Goal: Task Accomplishment & Management: Manage account settings

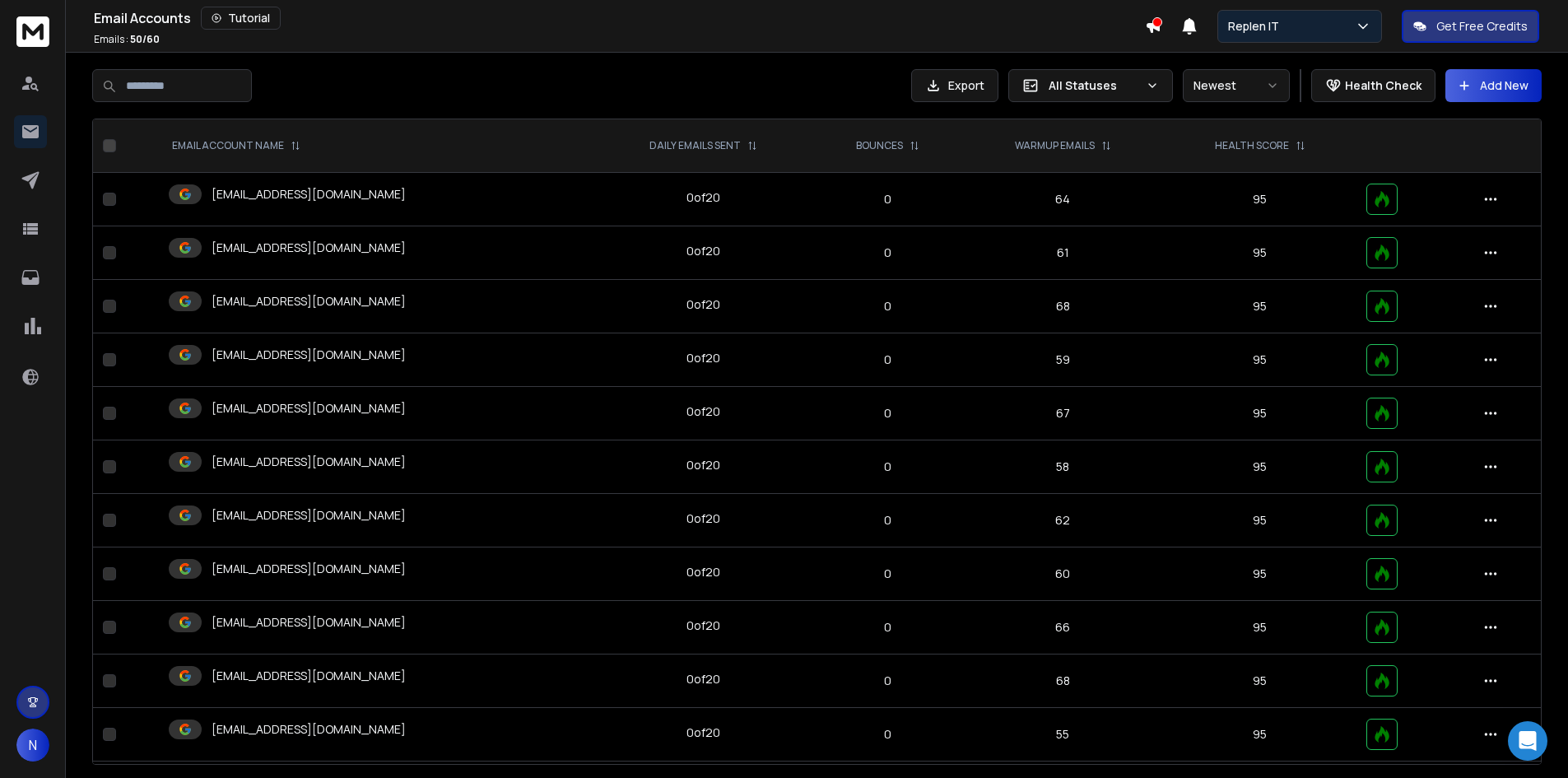
click at [1300, 19] on div "Replen IT" at bounding box center [1299, 27] width 144 height 17
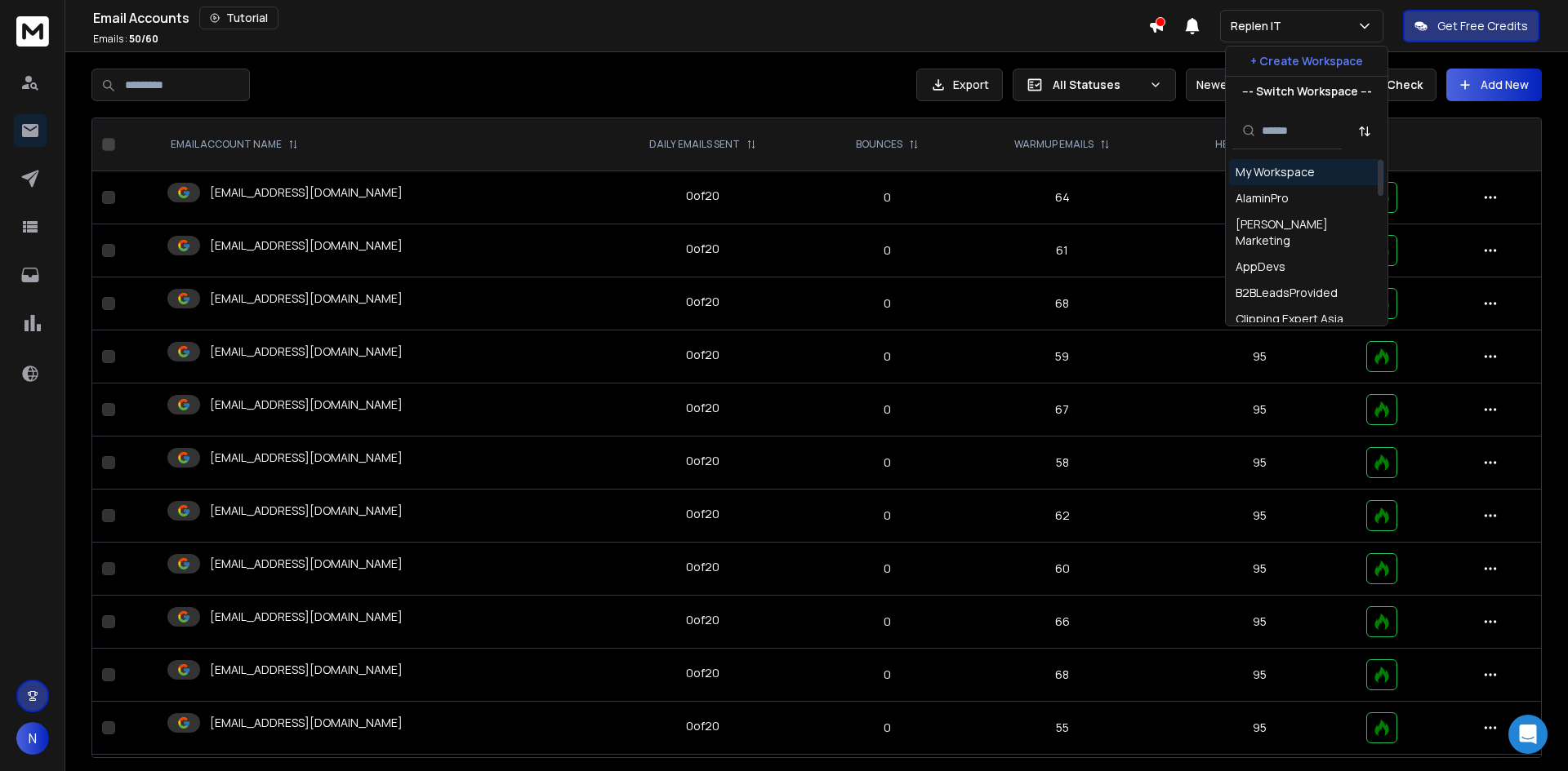
click at [1271, 167] on div "My Workspace" at bounding box center [1275, 173] width 79 height 17
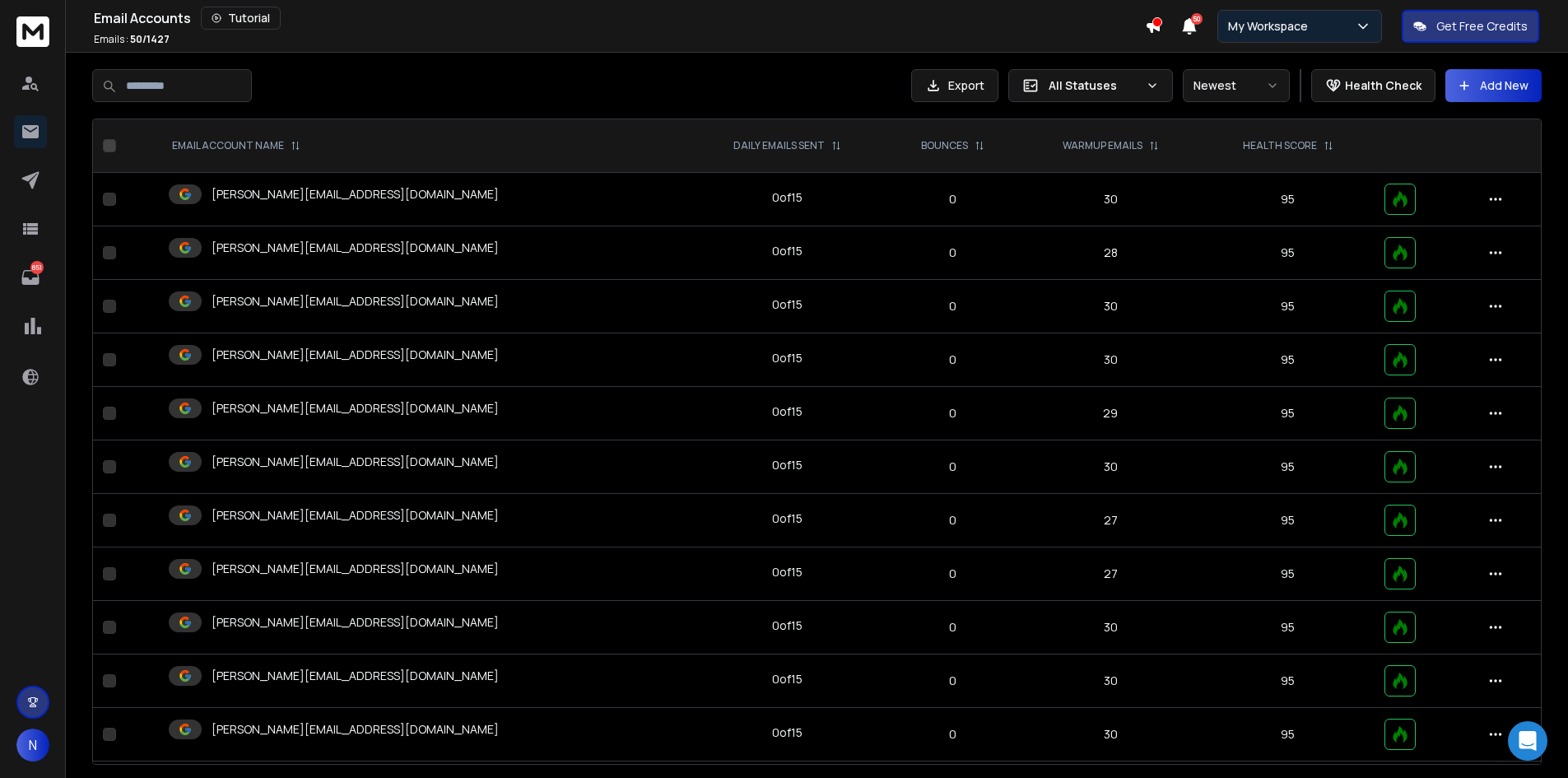
click at [1267, 31] on p "My Workspace" at bounding box center [1271, 27] width 86 height 17
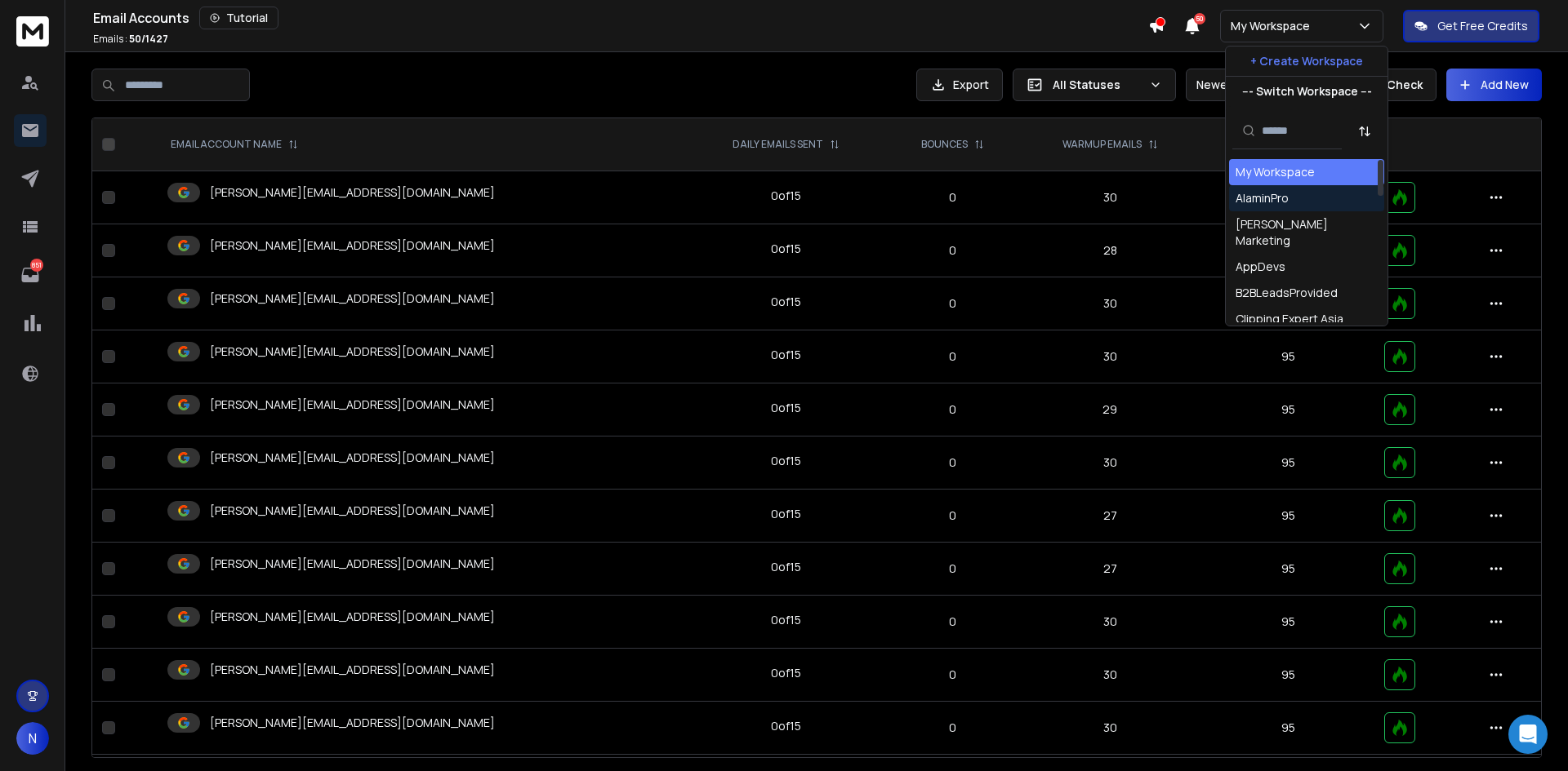
click at [1278, 197] on div "AlaminPro" at bounding box center [1262, 198] width 53 height 17
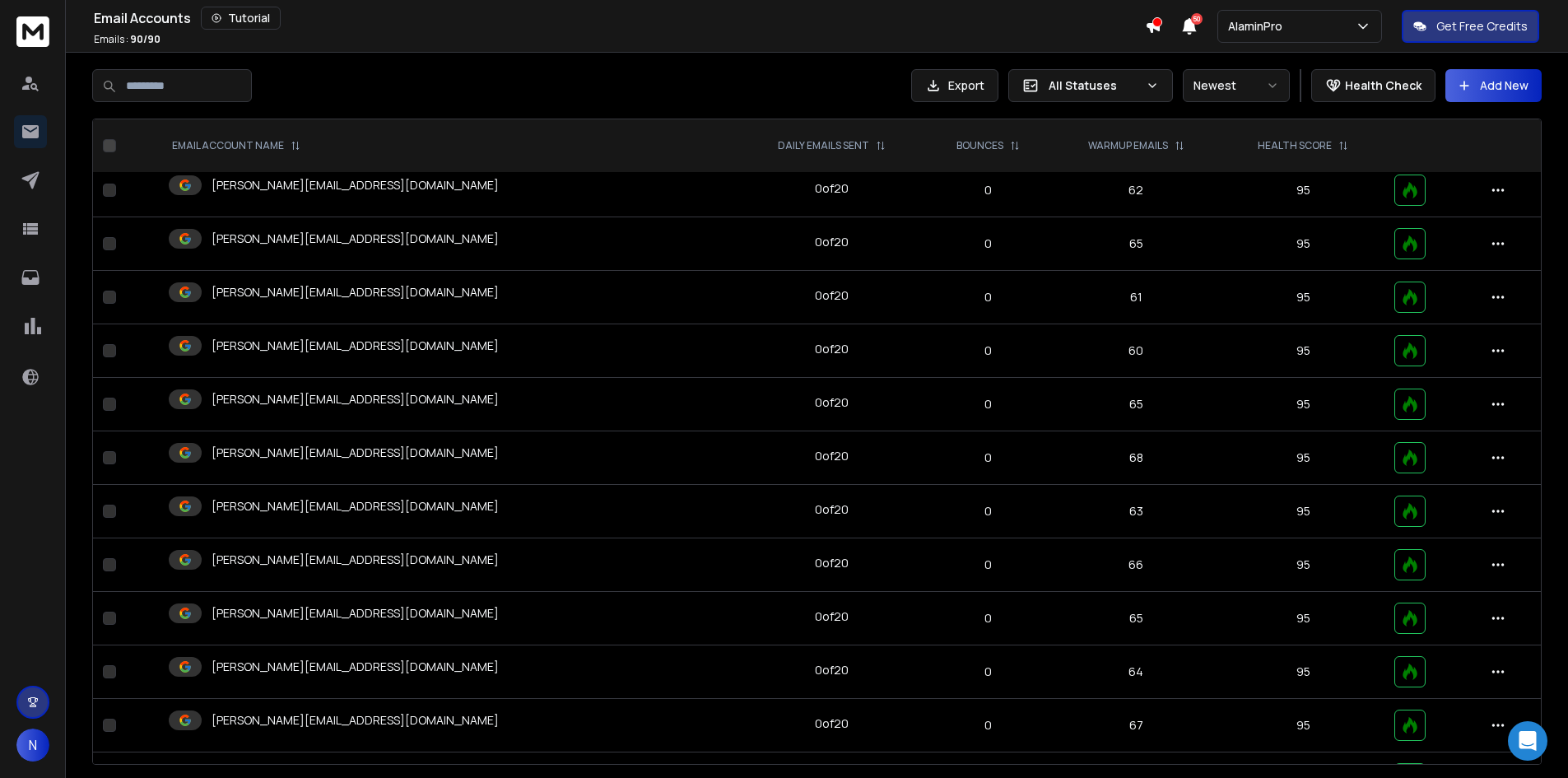
scroll to position [4314, 0]
click at [37, 185] on icon at bounding box center [30, 180] width 19 height 19
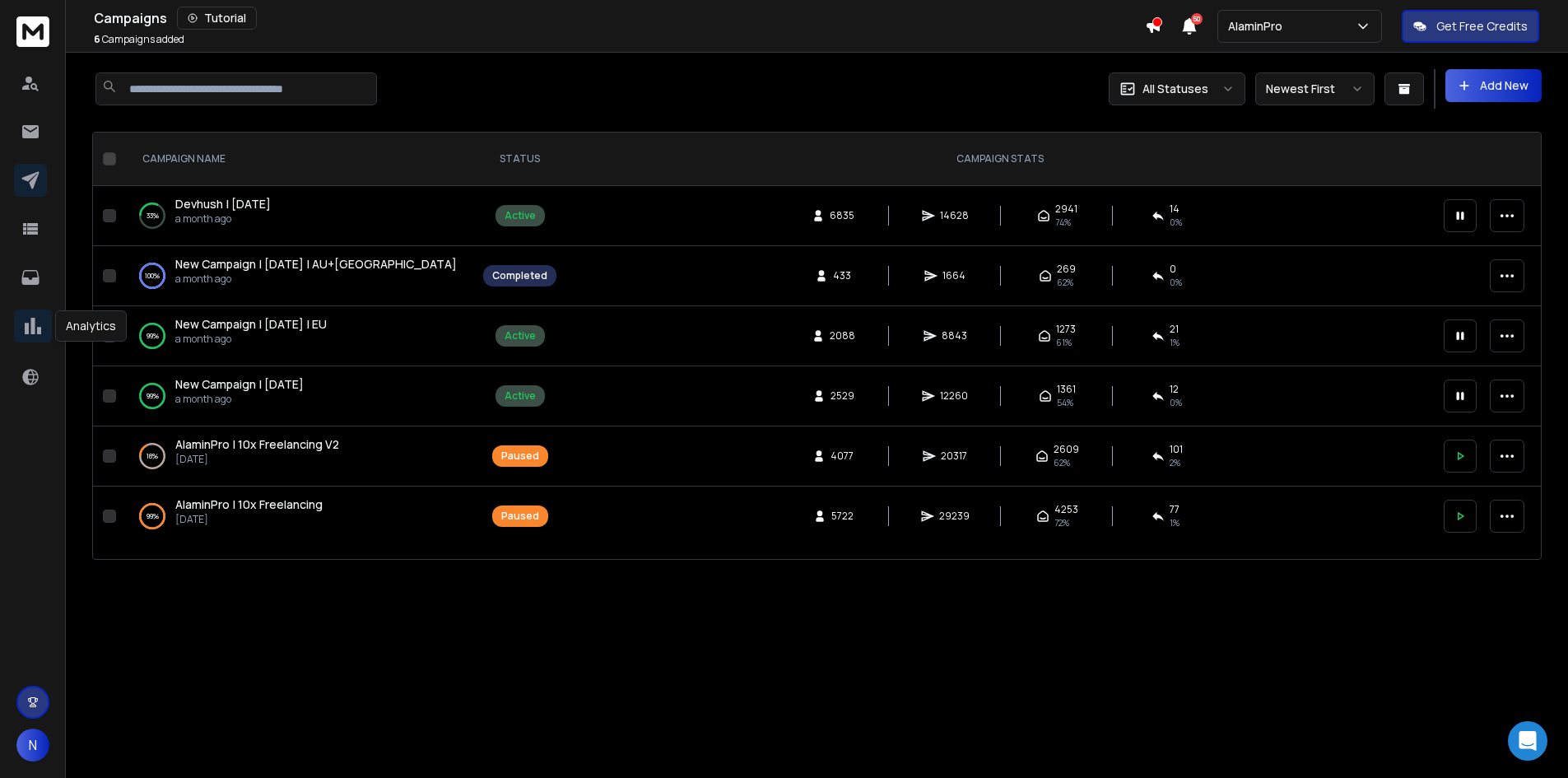
click at [42, 338] on icon at bounding box center [32, 325] width 25 height 25
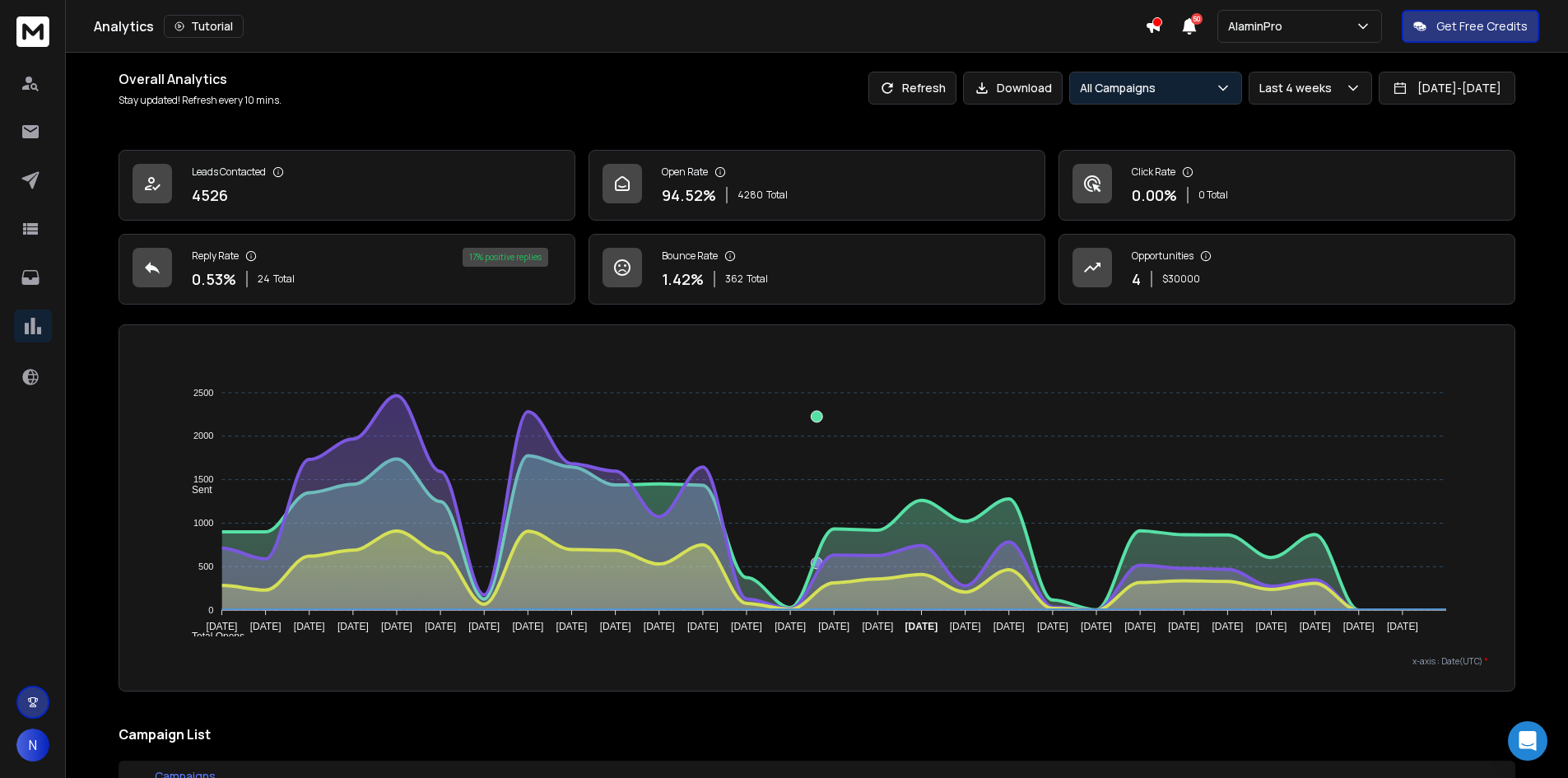
click at [1119, 85] on div "All Campaigns" at bounding box center [1155, 88] width 151 height 17
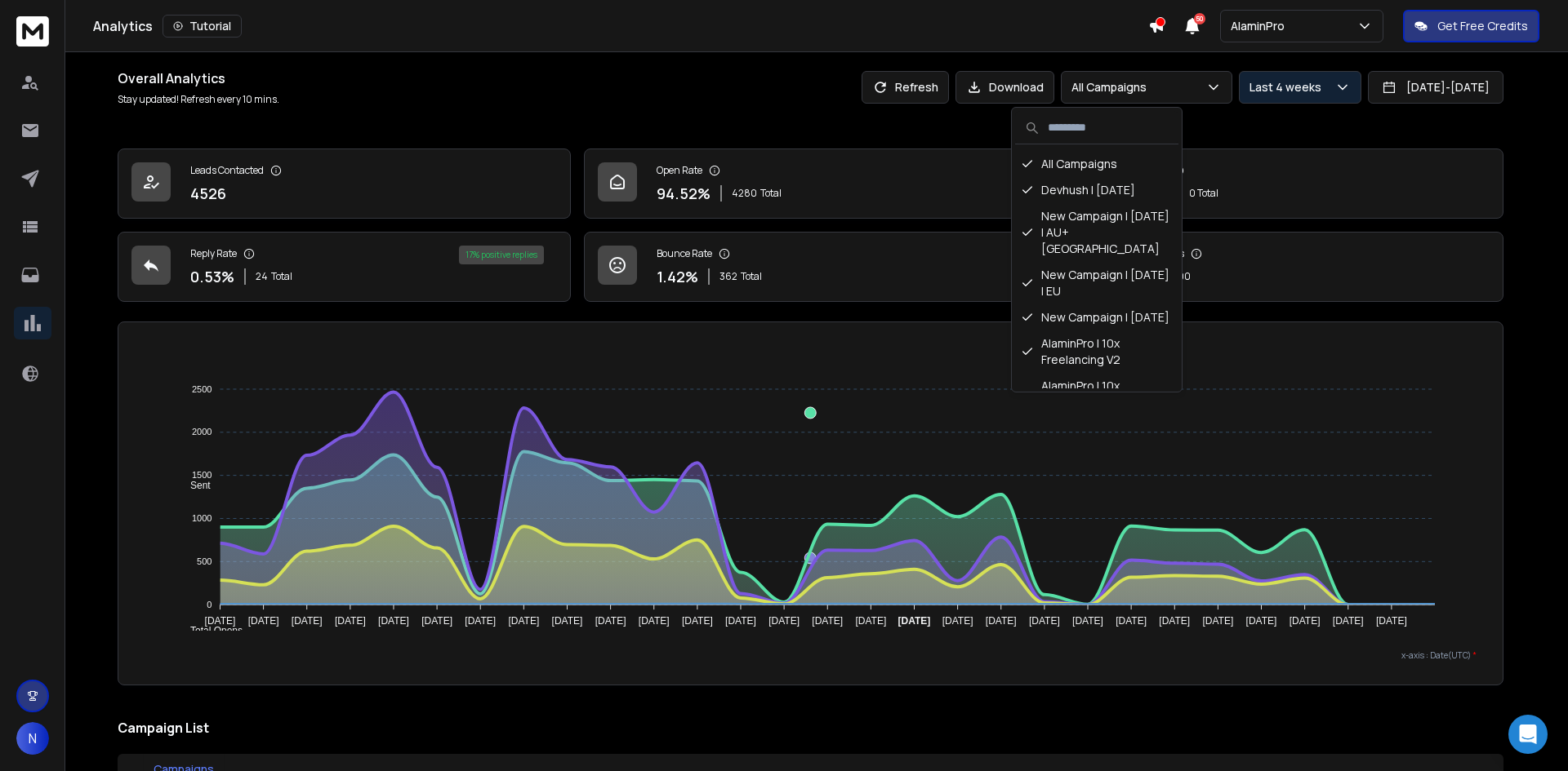
click at [1239, 77] on button "Last 4 weeks" at bounding box center [1300, 87] width 122 height 33
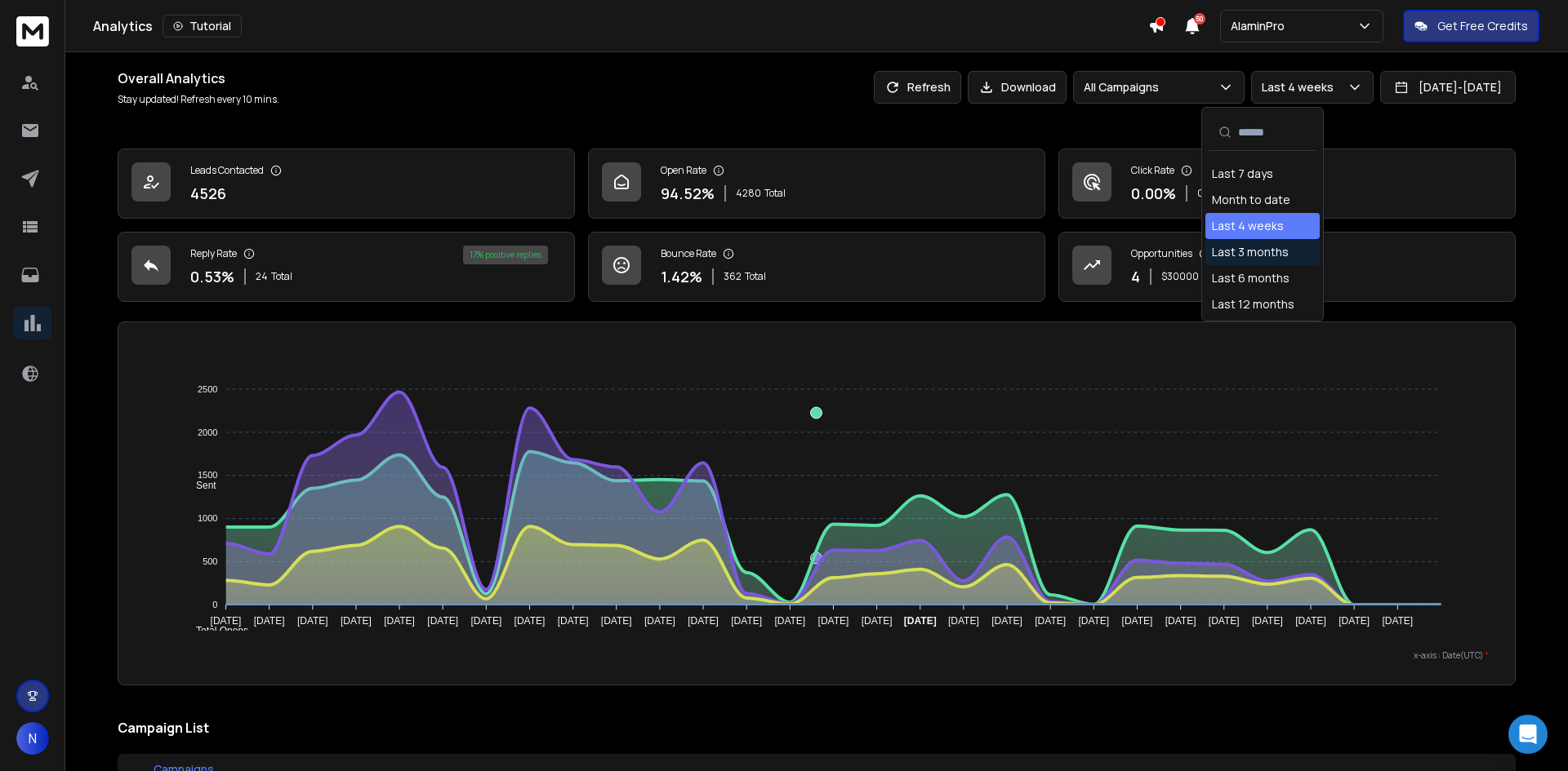
click at [1236, 245] on div "Last 3 months" at bounding box center [1250, 253] width 77 height 17
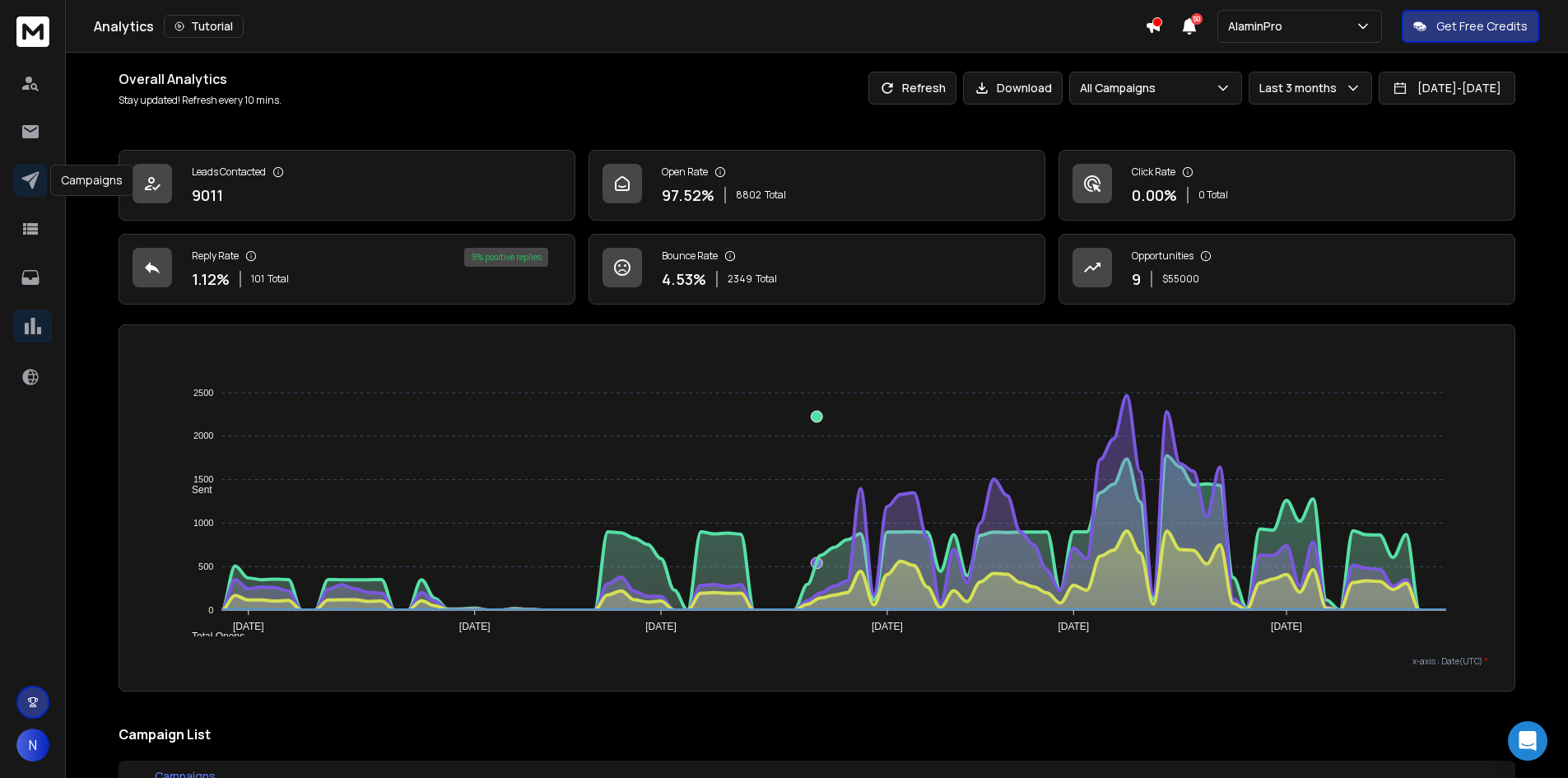
click at [33, 175] on icon at bounding box center [30, 181] width 18 height 18
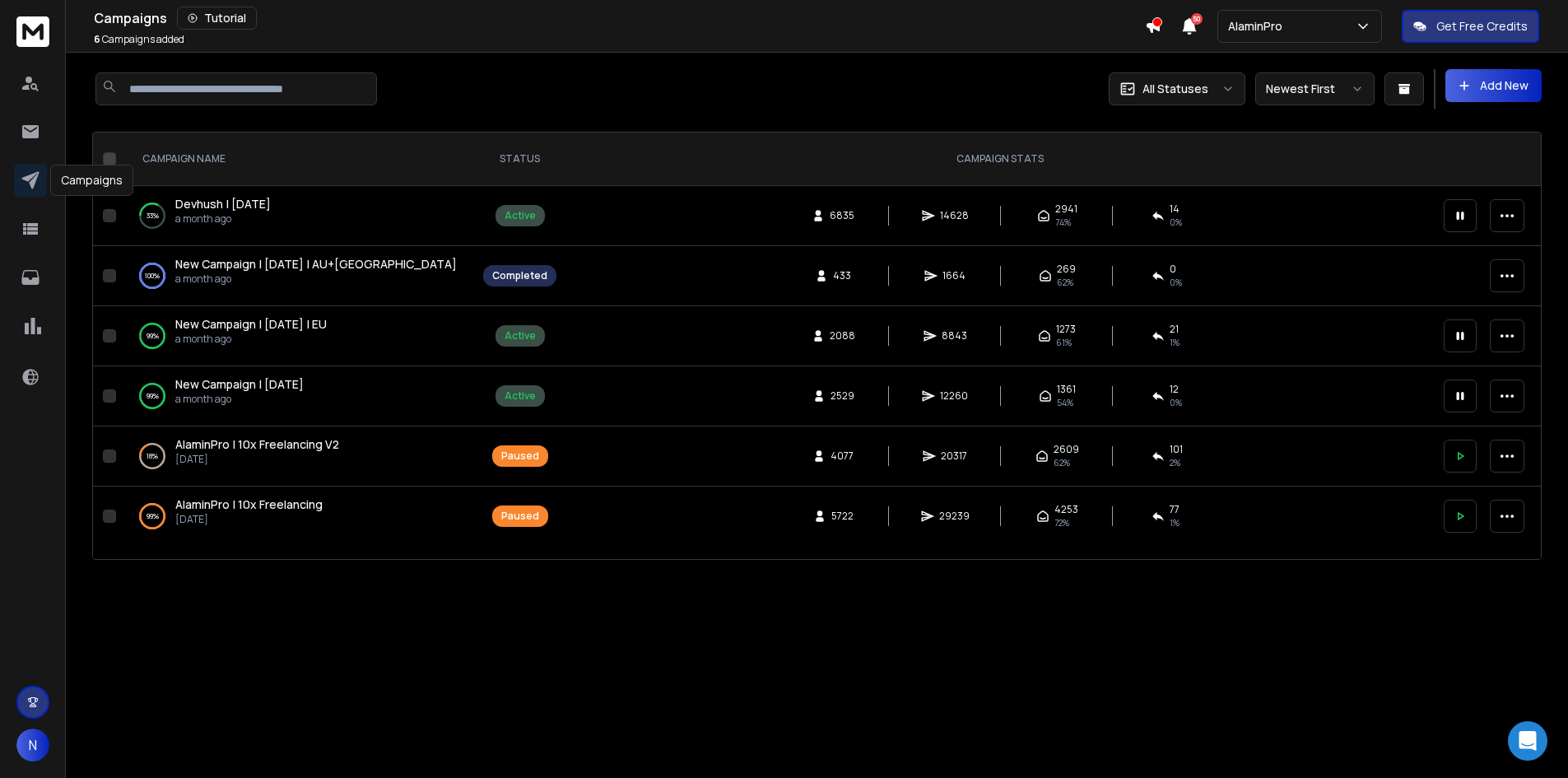
click at [227, 215] on p "a month ago" at bounding box center [222, 219] width 95 height 13
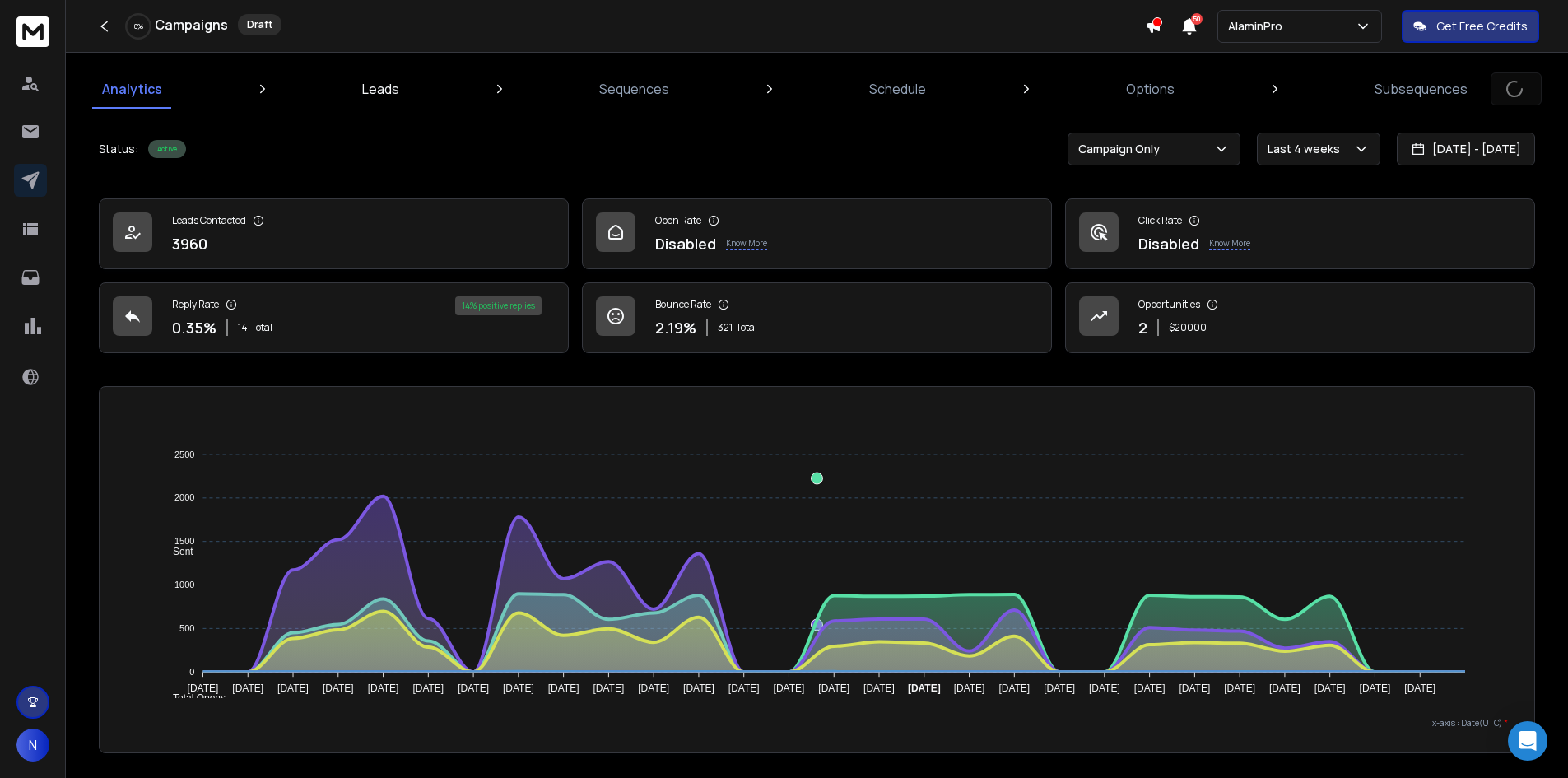
drag, startPoint x: 930, startPoint y: 14, endPoint x: 366, endPoint y: 104, distance: 571.1
click at [295, 151] on div "Status: Active Campaign Only Last 4 weeks 15 Sep 2025 - 13 Oct 2025" at bounding box center [817, 149] width 1436 height 33
click at [388, 92] on p "Leads" at bounding box center [381, 88] width 37 height 19
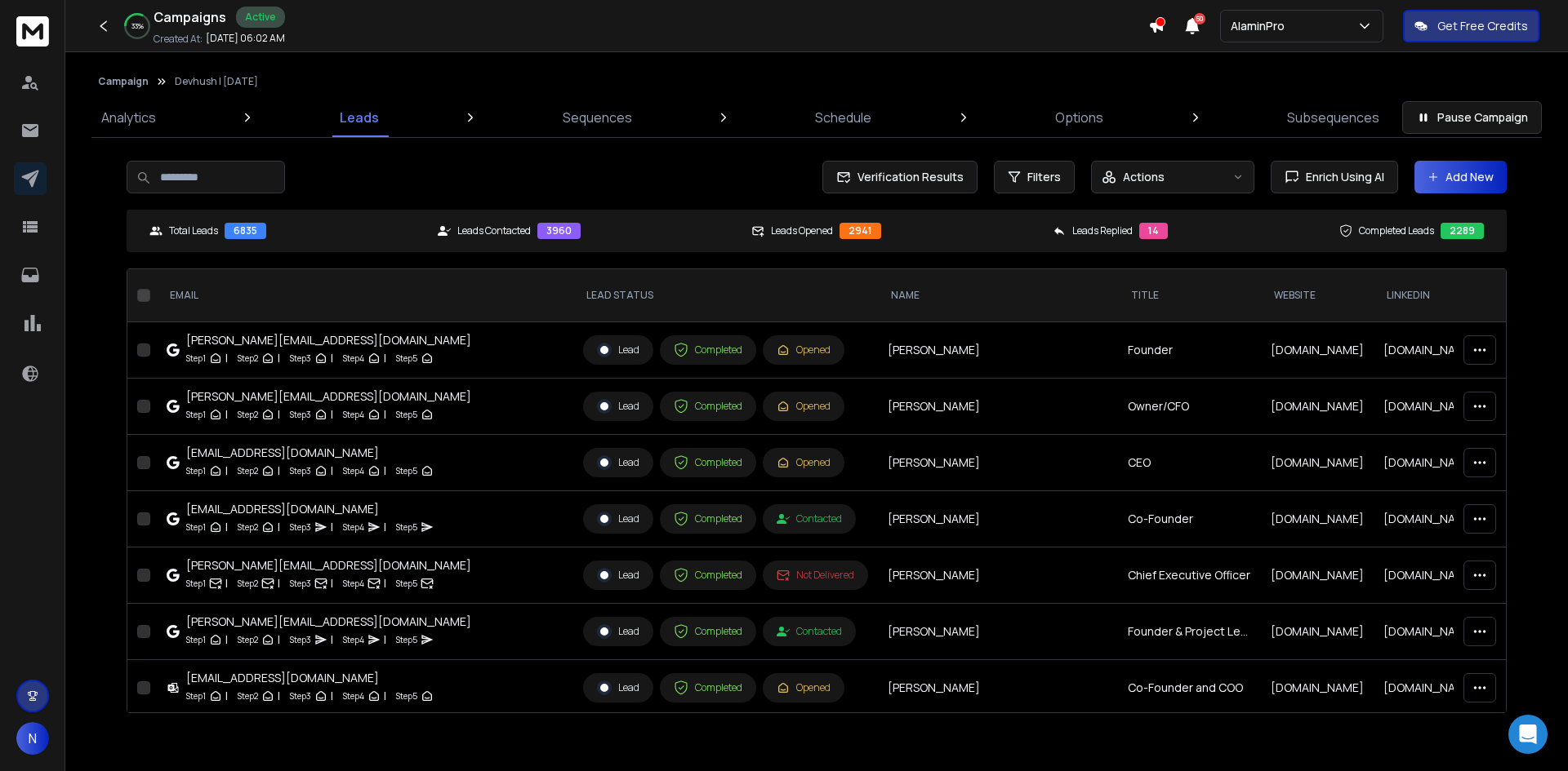
click at [215, 203] on div "Verification Results Filters Actions Enrich Using AI Add New Total Leads 6835 L…" at bounding box center [816, 429] width 1380 height 537
click at [215, 177] on input at bounding box center [206, 177] width 158 height 33
paste input "**********"
type input "**********"
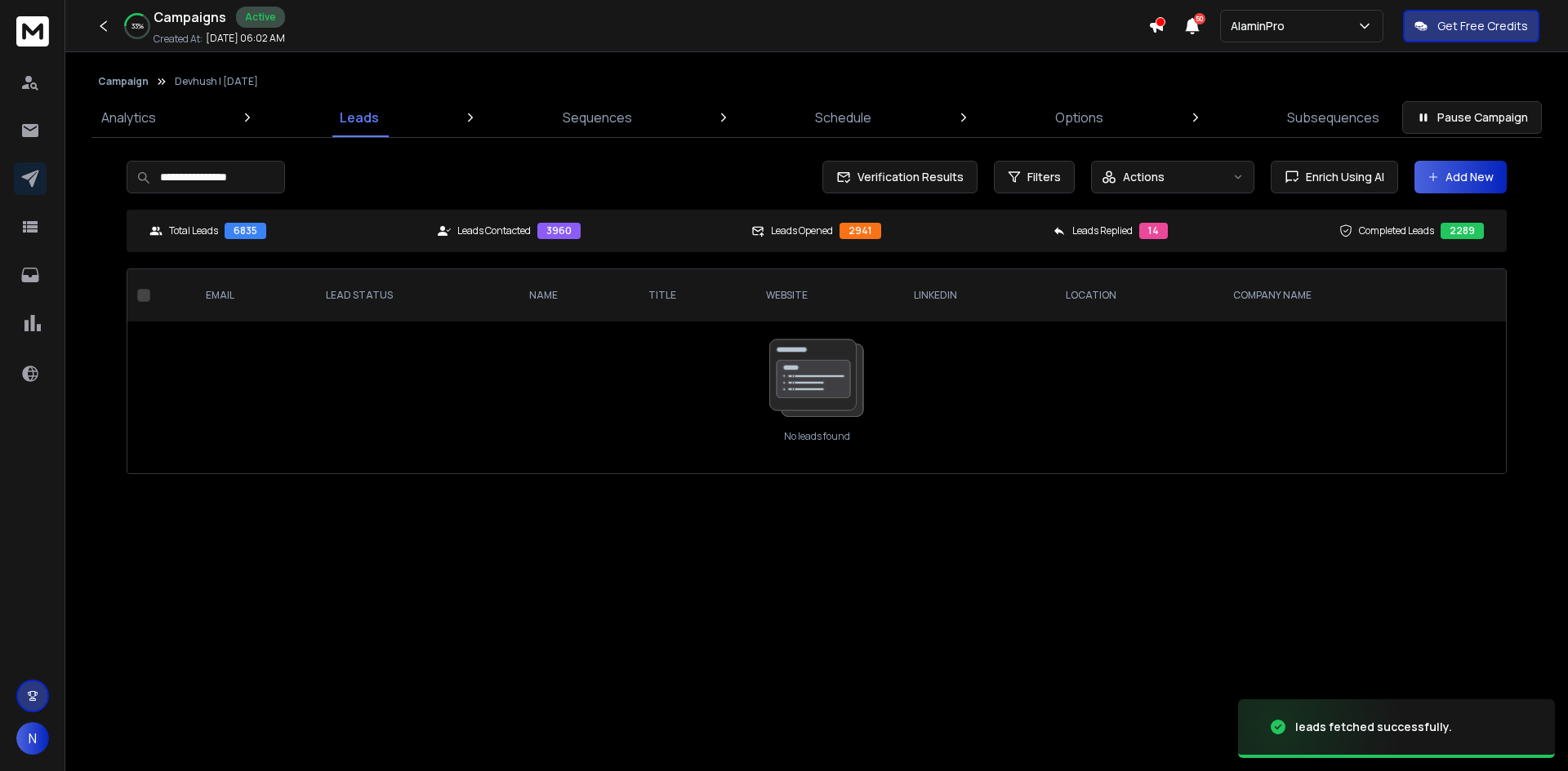
click at [123, 83] on button "Campaign" at bounding box center [123, 82] width 51 height 13
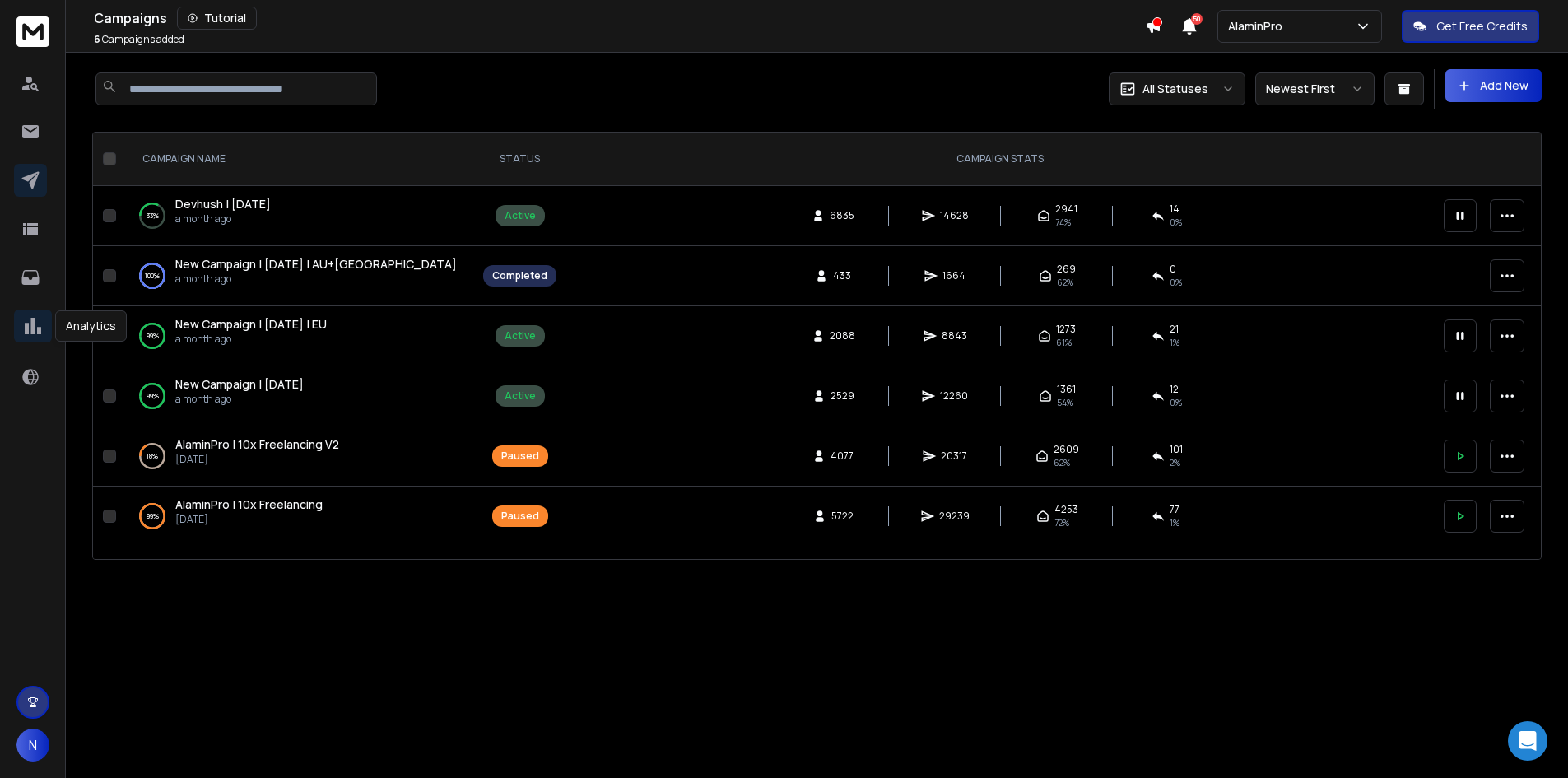
click at [20, 335] on icon at bounding box center [32, 325] width 25 height 25
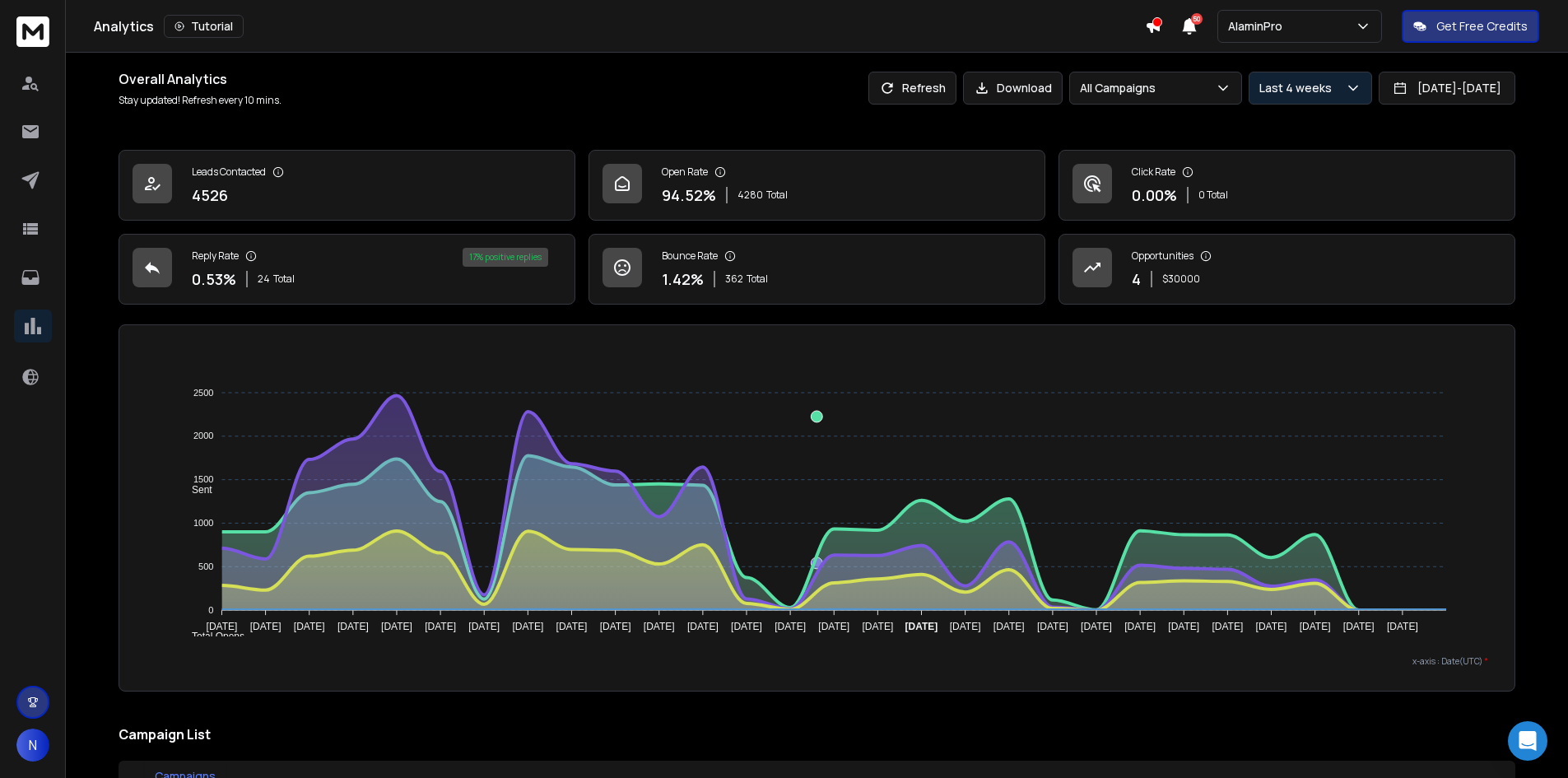
click at [1264, 85] on p "Last 4 weeks" at bounding box center [1298, 88] width 79 height 17
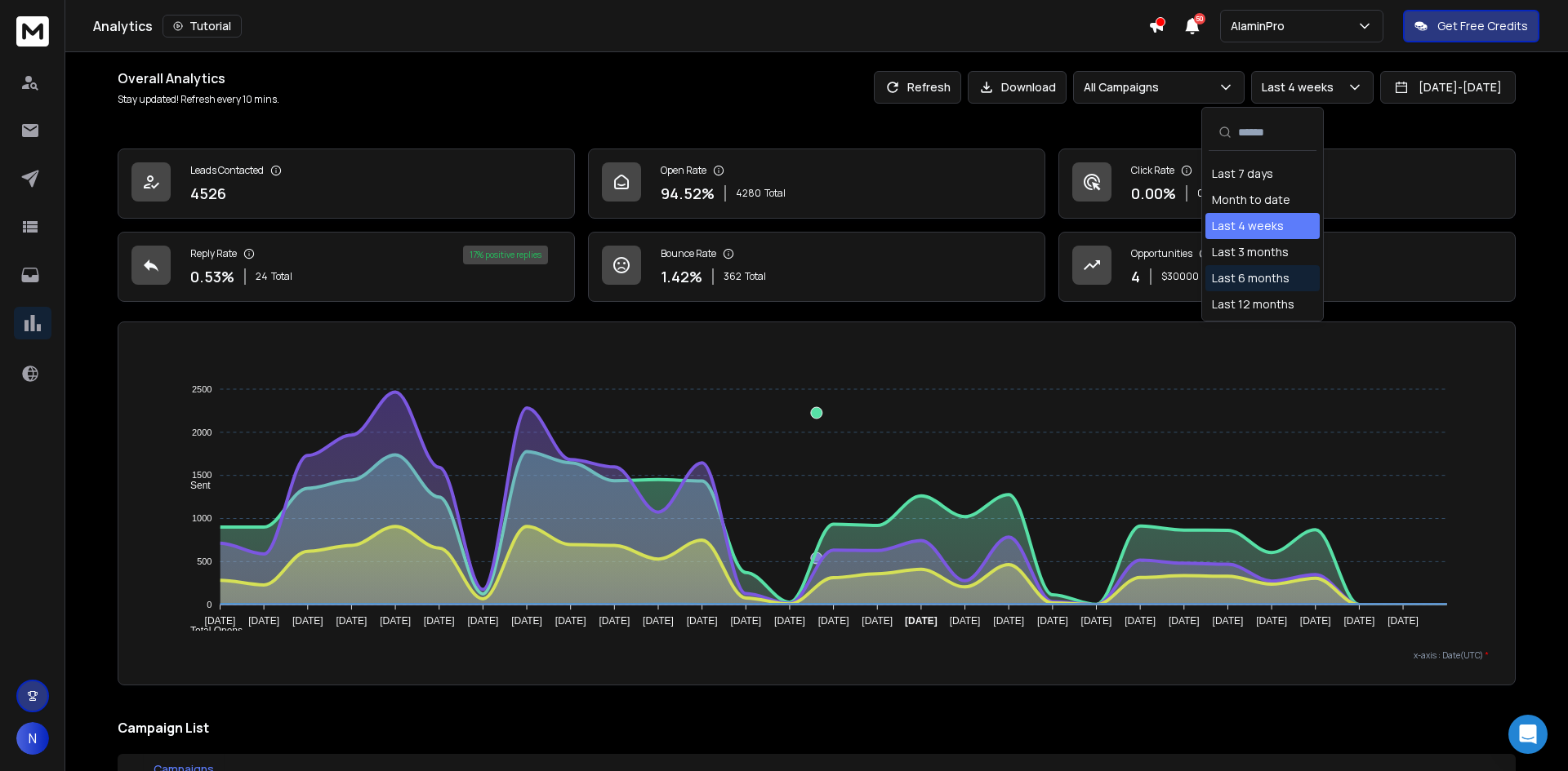
click at [1227, 285] on div "Last 6 months" at bounding box center [1250, 278] width 77 height 17
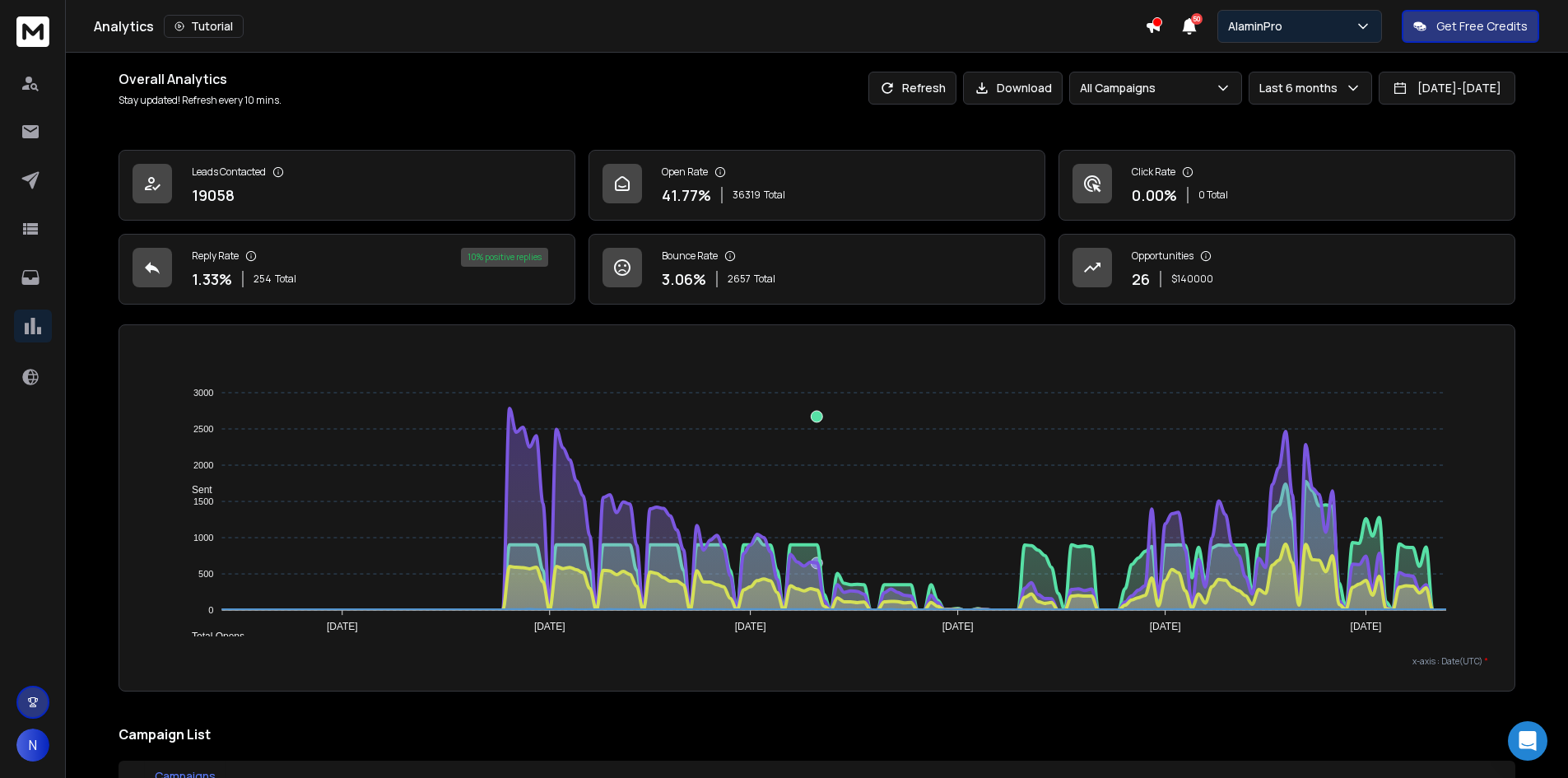
click at [1309, 33] on div "AlaminPro" at bounding box center [1299, 27] width 144 height 17
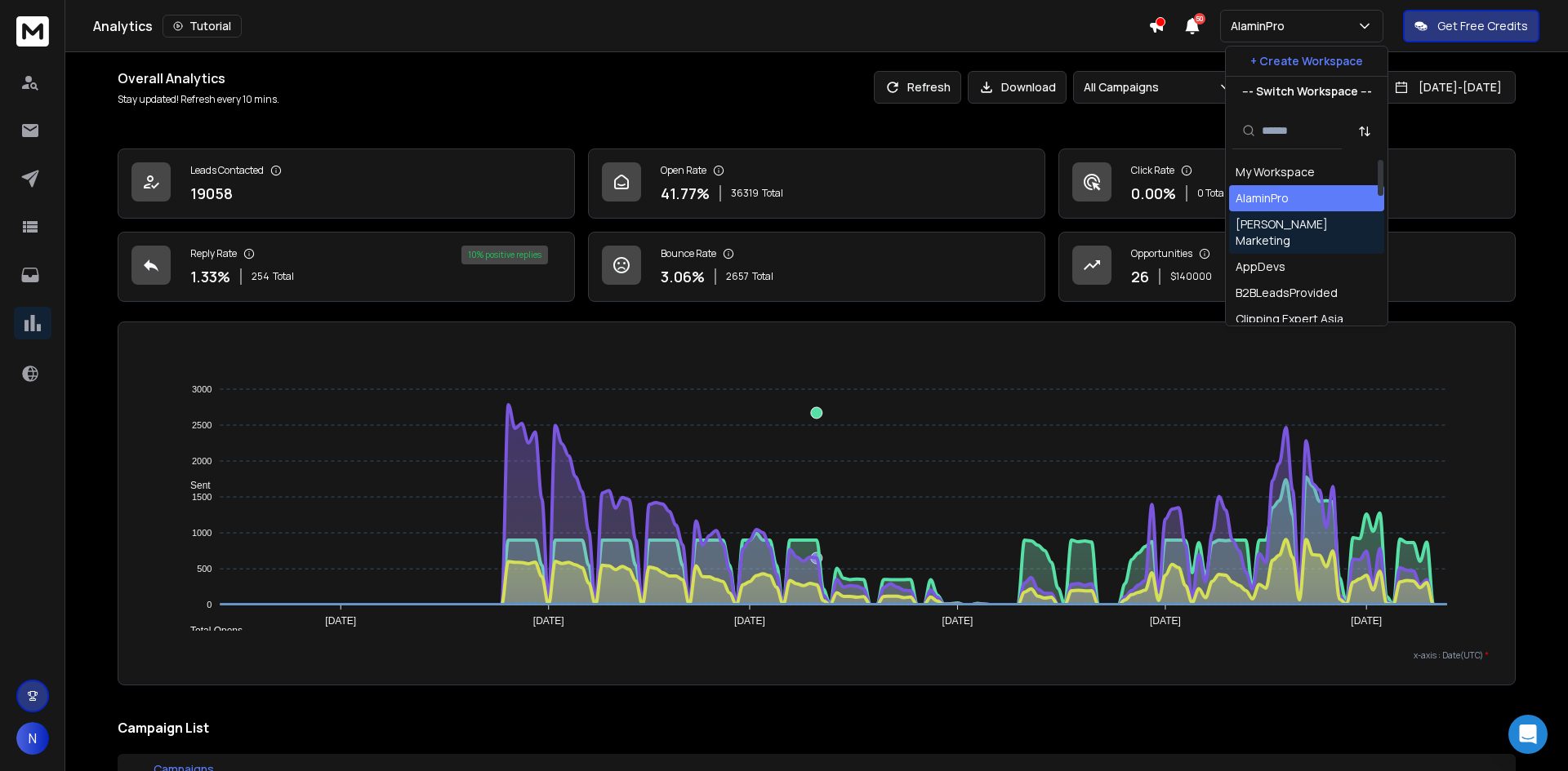
click at [1294, 231] on div "Allgood Marketing" at bounding box center [1306, 232] width 142 height 33
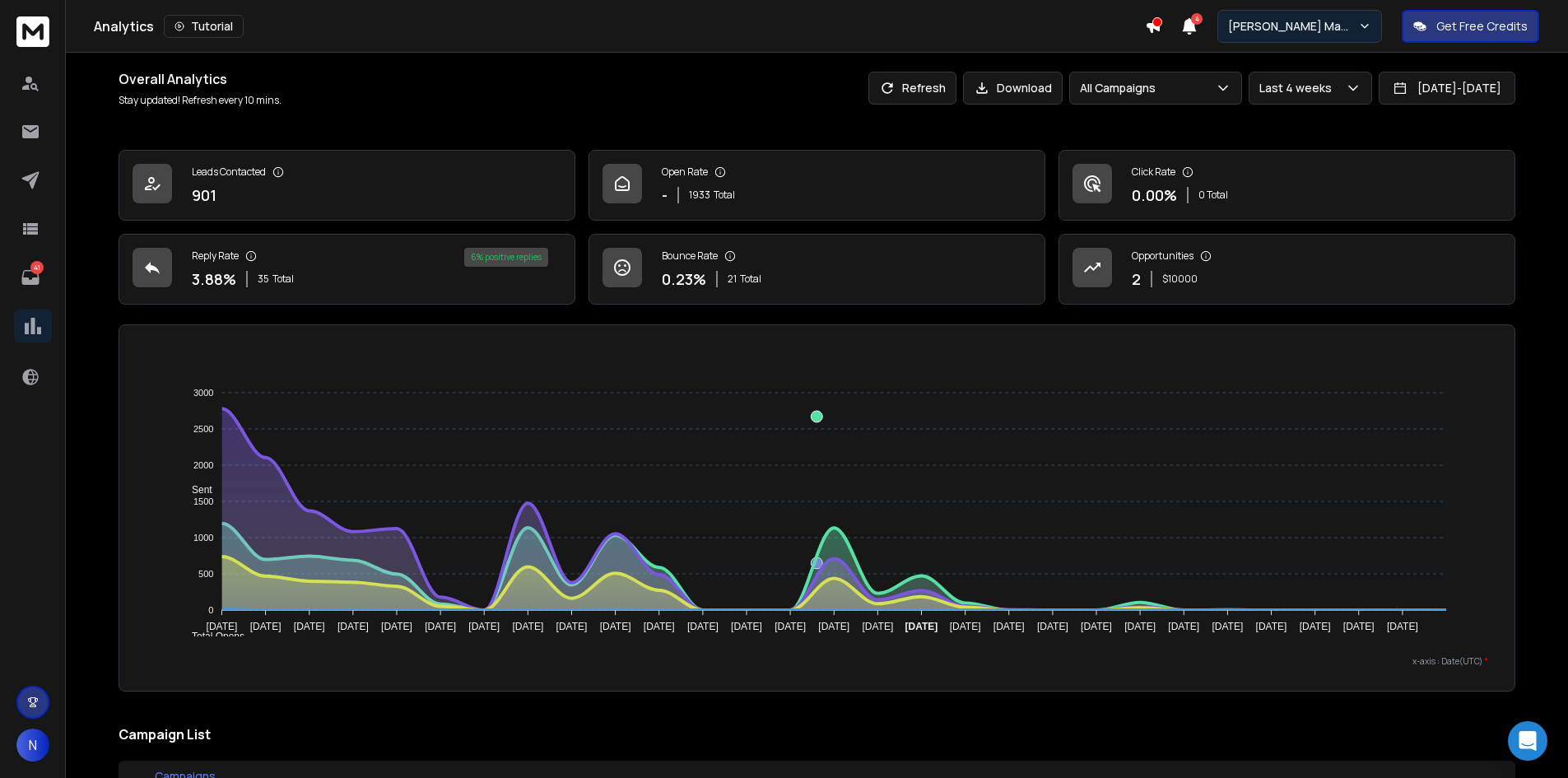
click at [1300, 23] on p "[PERSON_NAME] Marketing" at bounding box center [1293, 27] width 130 height 17
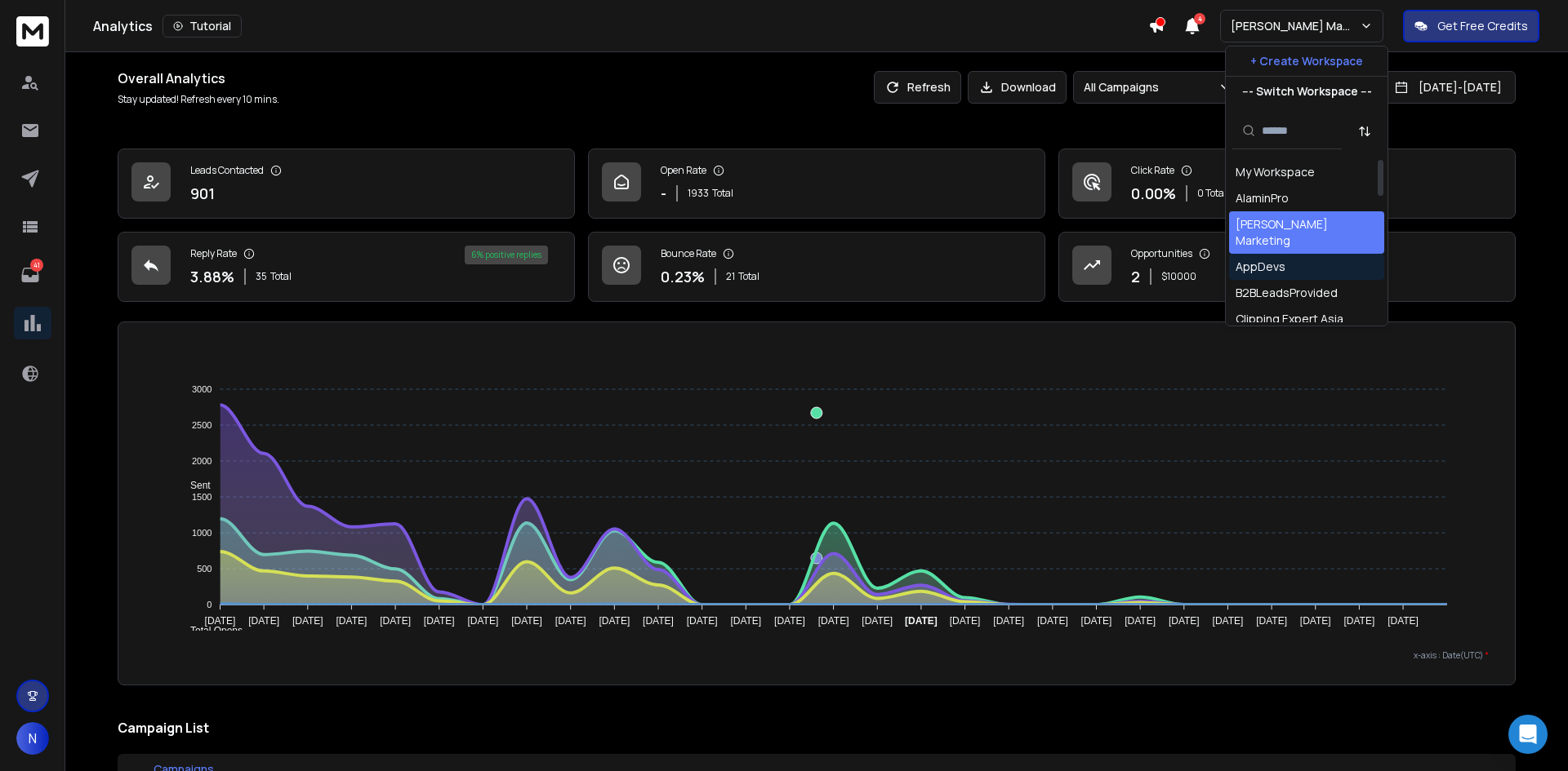
click at [1280, 259] on div "AppDevs" at bounding box center [1260, 267] width 50 height 17
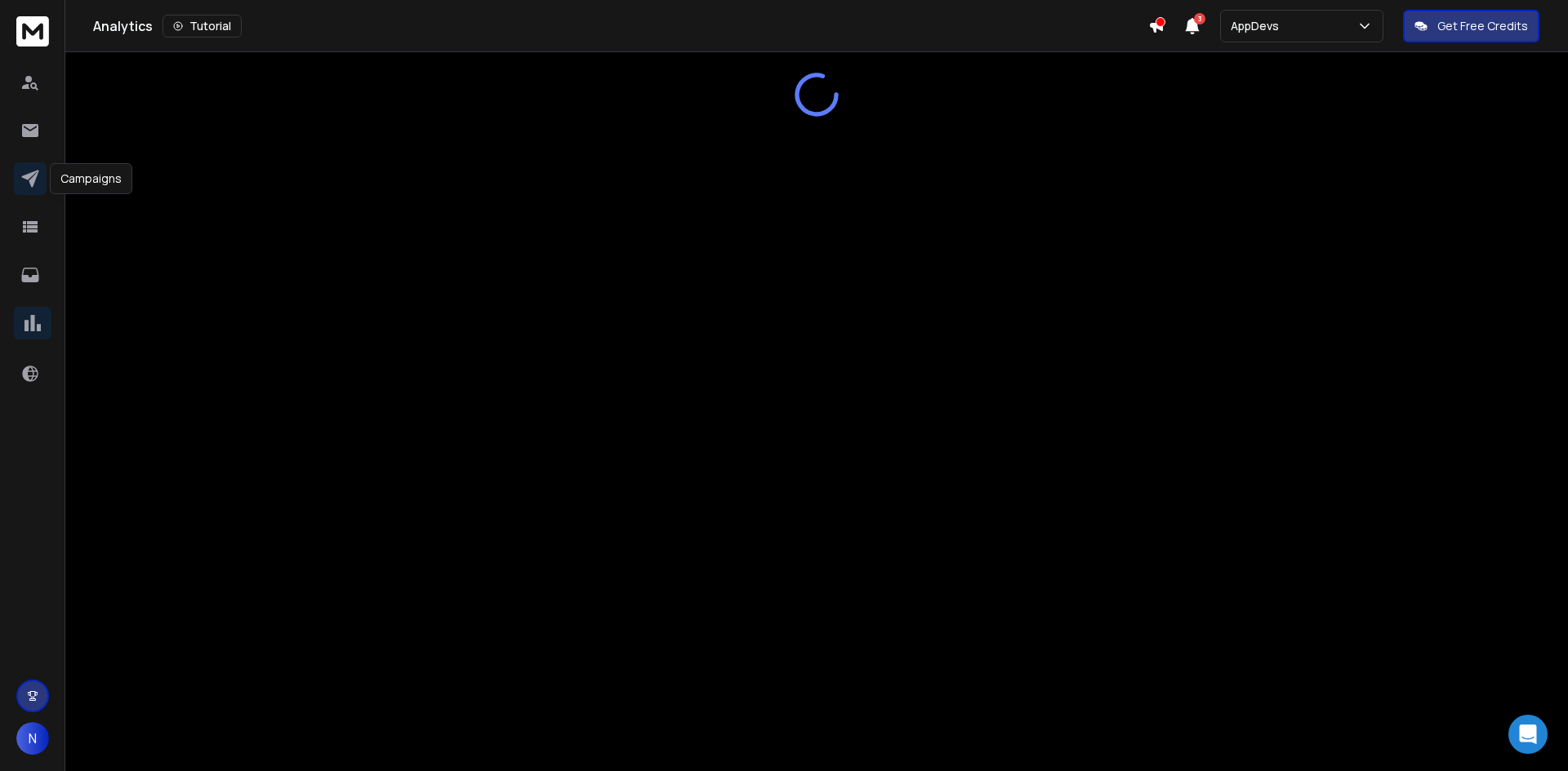
click at [28, 184] on icon at bounding box center [29, 178] width 19 height 19
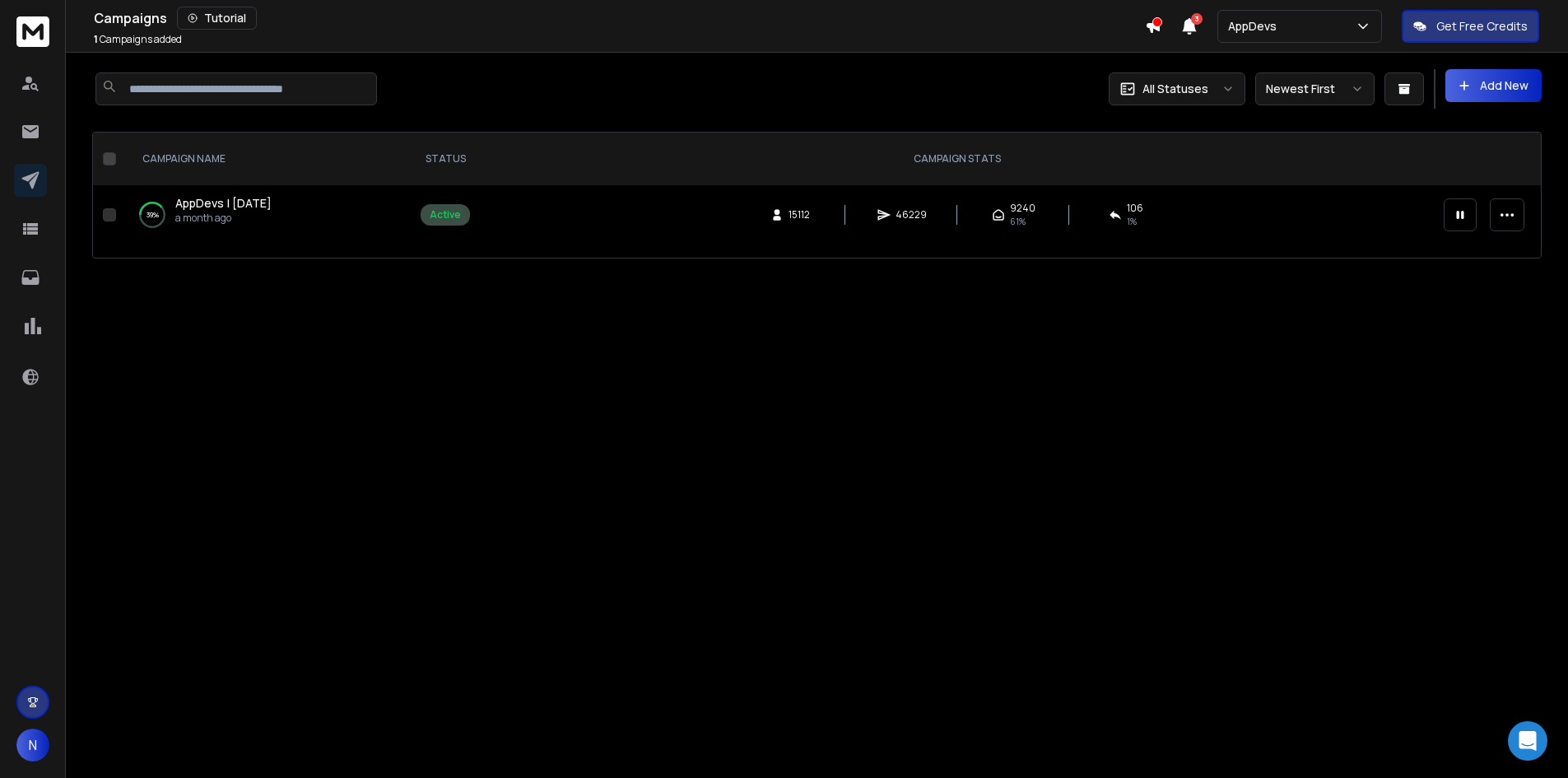
click at [240, 210] on span "AppDevs | Sept 2025" at bounding box center [223, 203] width 96 height 16
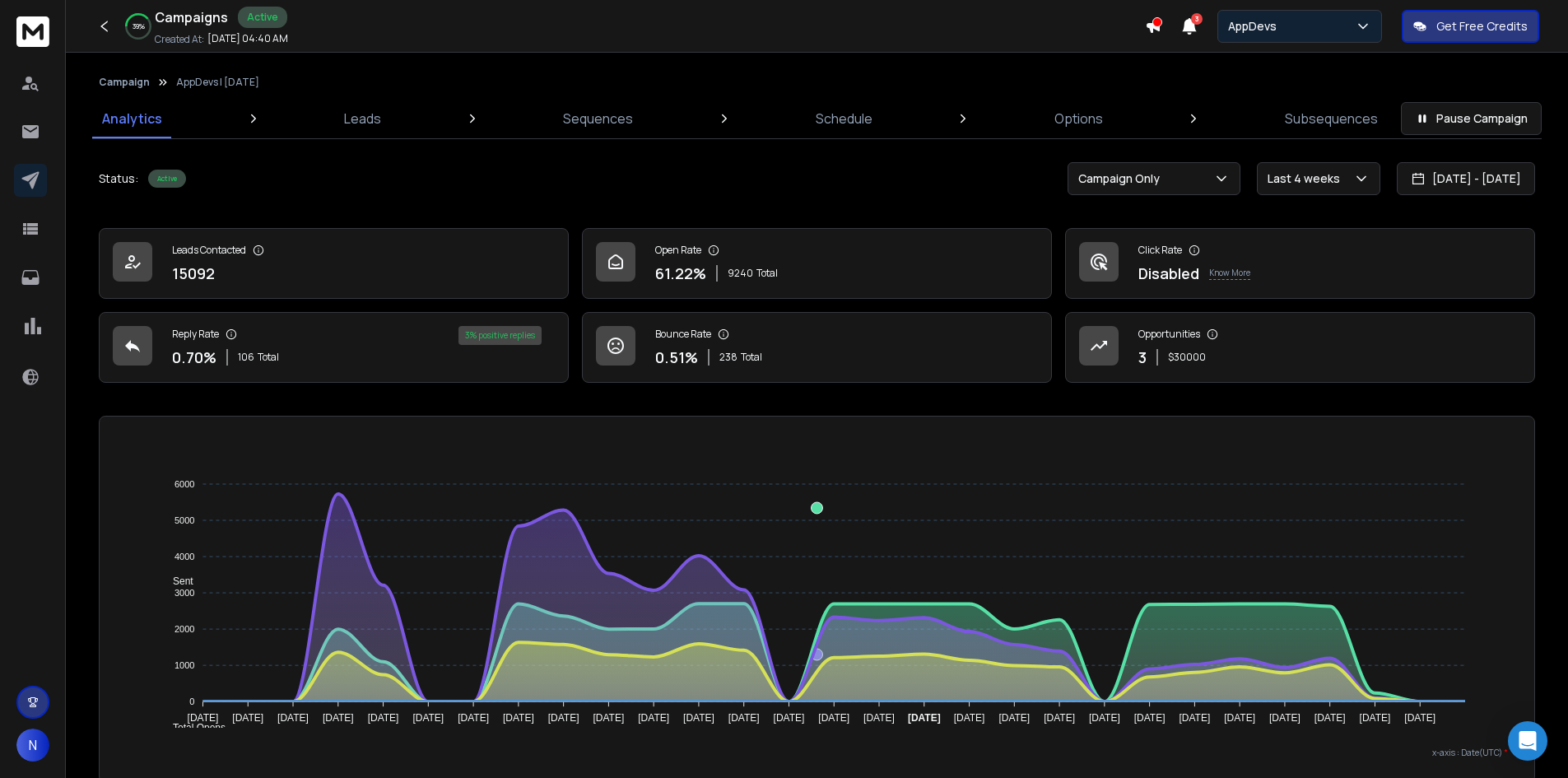
click at [1290, 23] on div "AppDevs" at bounding box center [1299, 27] width 144 height 17
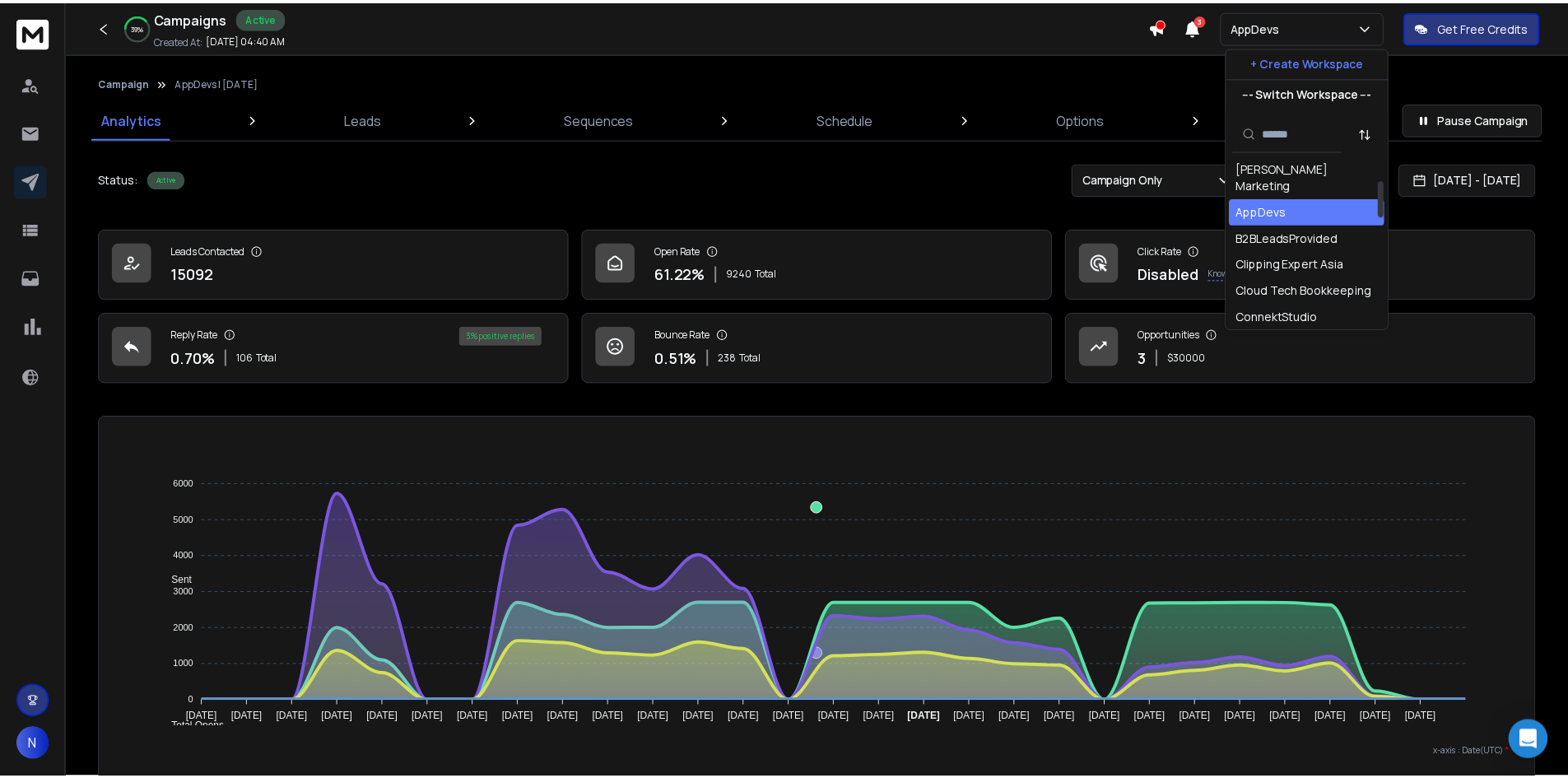
scroll to position [83, 0]
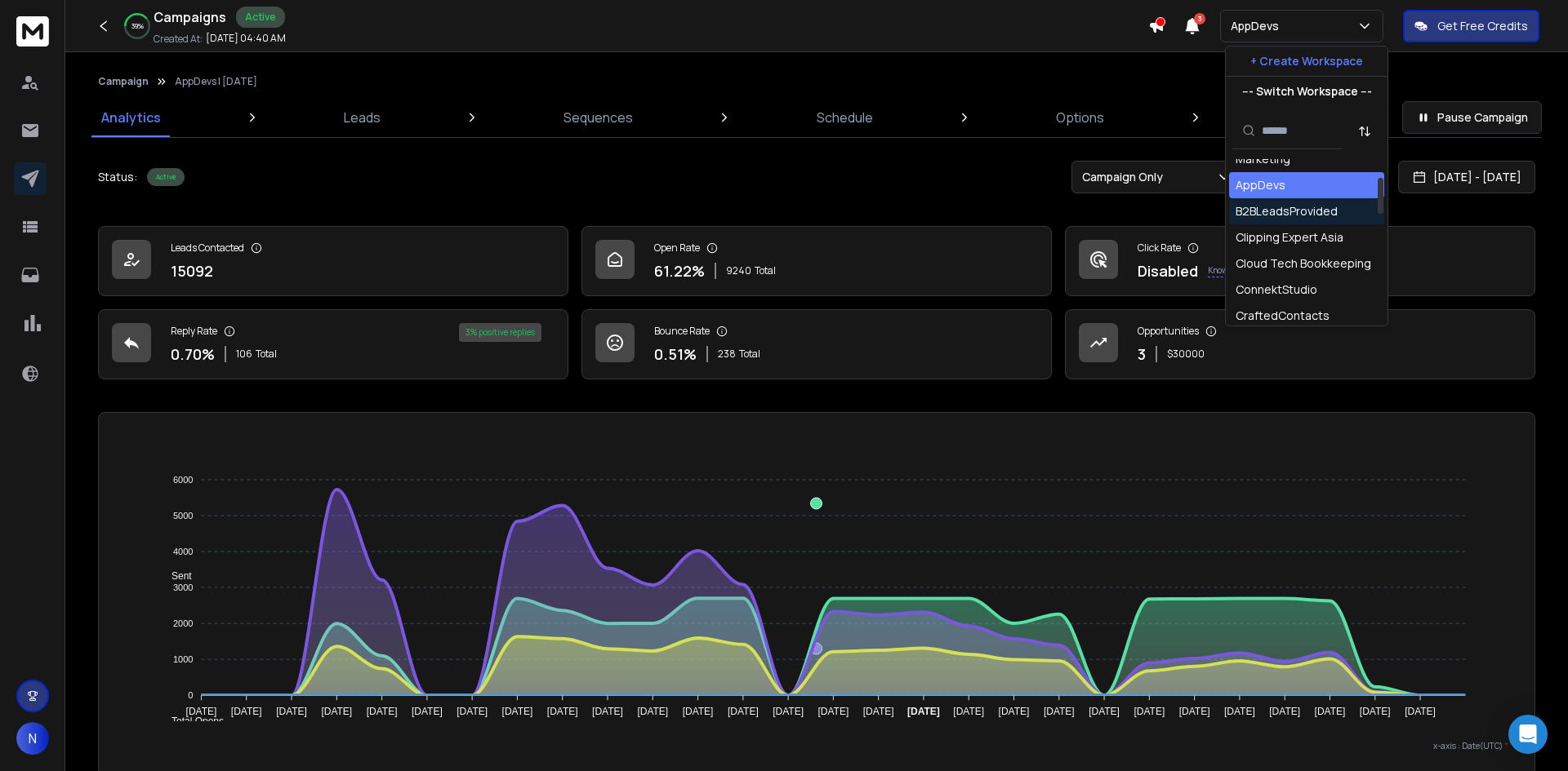
click at [1274, 203] on div "B2BLeadsProvided" at bounding box center [1286, 211] width 102 height 17
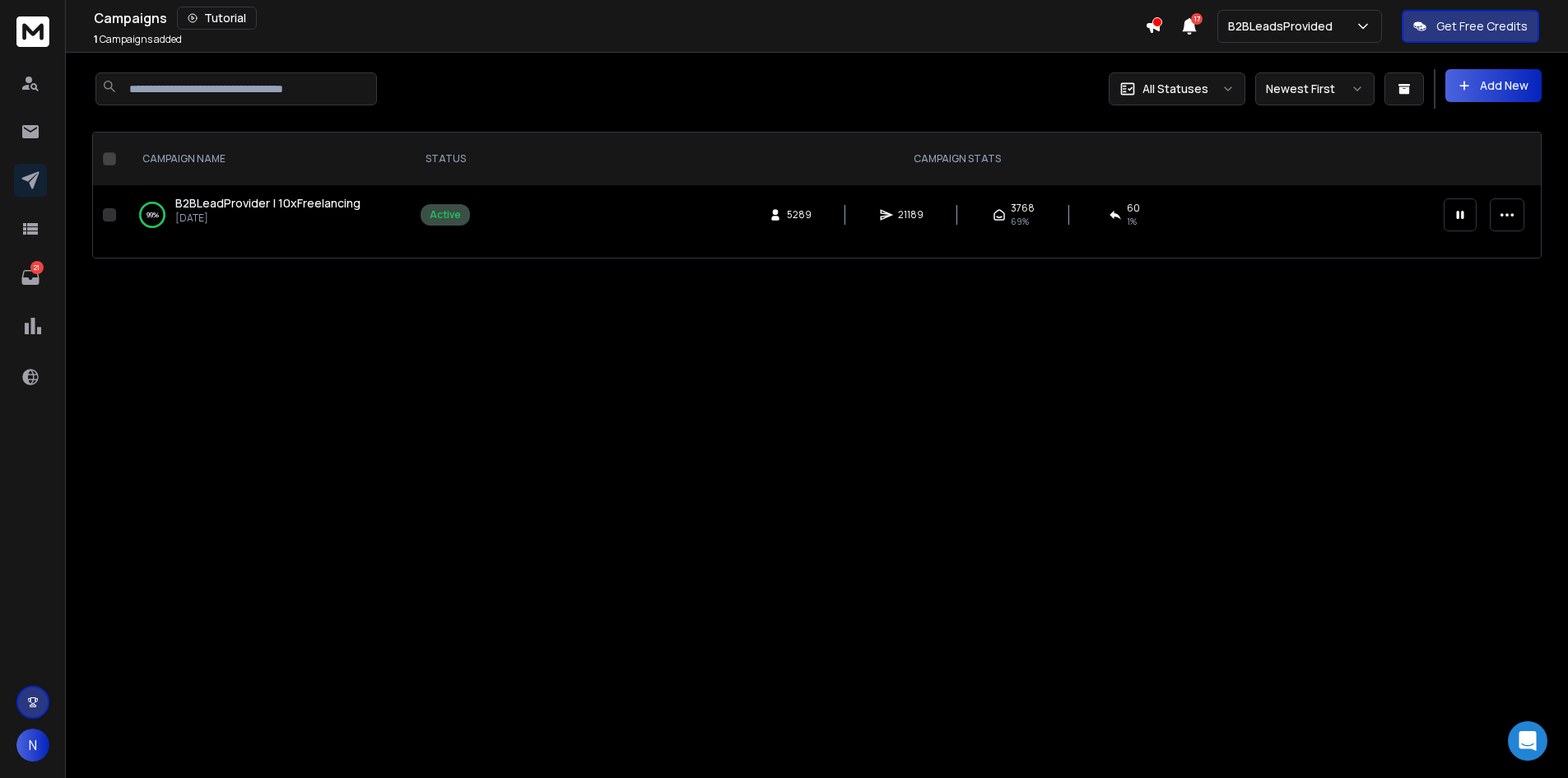
click at [253, 203] on span "B2BLeadProvider | 10xFreelancing" at bounding box center [268, 203] width 185 height 16
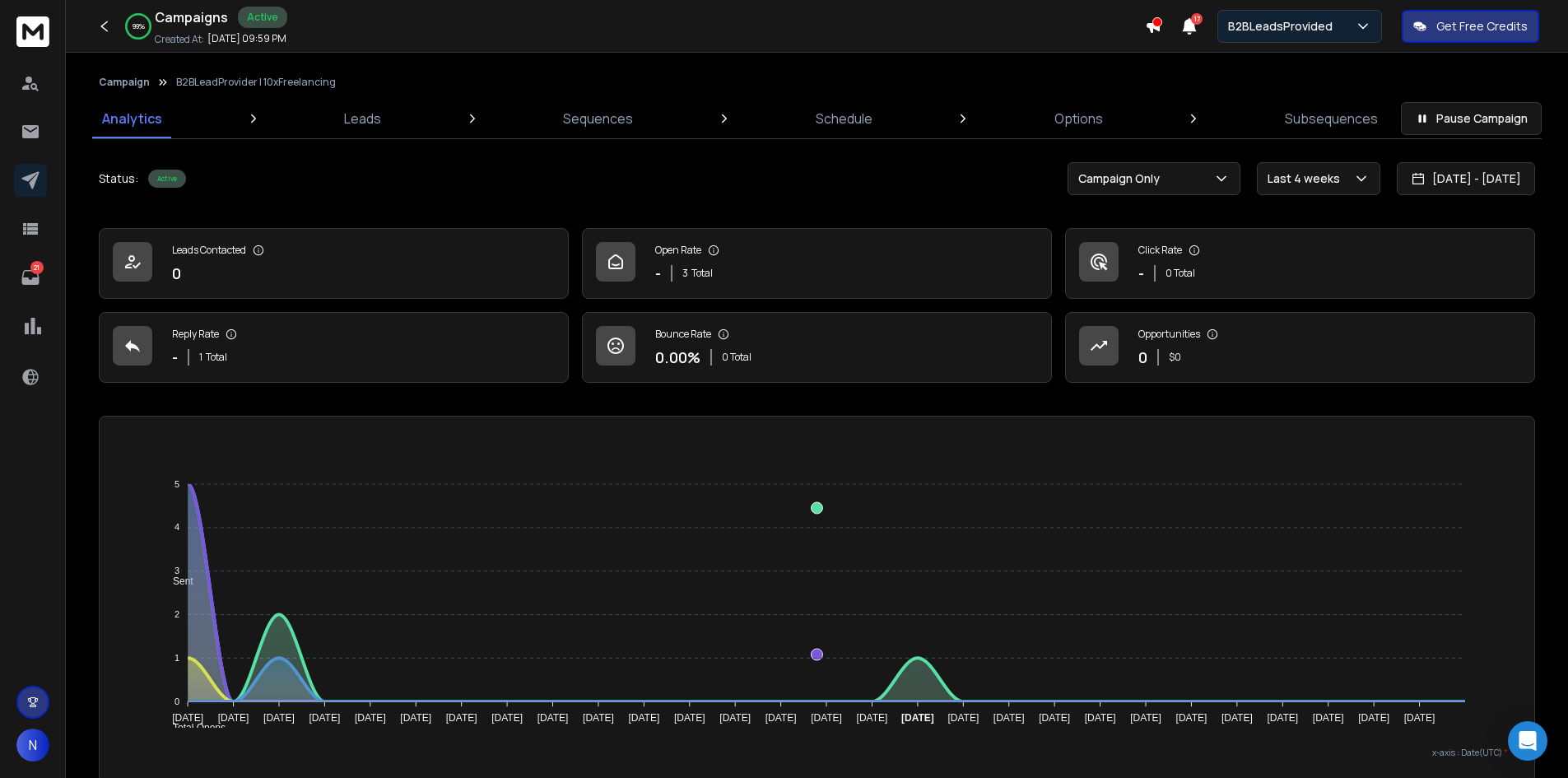
click at [1287, 21] on p "B2BLeadsProvided" at bounding box center [1283, 27] width 111 height 17
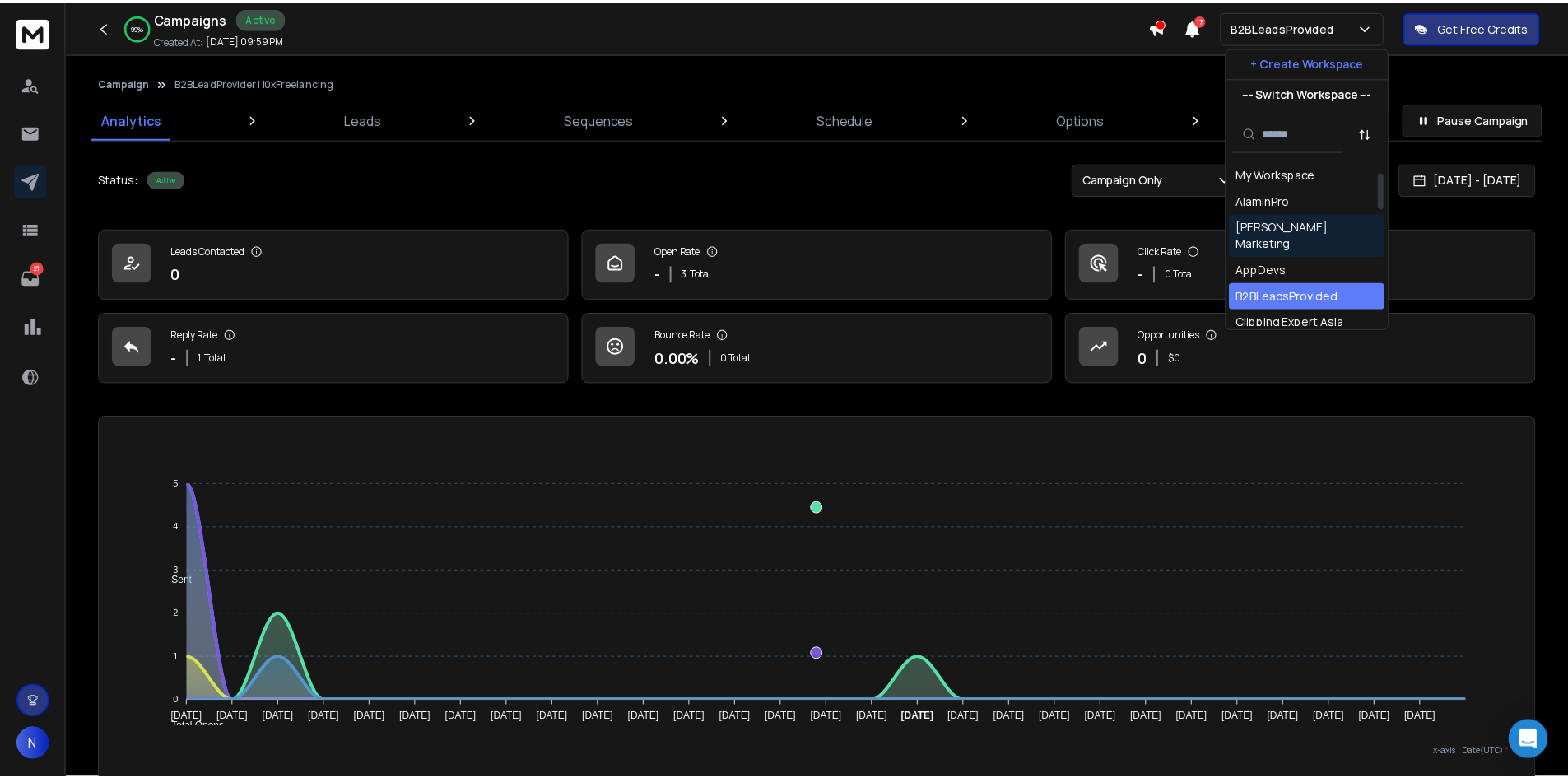
scroll to position [83, 0]
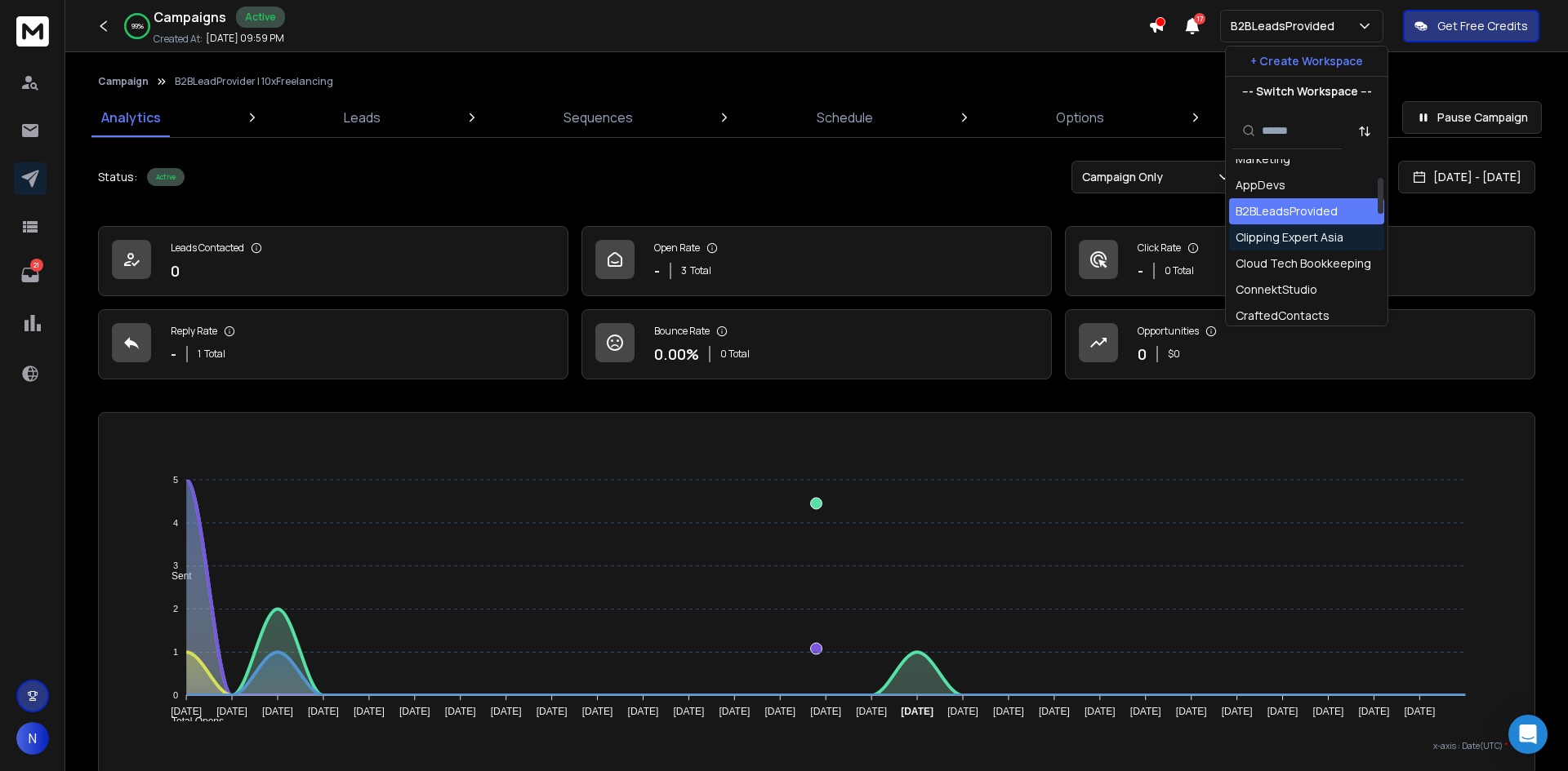
click at [1293, 230] on div "Clipping Expert Asia" at bounding box center [1289, 238] width 108 height 17
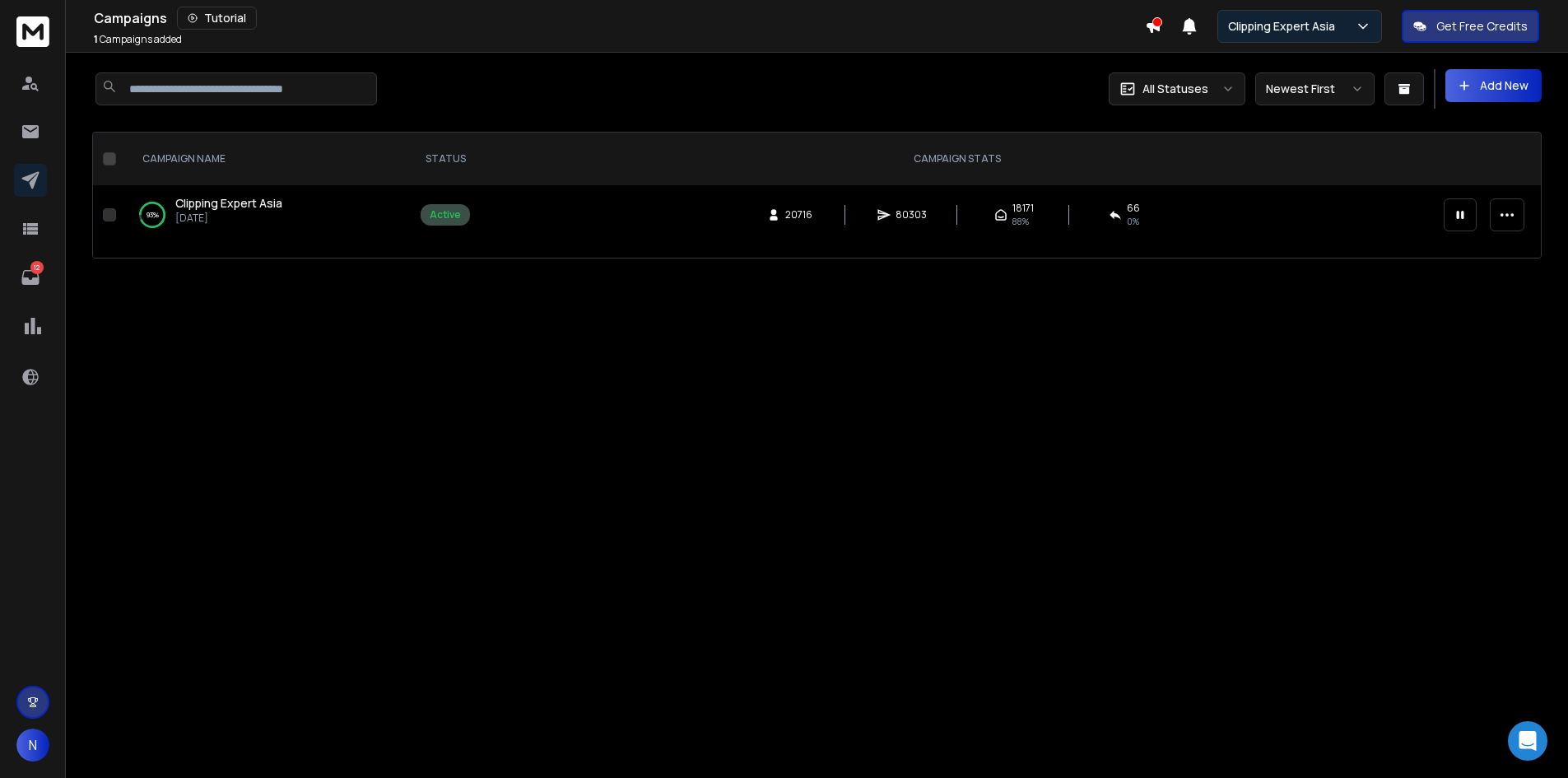
click at [1298, 36] on button "Clipping Expert Asia" at bounding box center [1300, 27] width 165 height 33
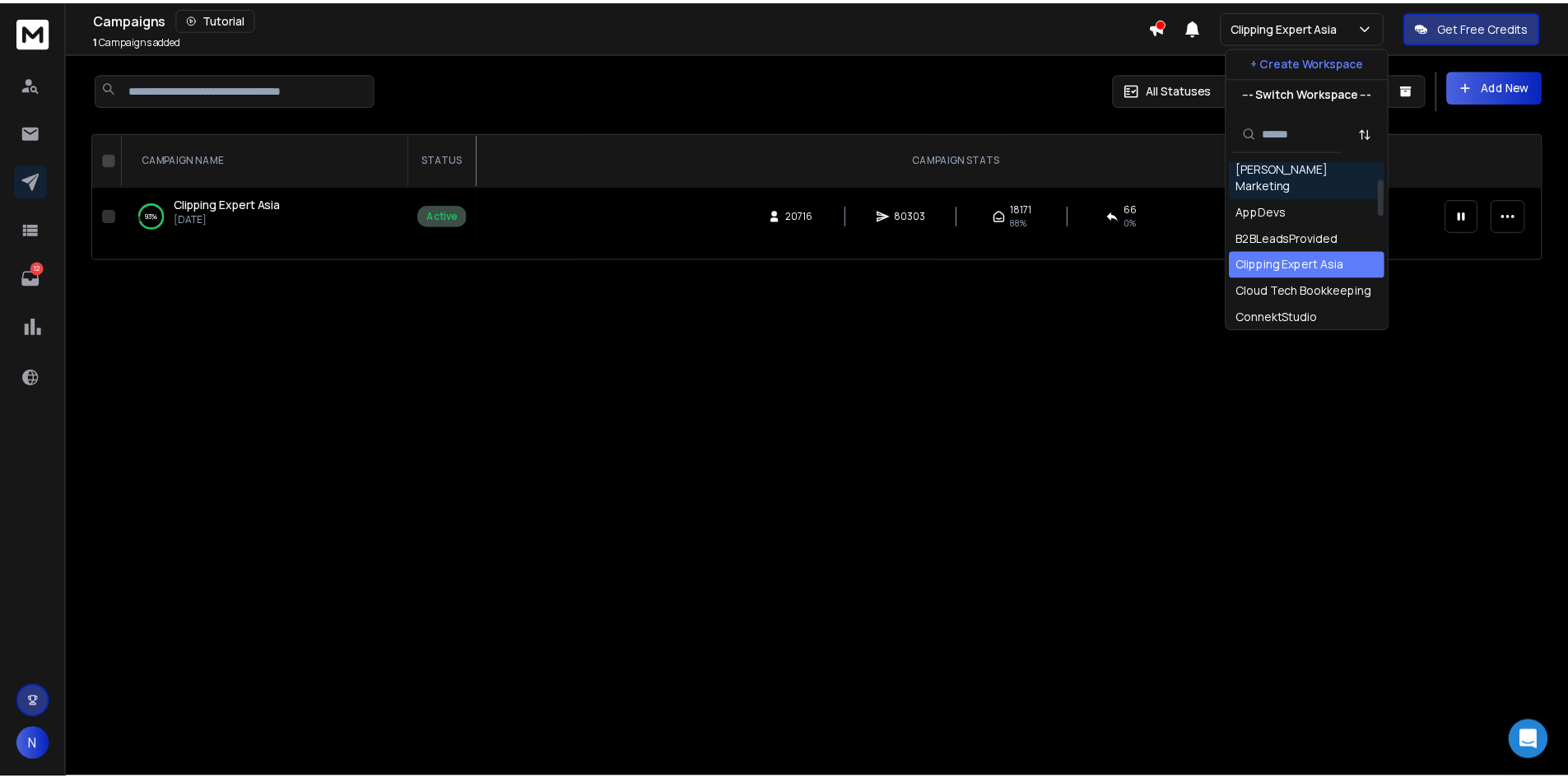
scroll to position [83, 0]
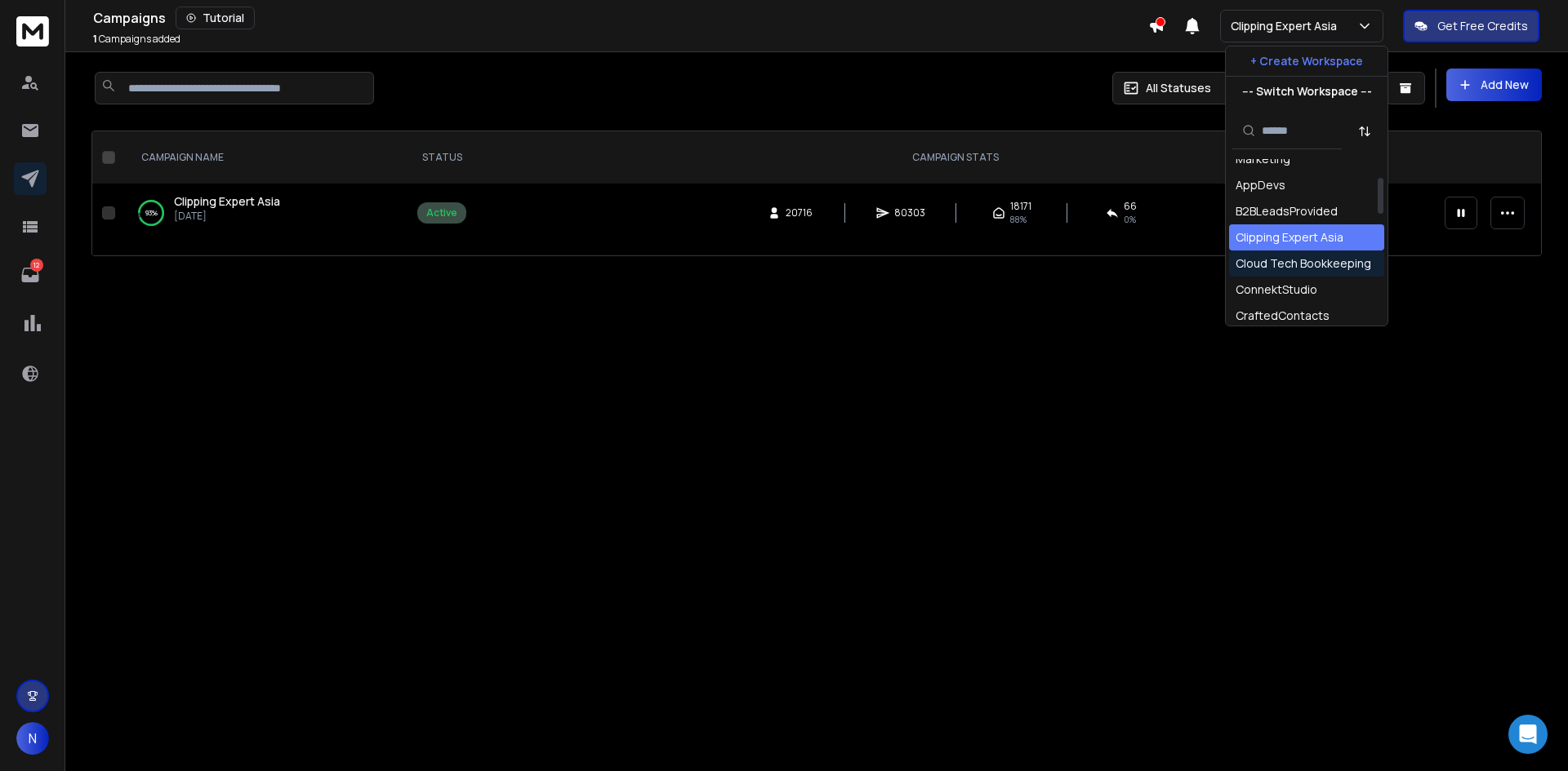
click at [1297, 255] on div "Cloud Tech Bookkeeping" at bounding box center [1302, 264] width 135 height 17
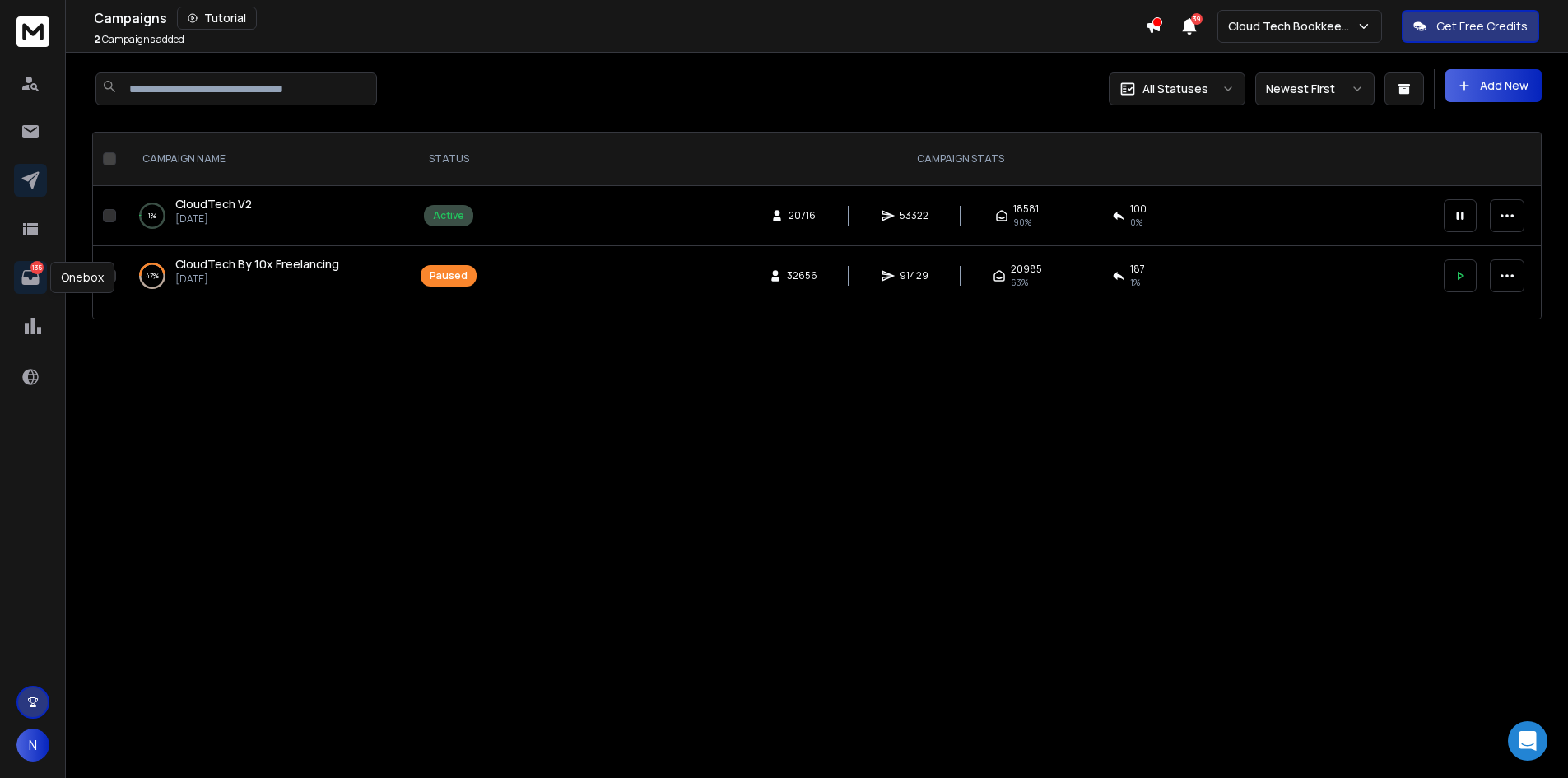
click at [32, 274] on p "135" at bounding box center [37, 268] width 13 height 13
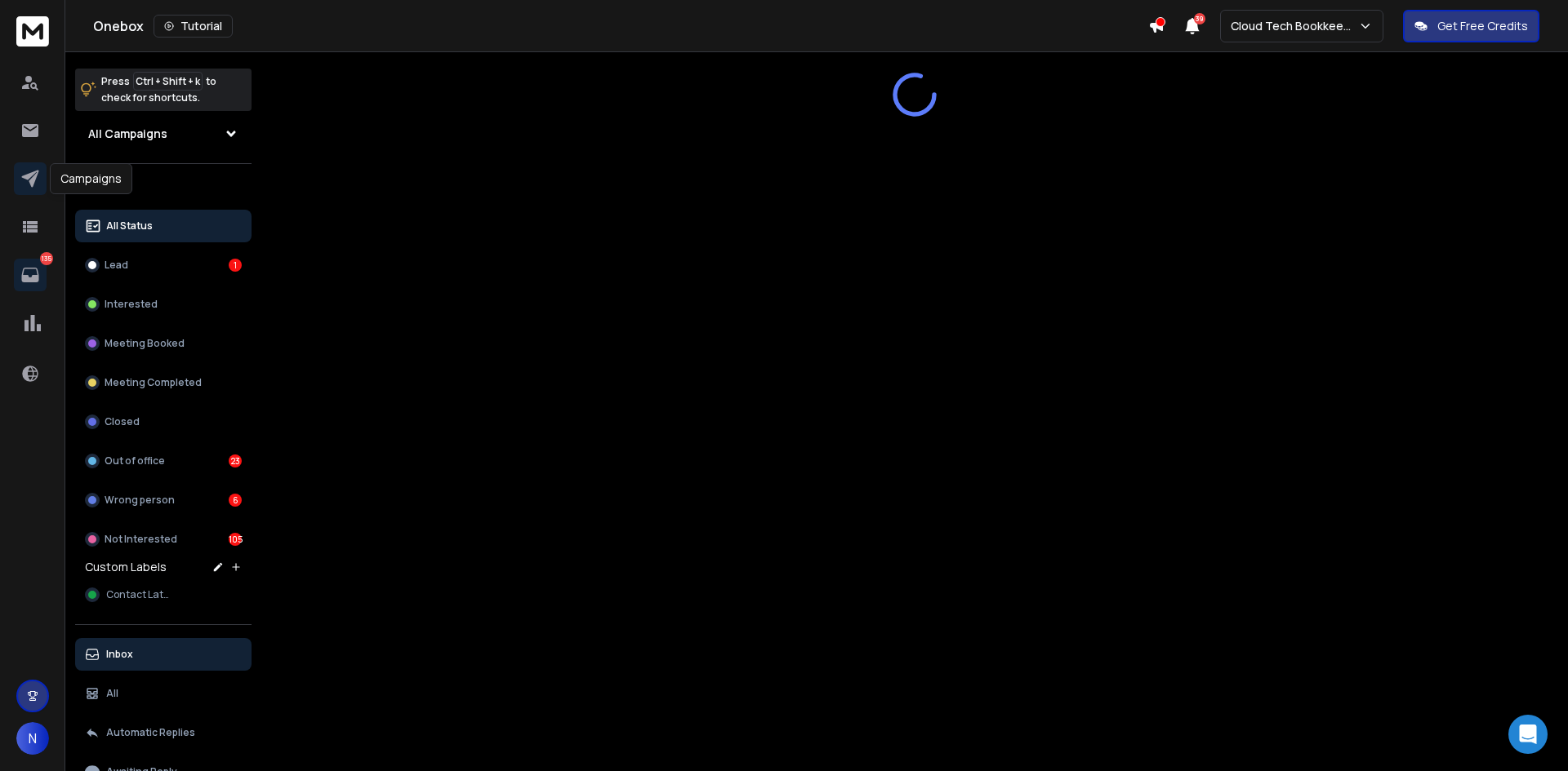
click at [33, 176] on icon at bounding box center [29, 179] width 17 height 17
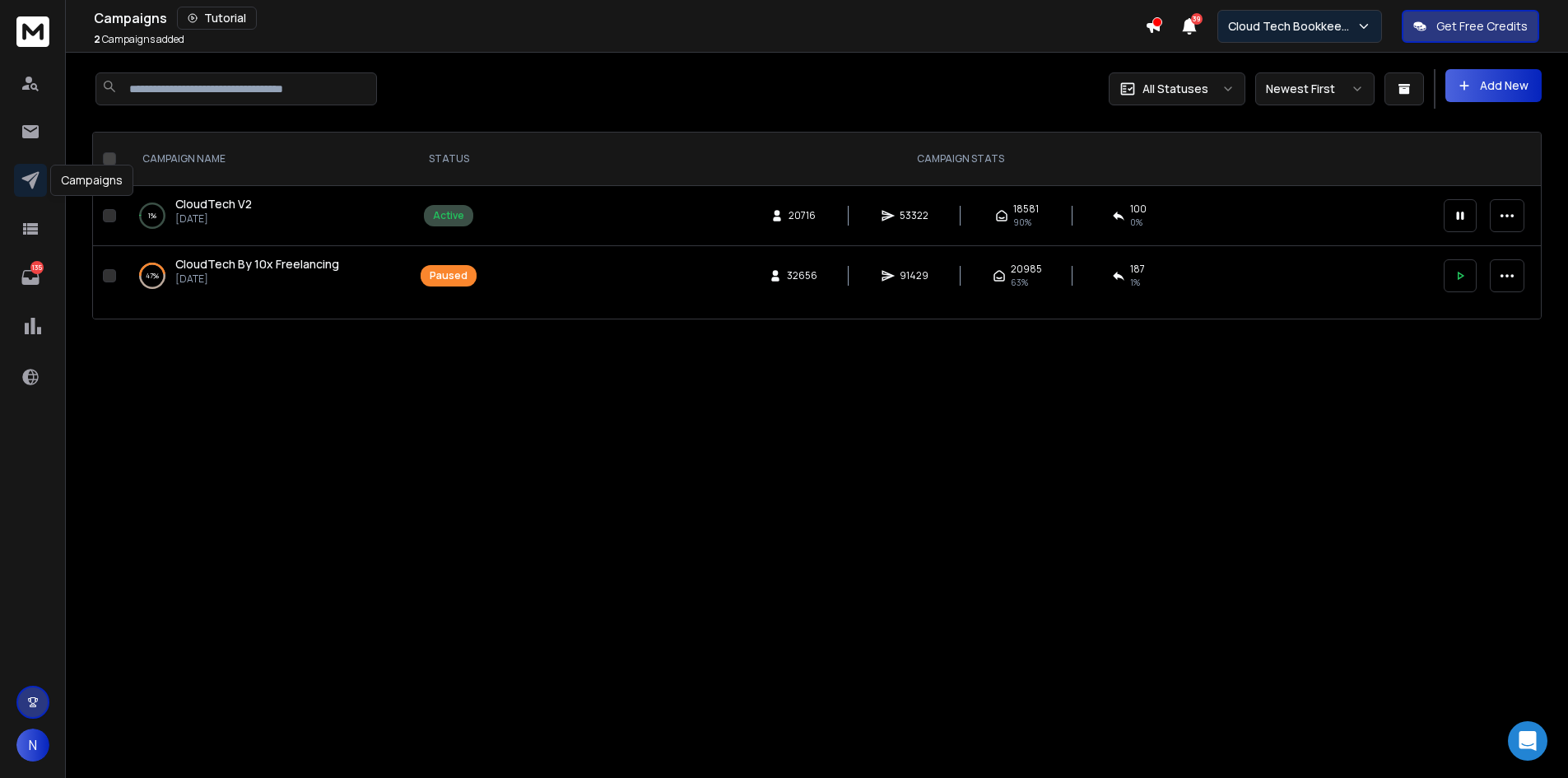
click at [1296, 32] on p "Cloud Tech Bookkeeping" at bounding box center [1292, 27] width 129 height 17
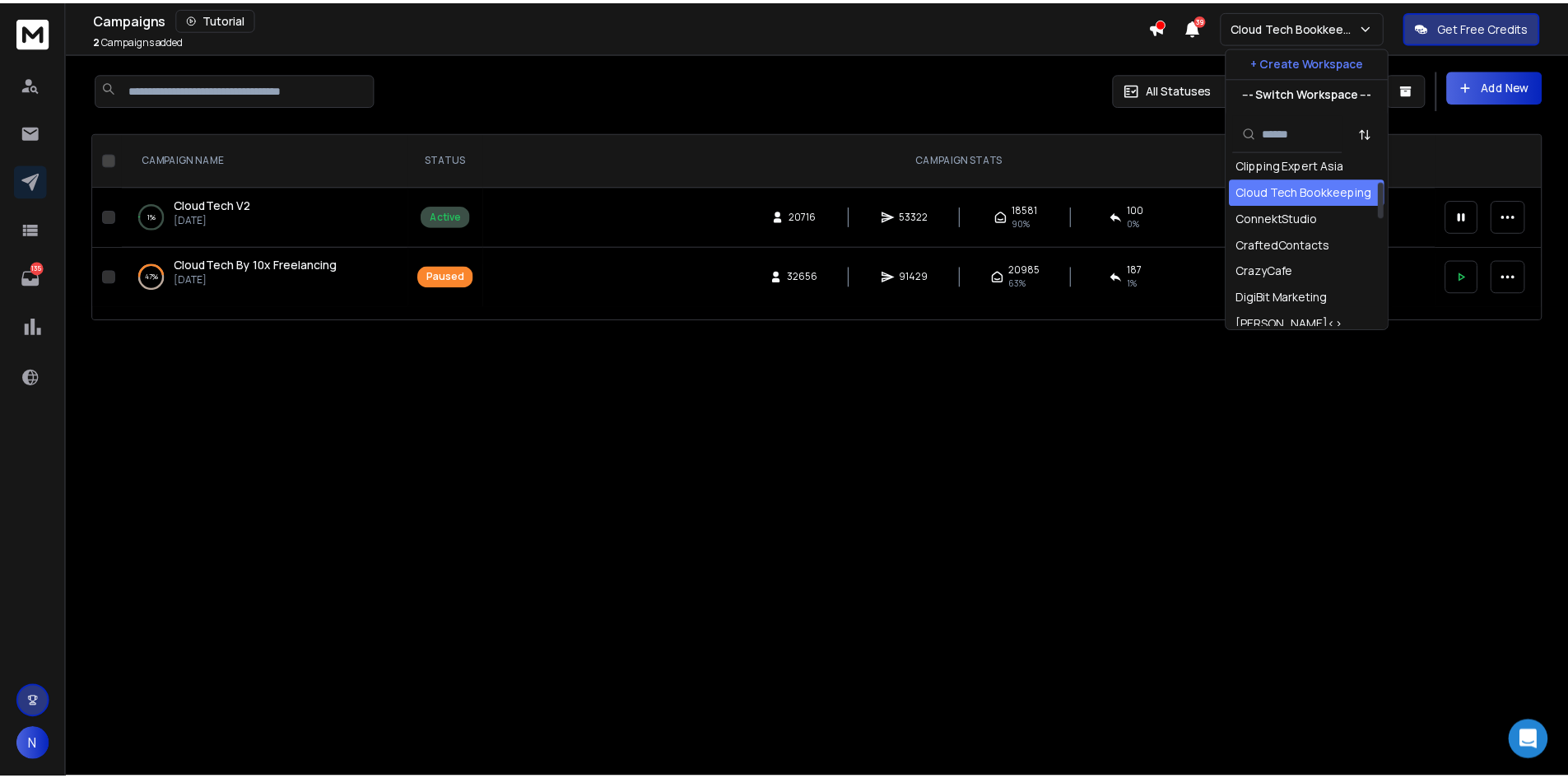
scroll to position [165, 0]
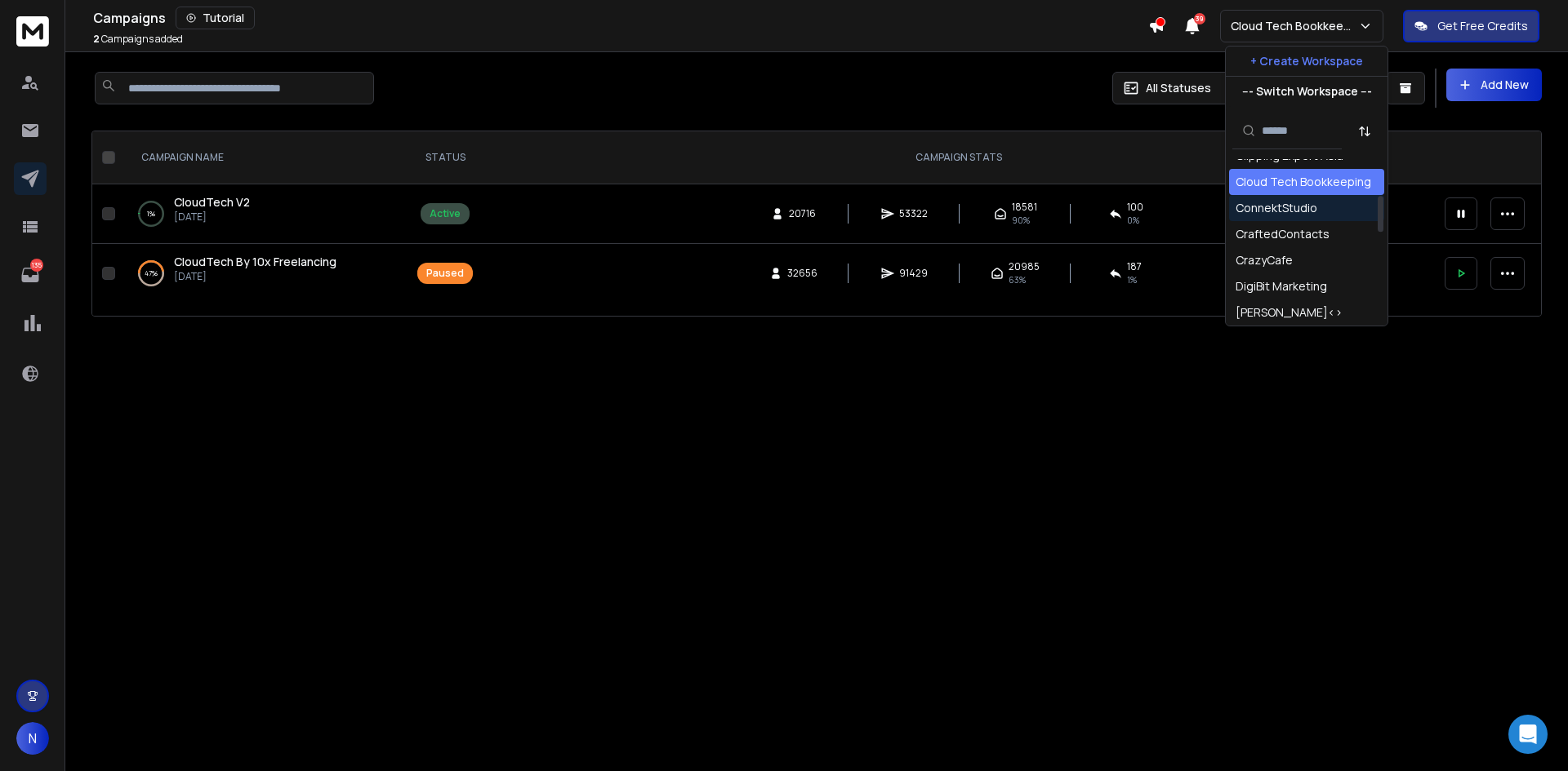
click at [1301, 200] on div "ConnektStudio" at bounding box center [1276, 209] width 82 height 17
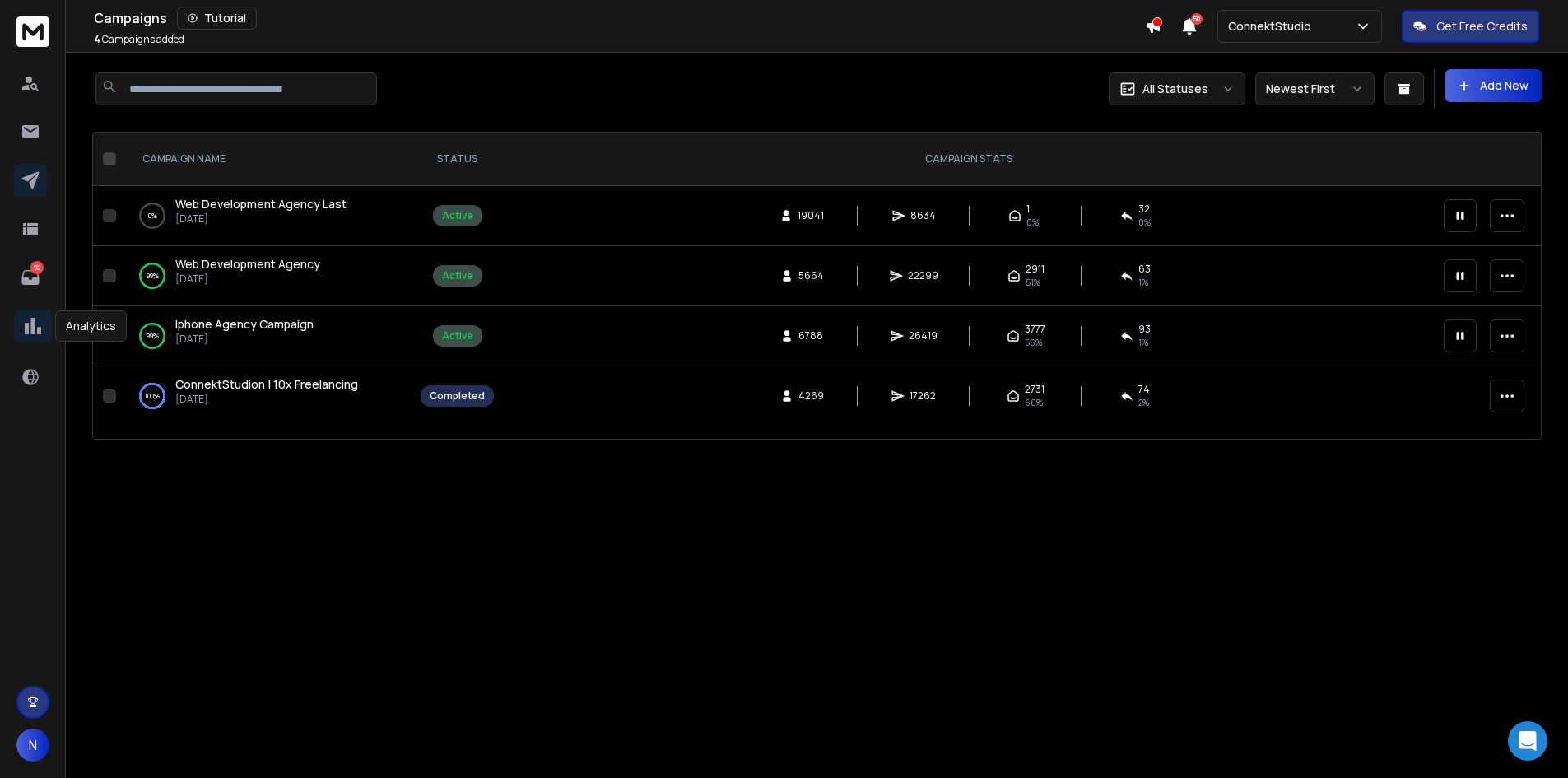
click at [39, 322] on icon at bounding box center [32, 325] width 25 height 25
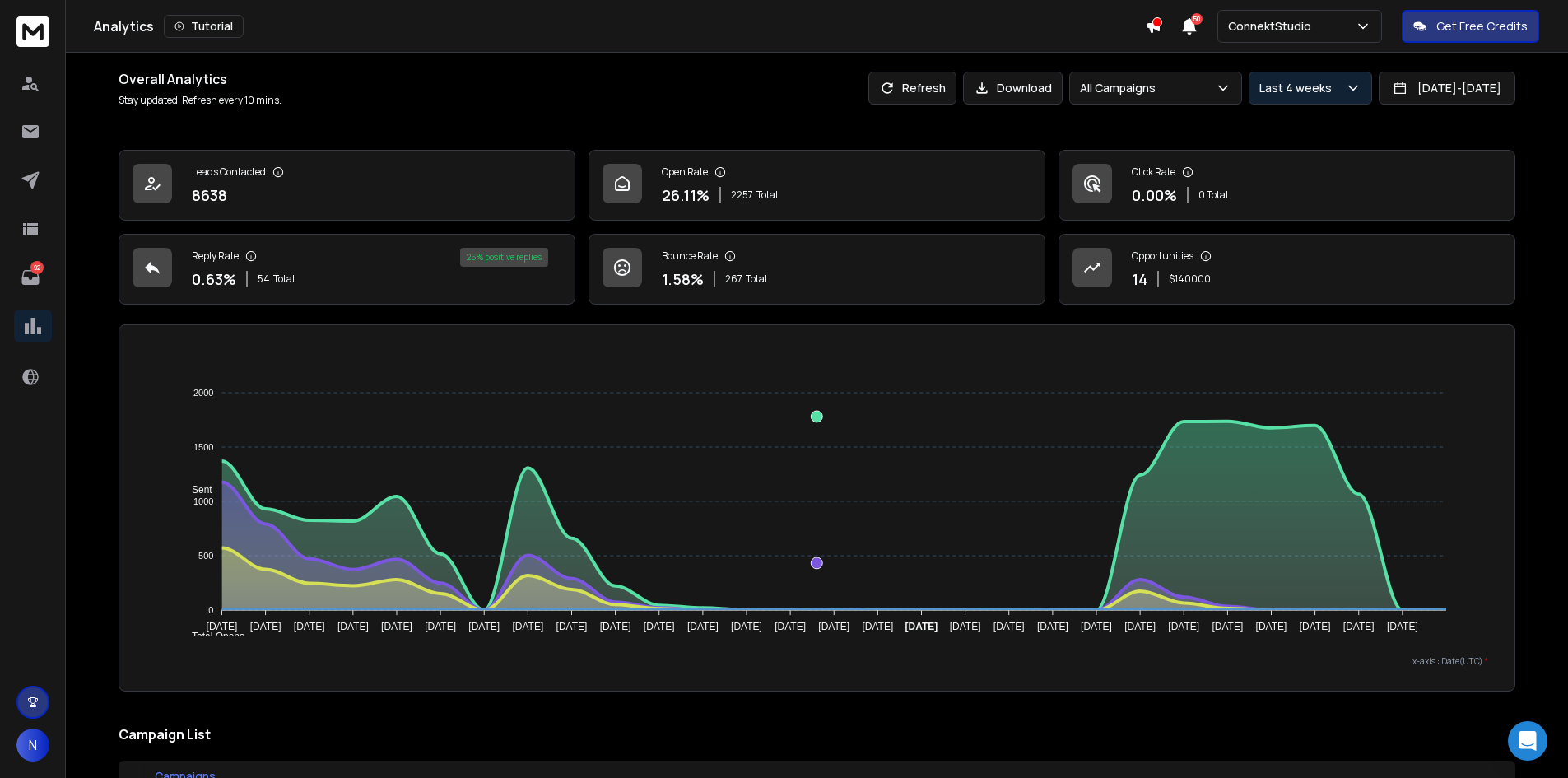
click at [1275, 90] on p "Last 4 weeks" at bounding box center [1298, 88] width 79 height 17
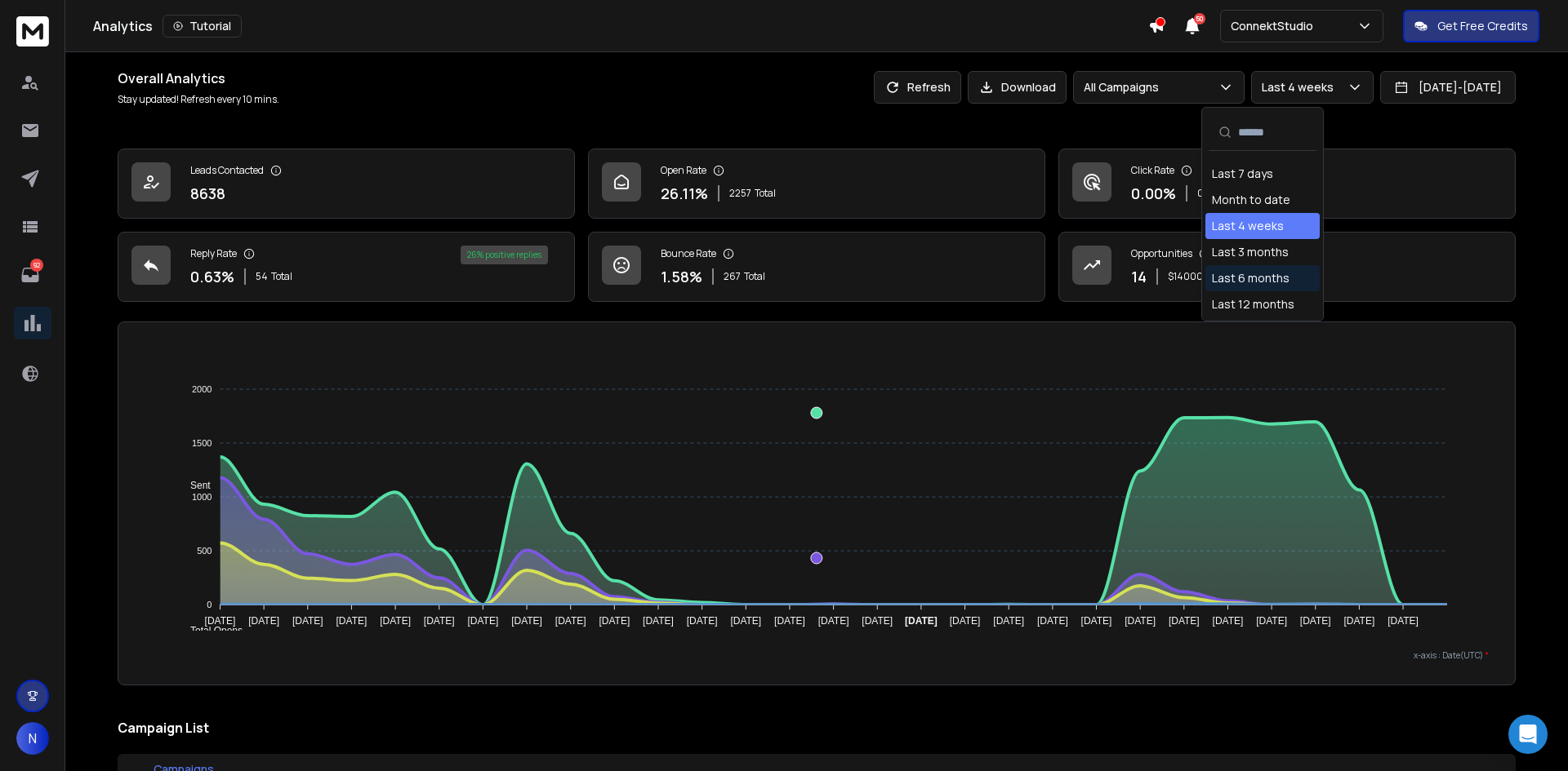
click at [1249, 284] on div "Last 6 months" at bounding box center [1250, 278] width 77 height 17
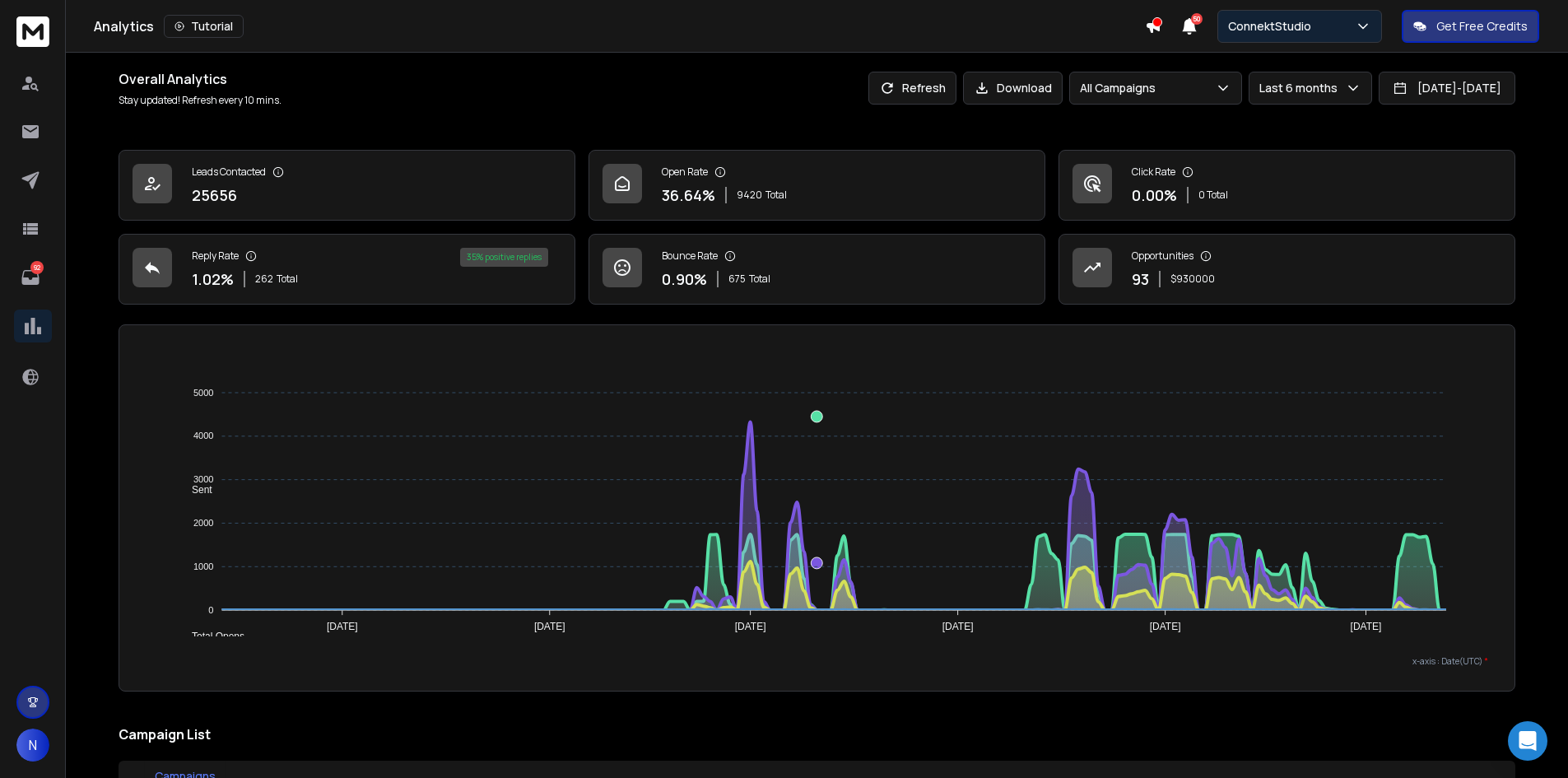
click at [1355, 24] on div "ConnektStudio" at bounding box center [1299, 27] width 144 height 17
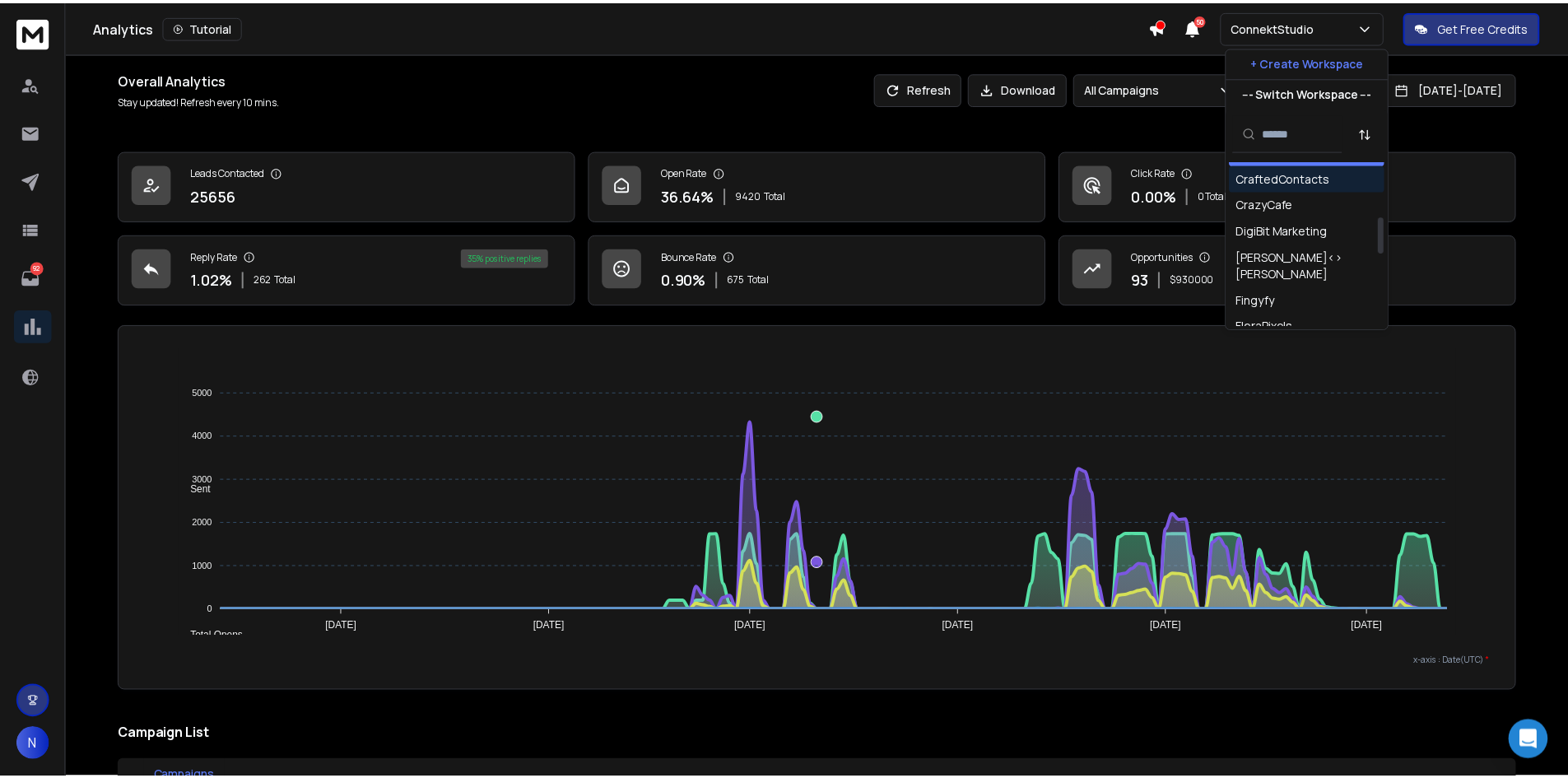
scroll to position [247, 0]
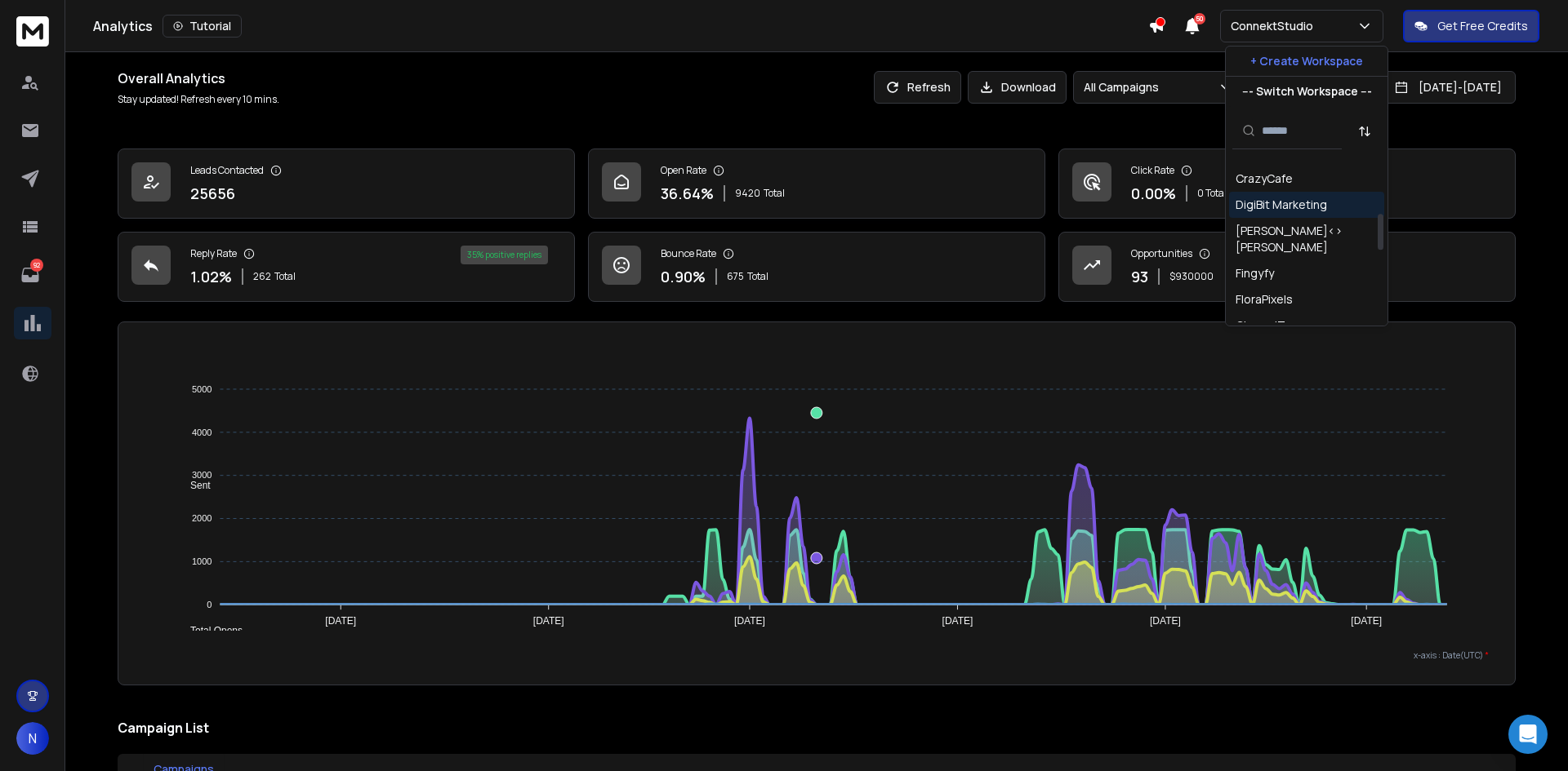
click at [1290, 197] on div "DigiBit Marketing" at bounding box center [1280, 205] width 91 height 17
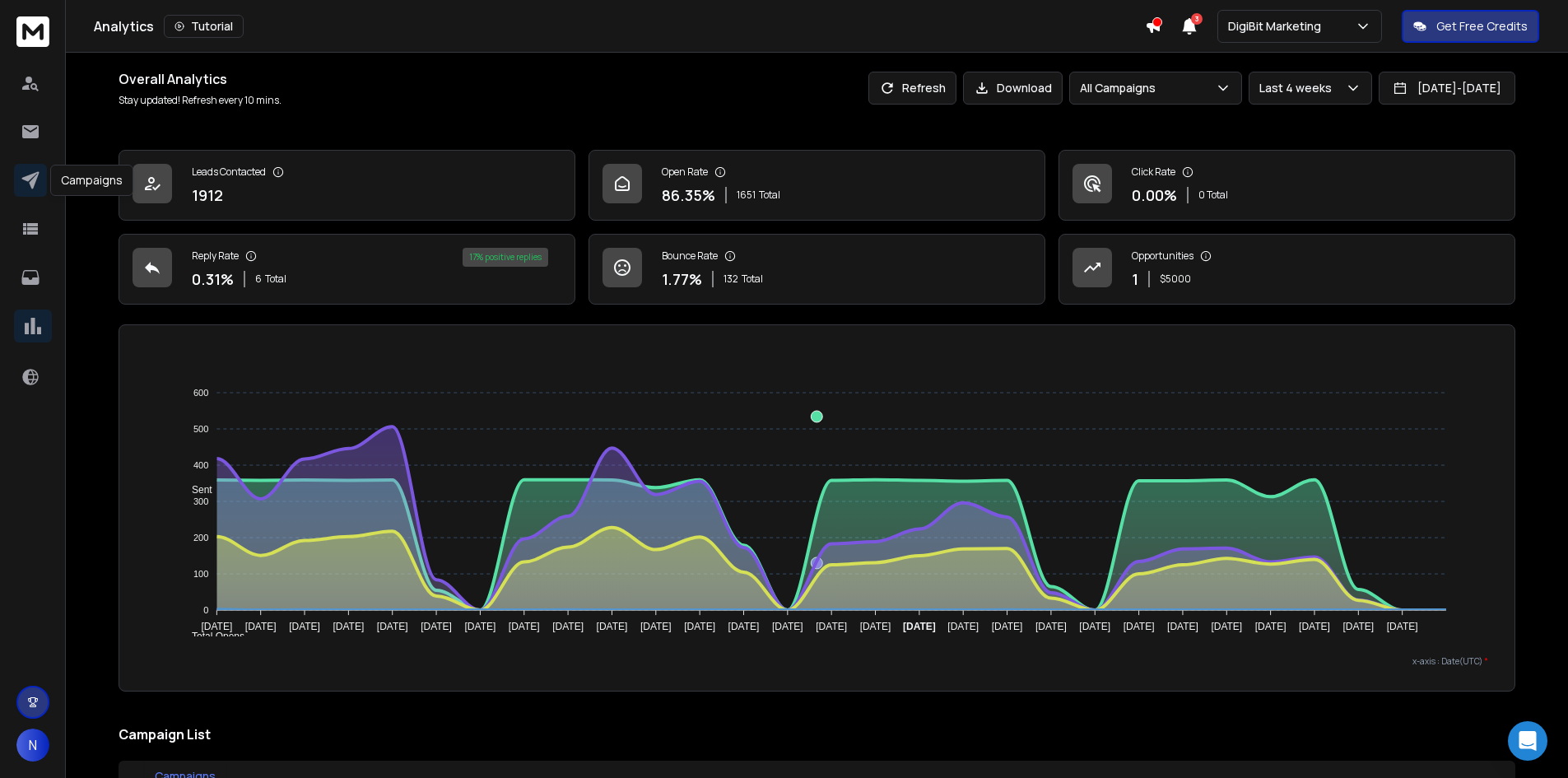
click at [45, 177] on link at bounding box center [31, 181] width 33 height 33
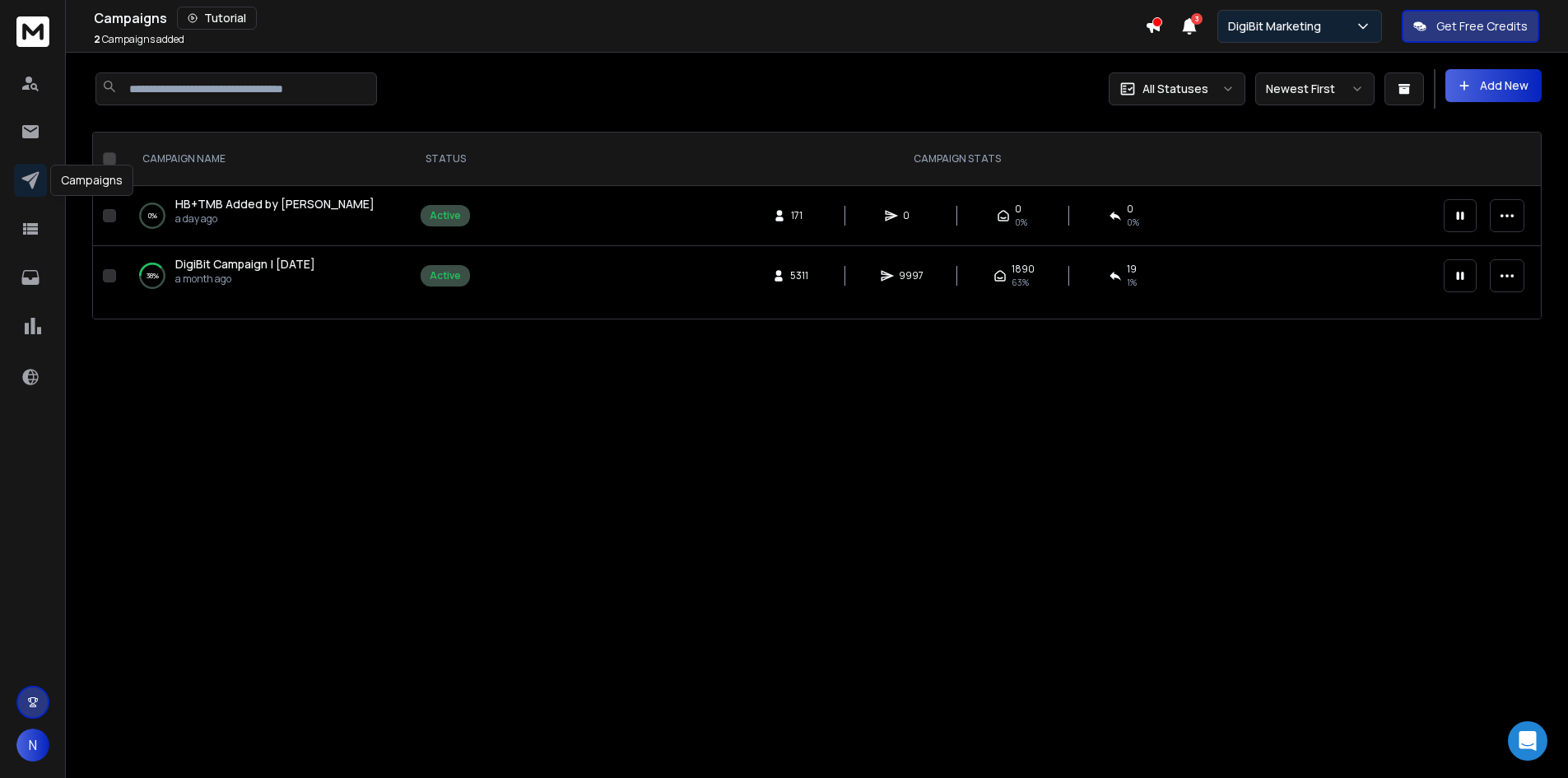
click at [1296, 29] on p "DigiBit Marketing" at bounding box center [1277, 27] width 99 height 17
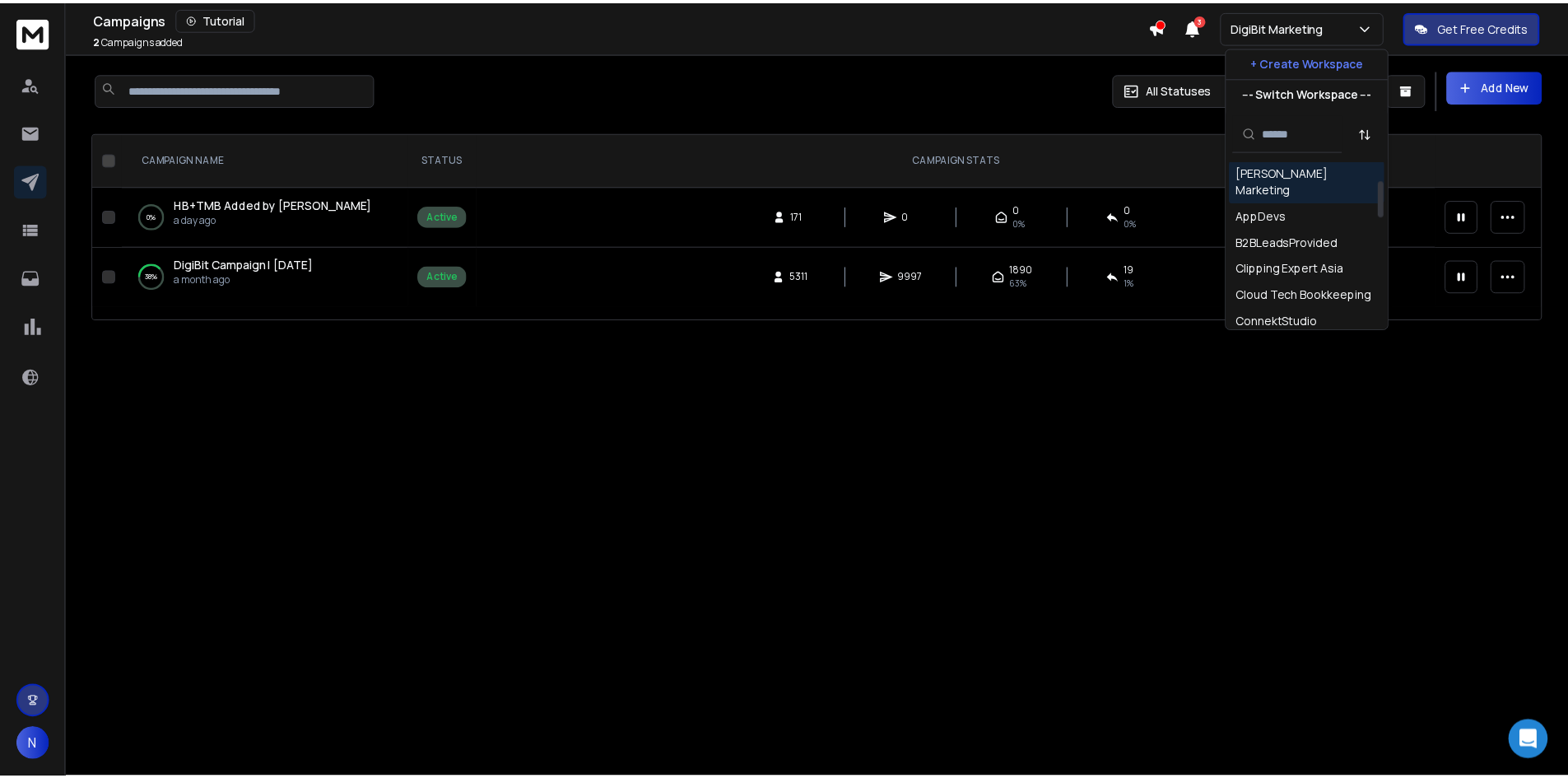
scroll to position [83, 0]
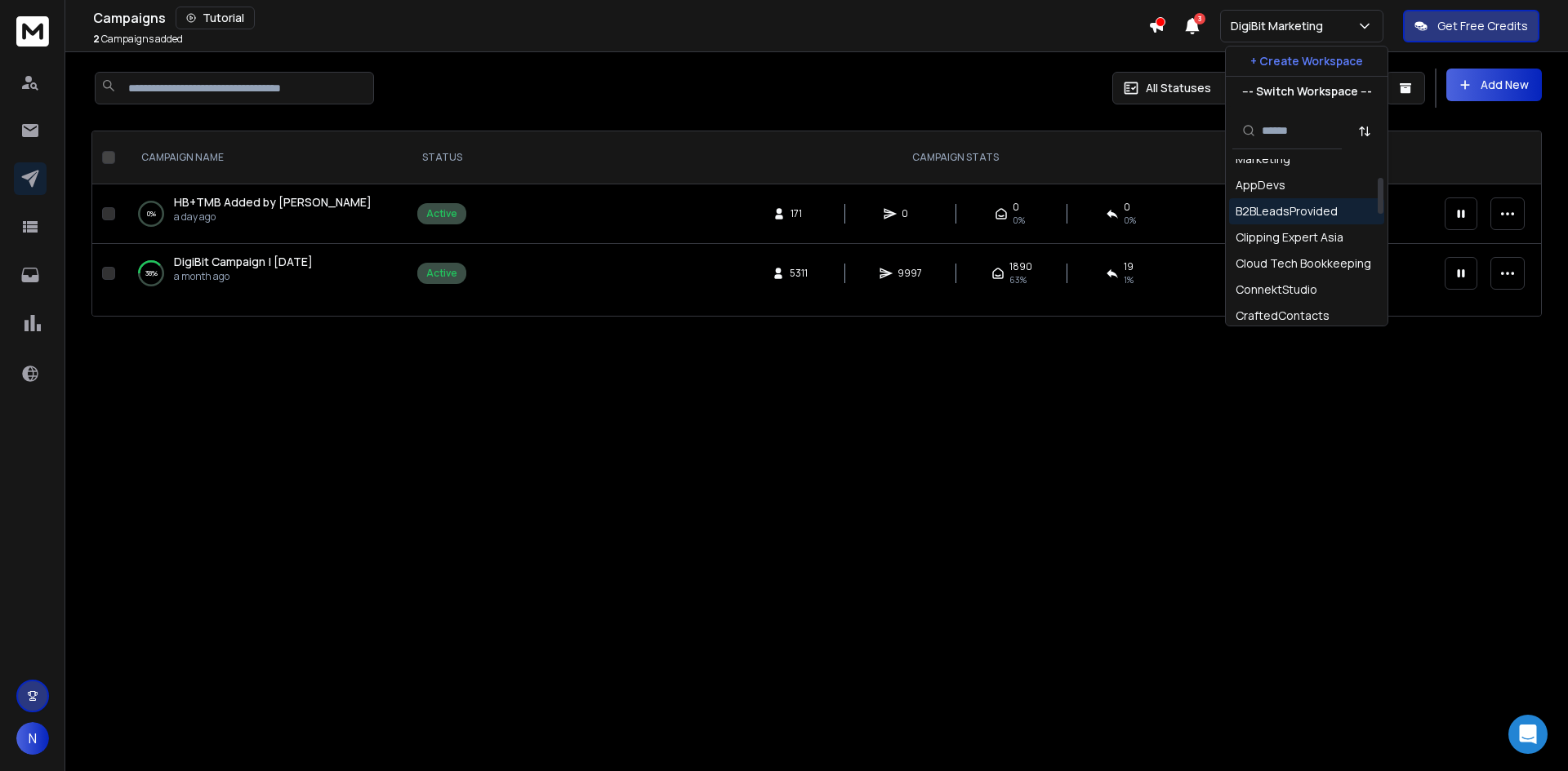
click at [1293, 203] on div "B2BLeadsProvided" at bounding box center [1286, 211] width 102 height 17
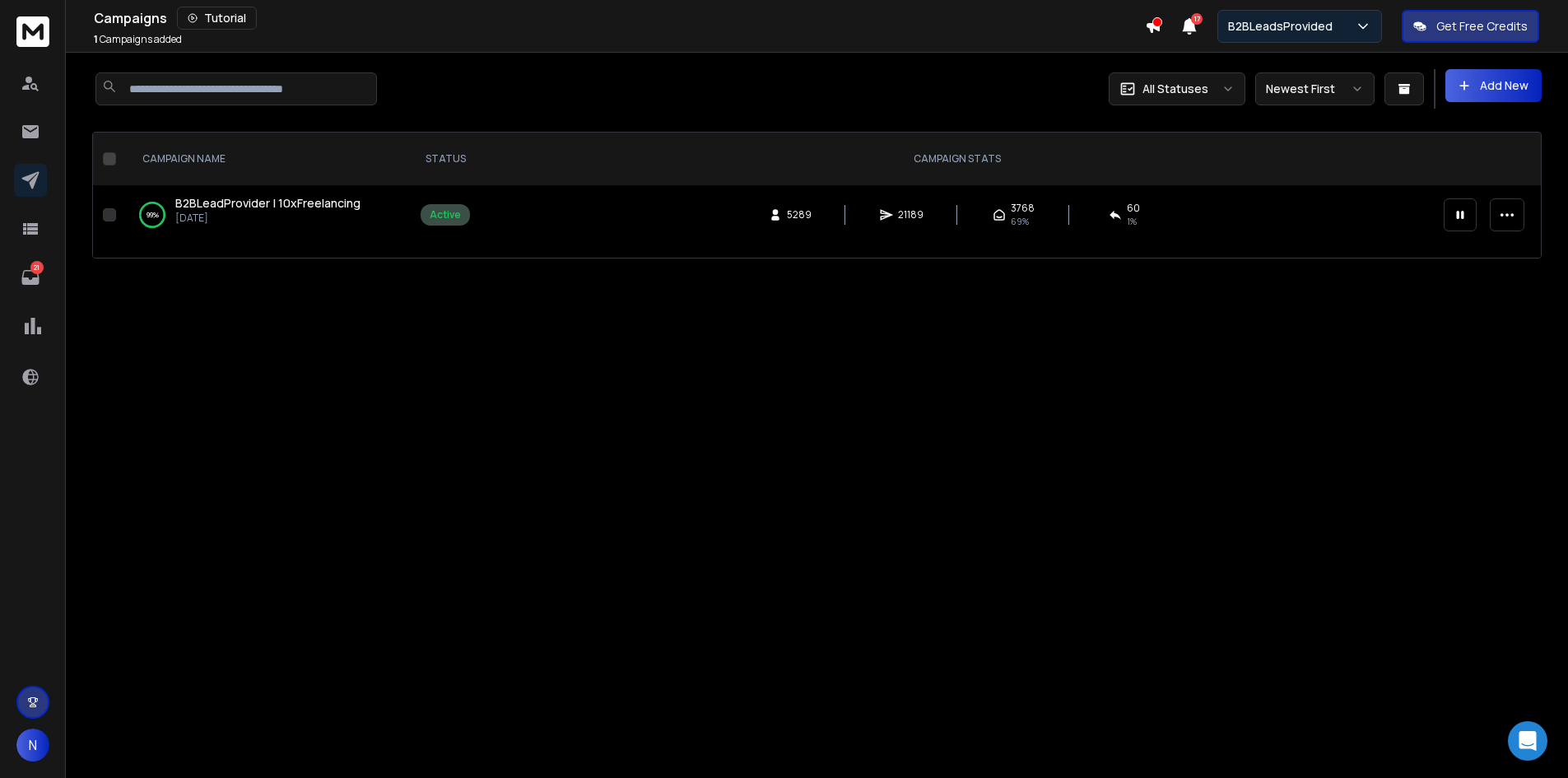
click at [1303, 13] on button "B2BLeadsProvided" at bounding box center [1300, 27] width 165 height 33
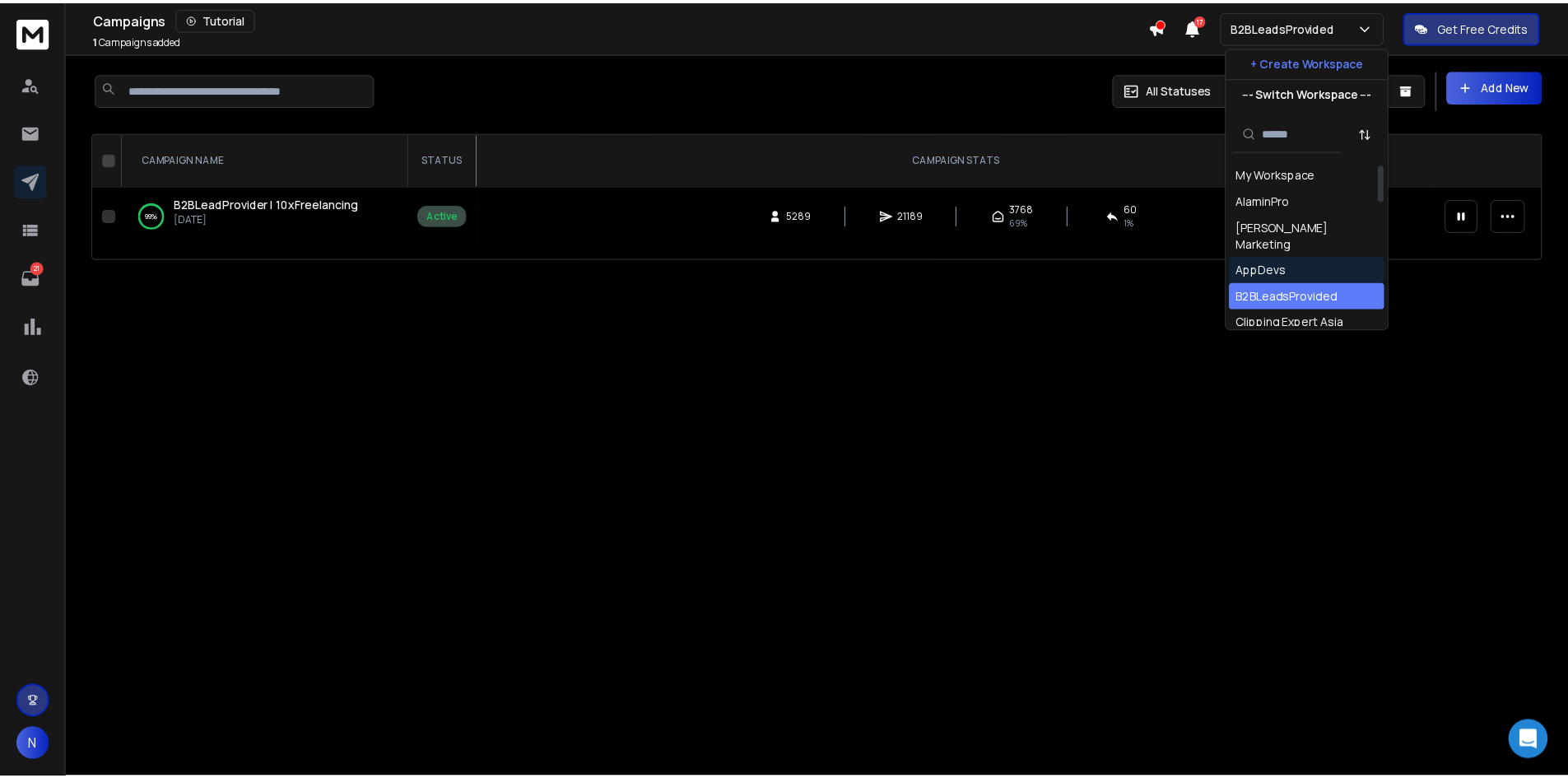
scroll to position [83, 0]
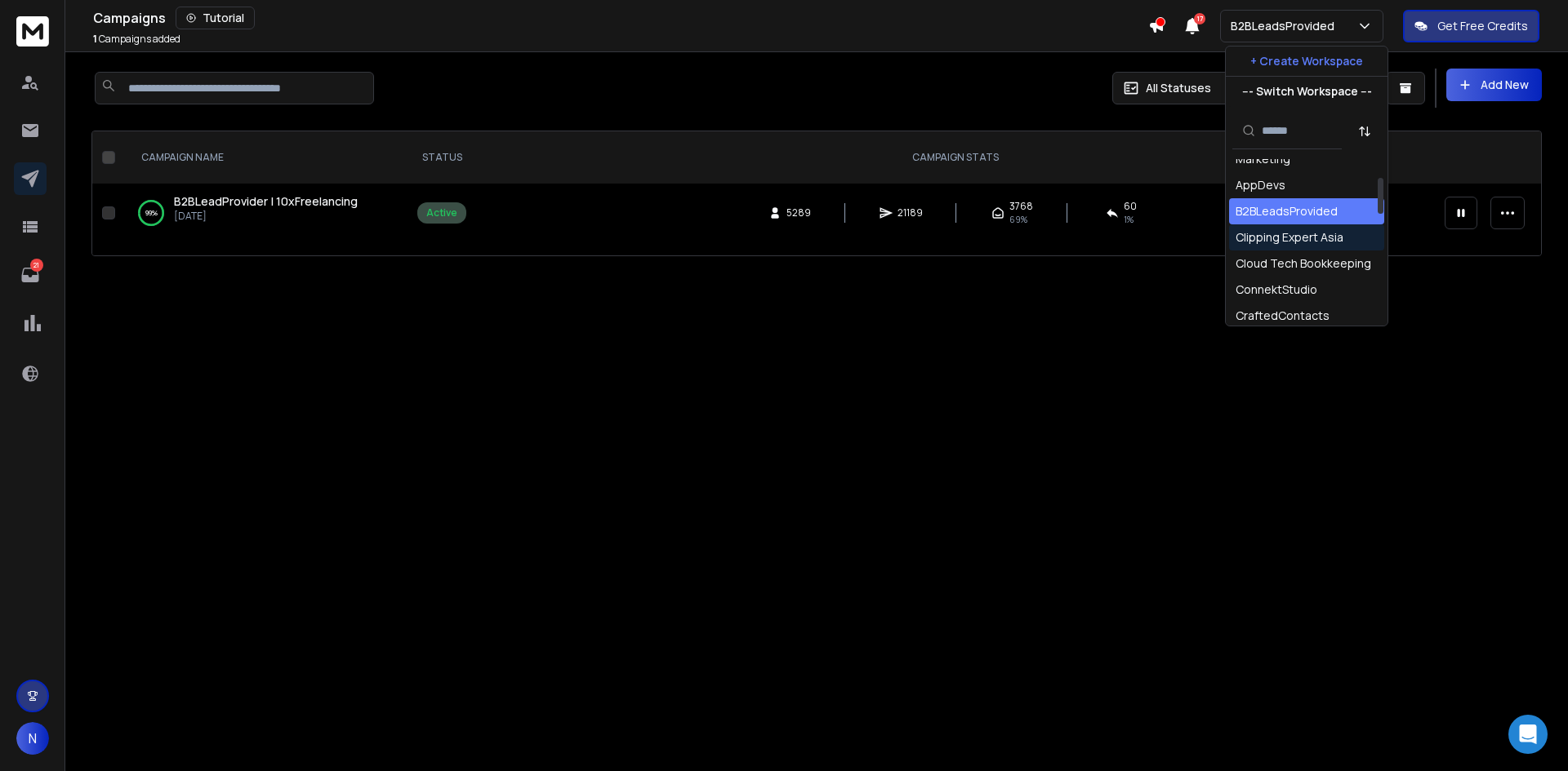
click at [1302, 230] on div "Clipping Expert Asia" at bounding box center [1289, 238] width 108 height 17
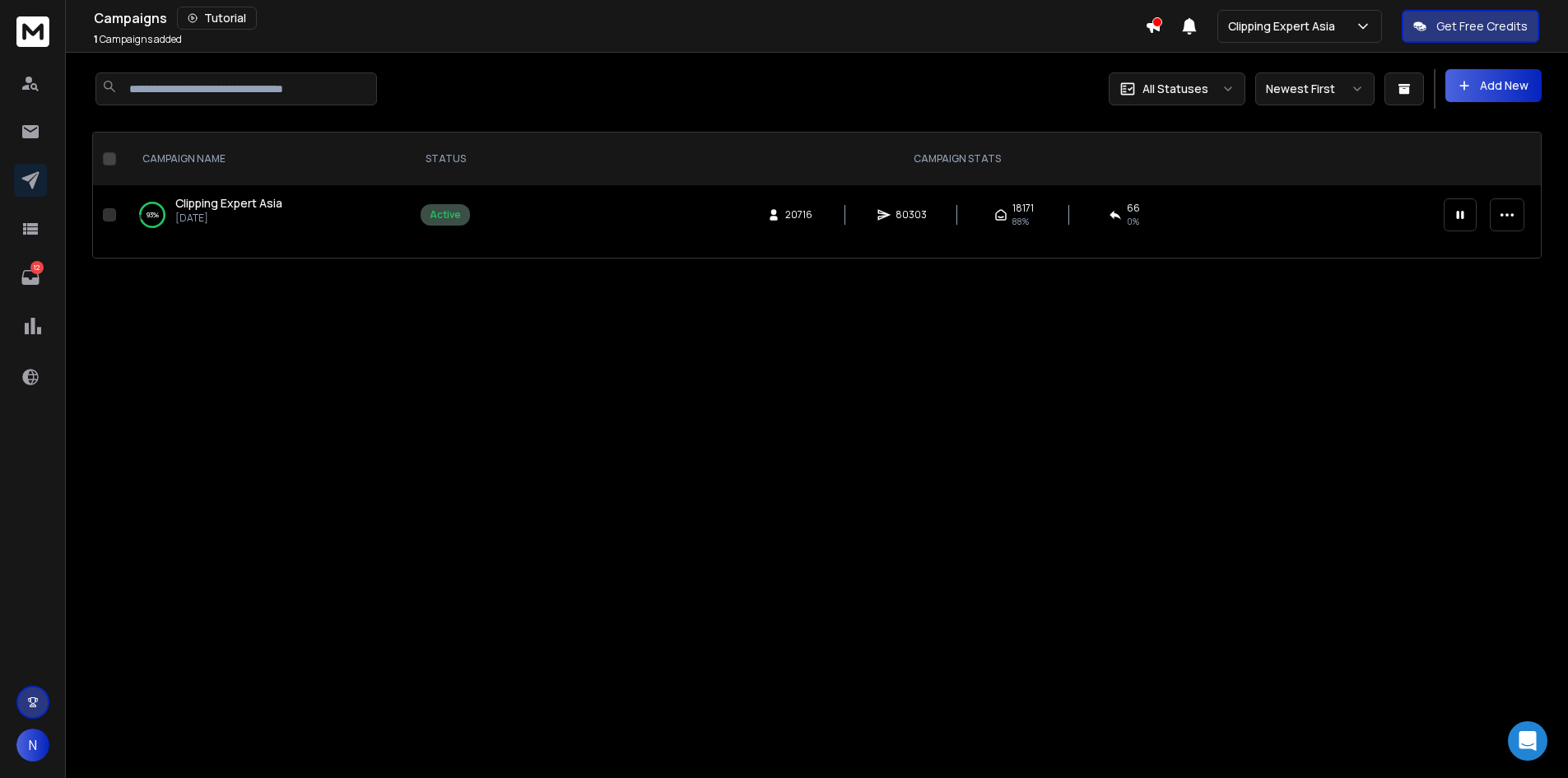
click at [312, 226] on div "93 % Clipping Expert Asia [DATE]" at bounding box center [266, 215] width 255 height 40
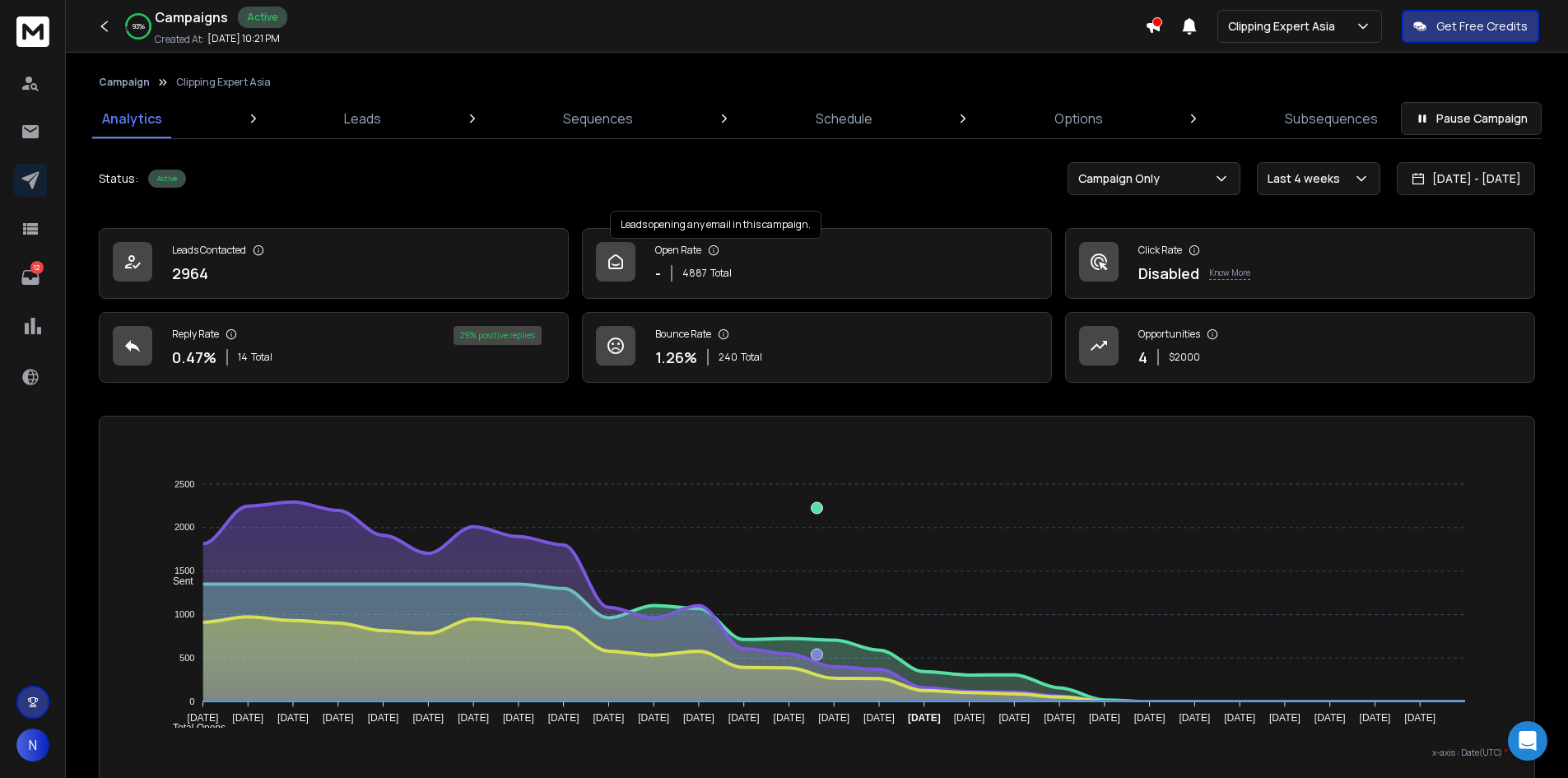
click at [674, 170] on div "Status: Active Pause Campaign Campaign Only Last 4 weeks [DATE] - [DATE]" at bounding box center [817, 179] width 1436 height 33
click at [1287, 177] on p "Last 4 weeks" at bounding box center [1307, 179] width 79 height 17
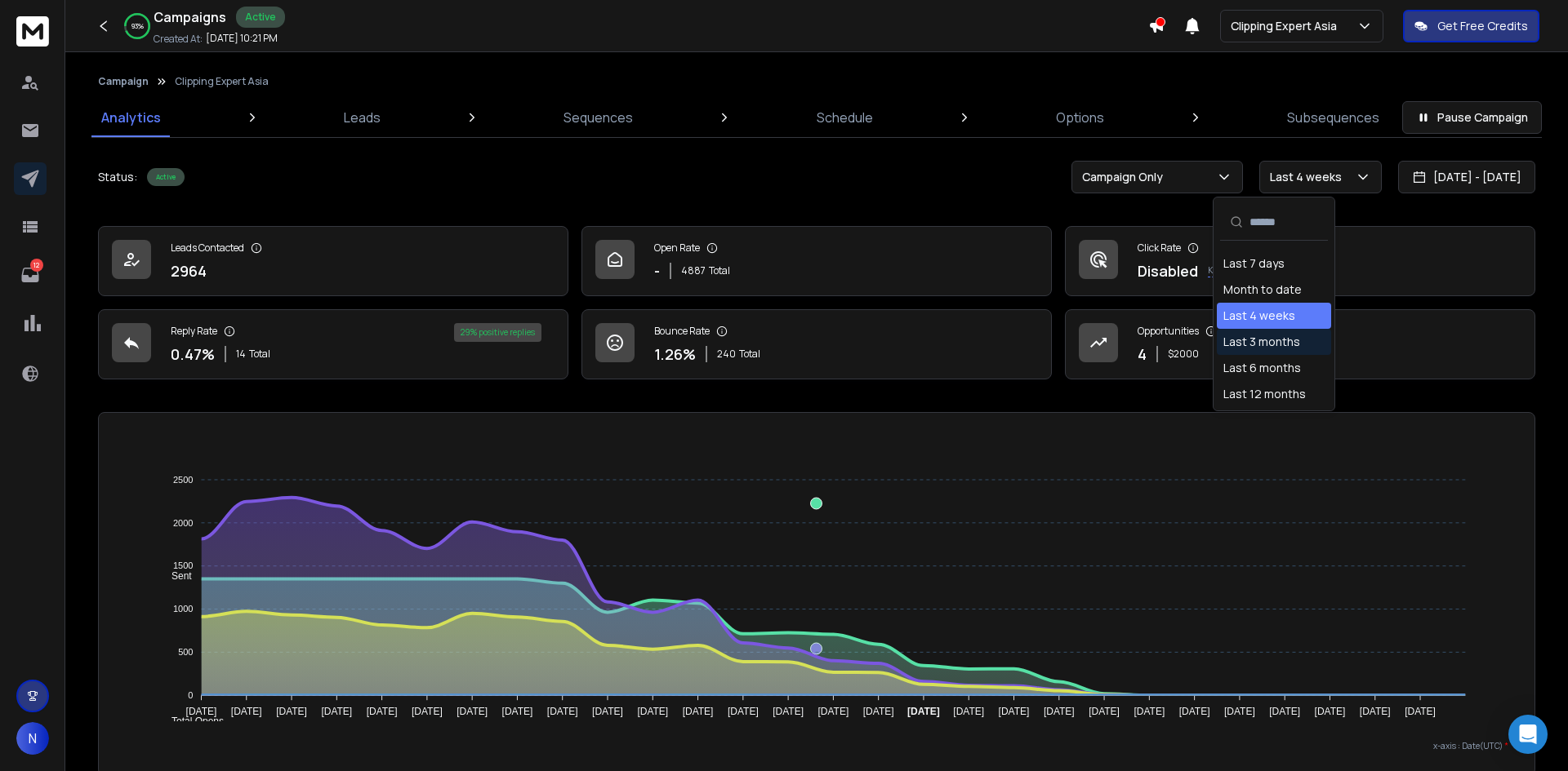
click at [1258, 351] on div "Last 3 months" at bounding box center [1274, 342] width 114 height 26
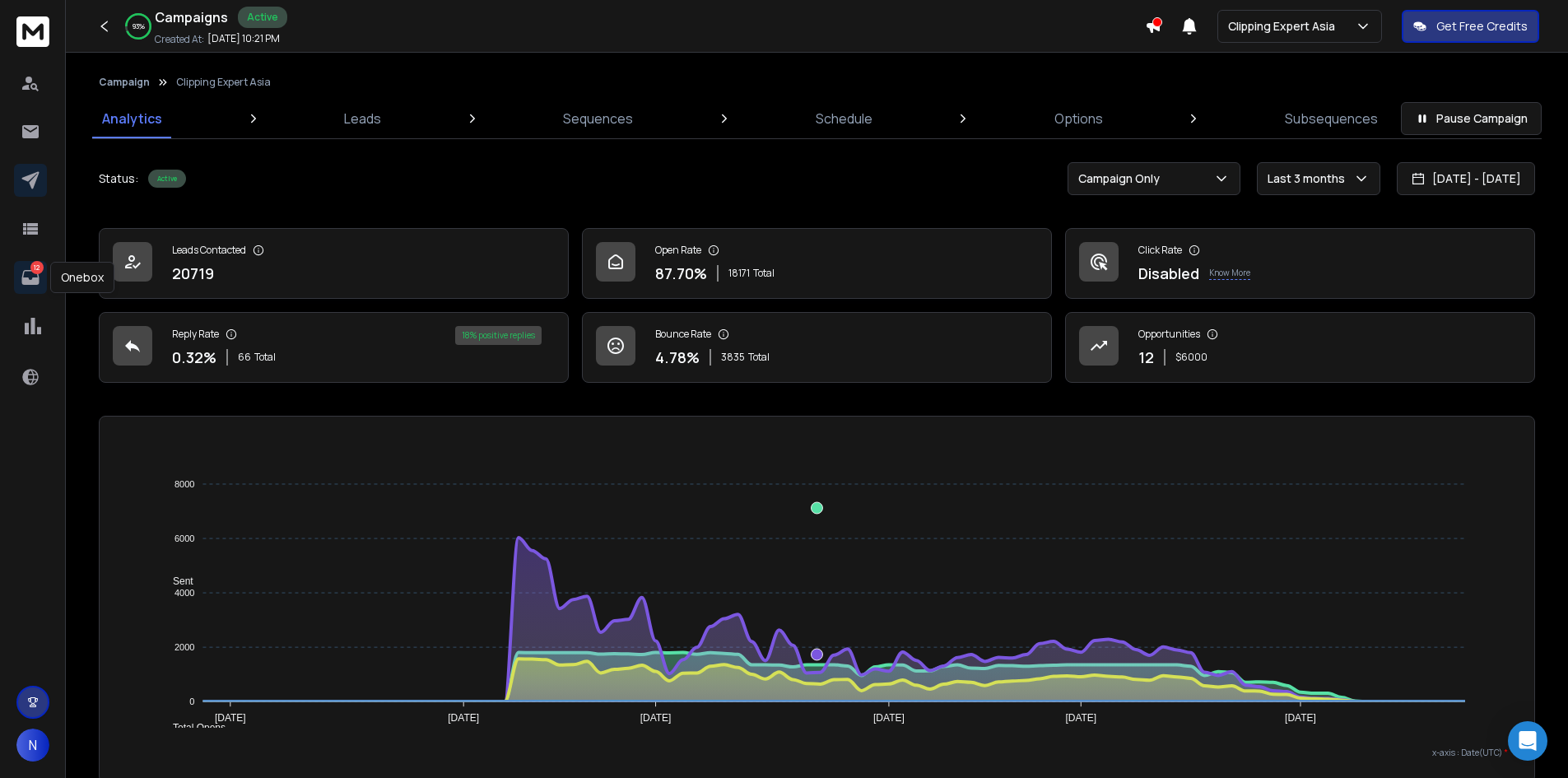
click at [33, 269] on p "12" at bounding box center [37, 268] width 13 height 13
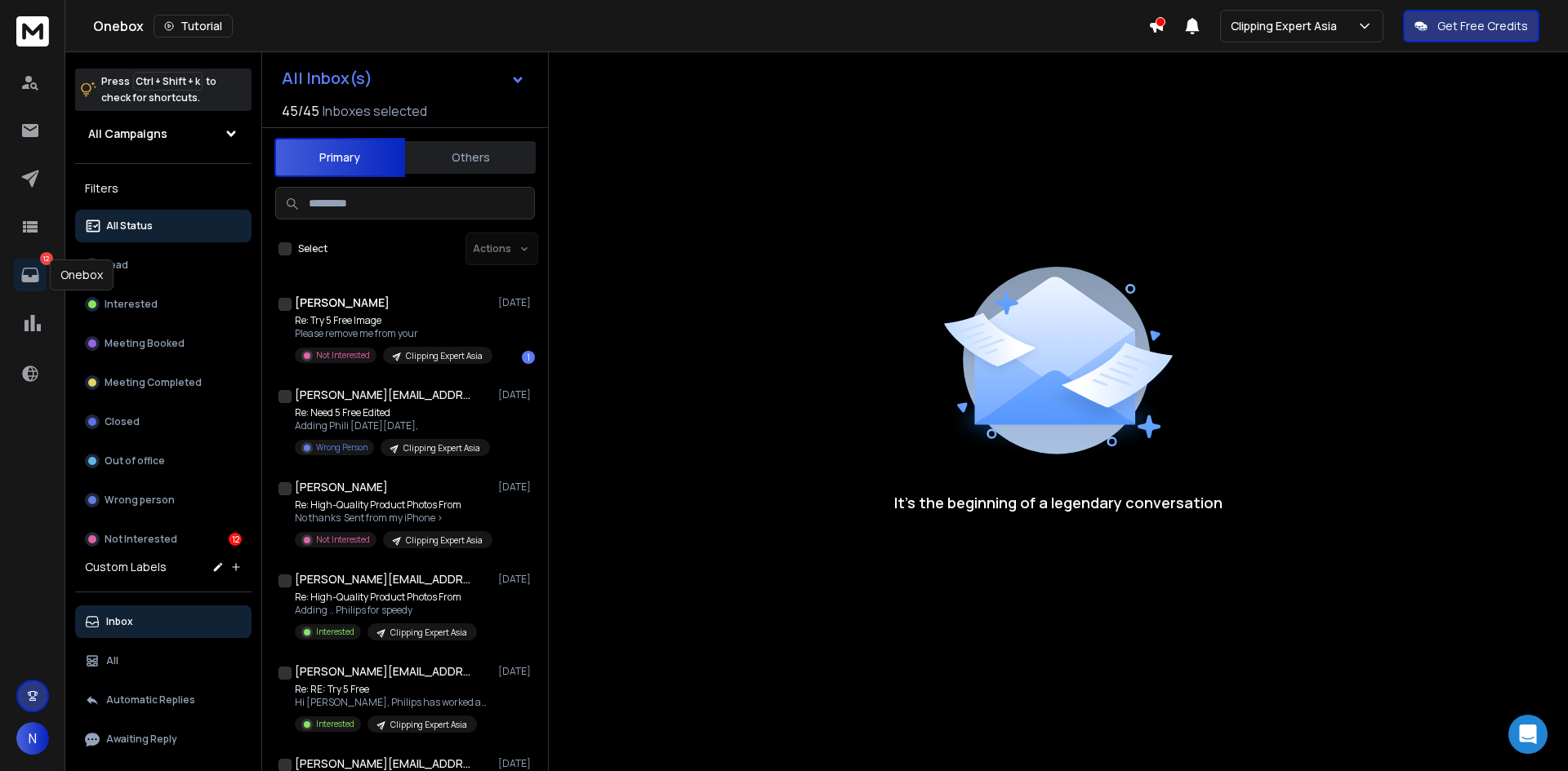
click at [33, 268] on icon at bounding box center [29, 275] width 17 height 15
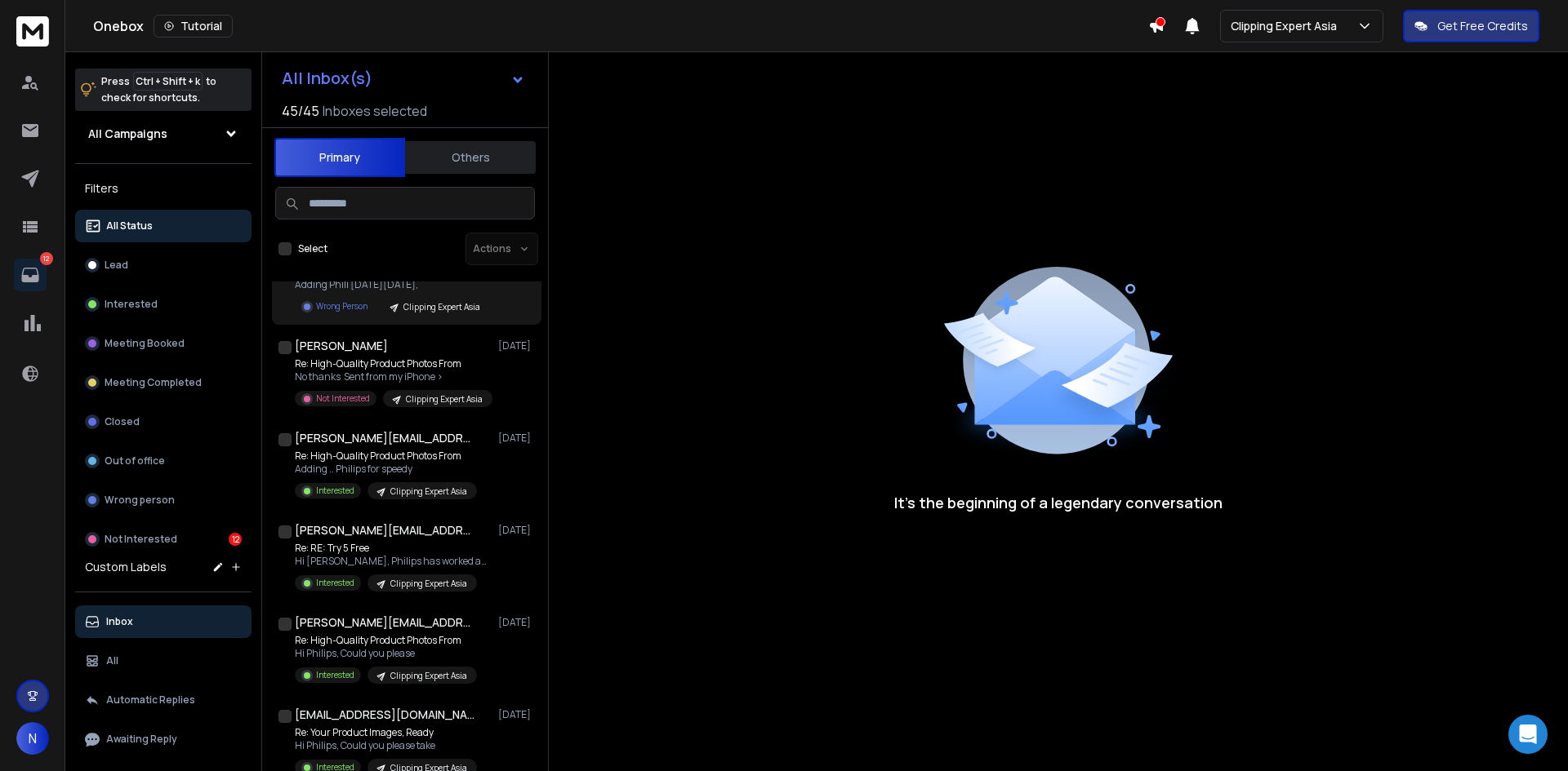
scroll to position [164, 0]
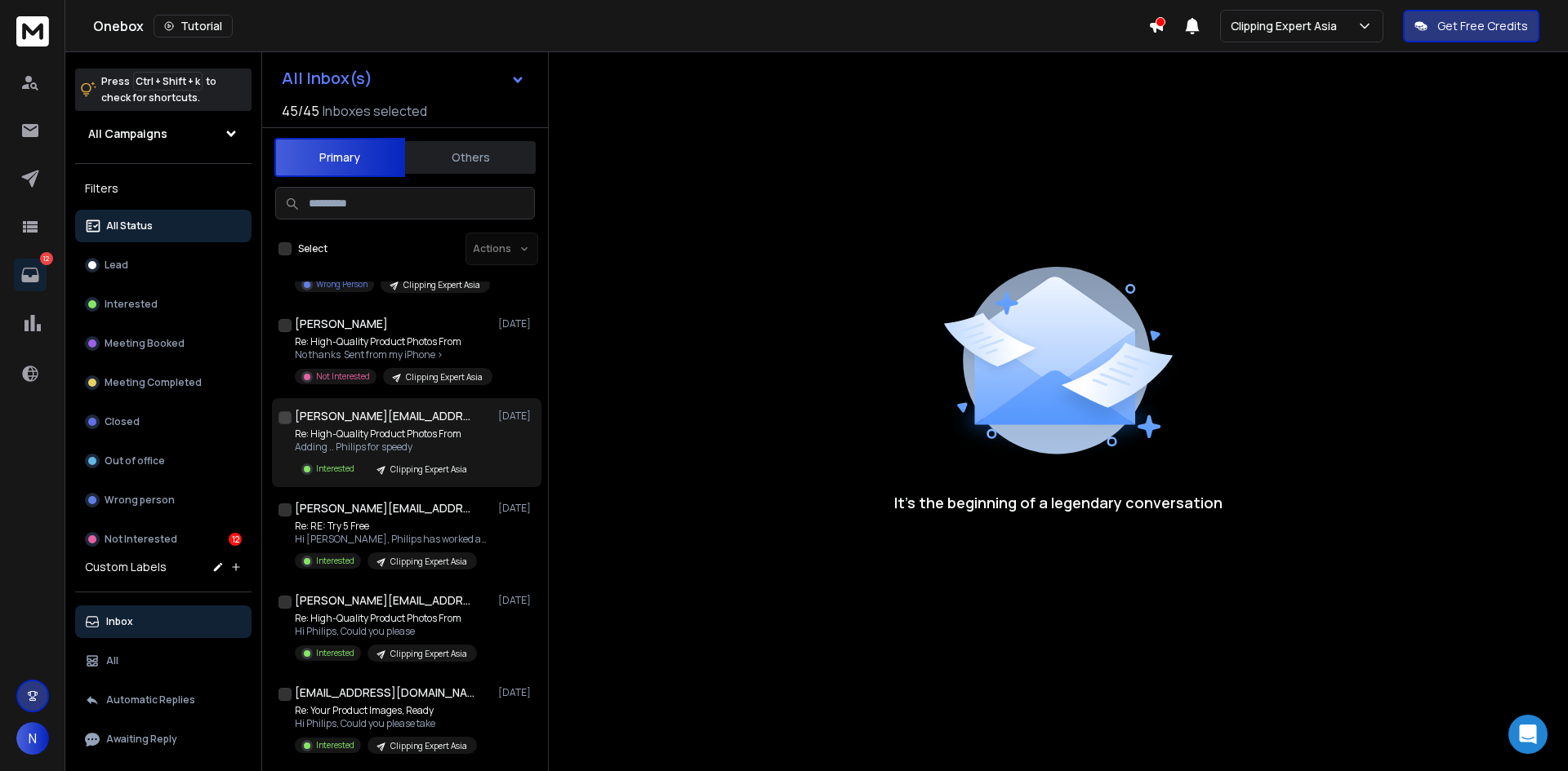
click at [429, 434] on p "Re: High-Quality Product Photos From" at bounding box center [386, 434] width 182 height 13
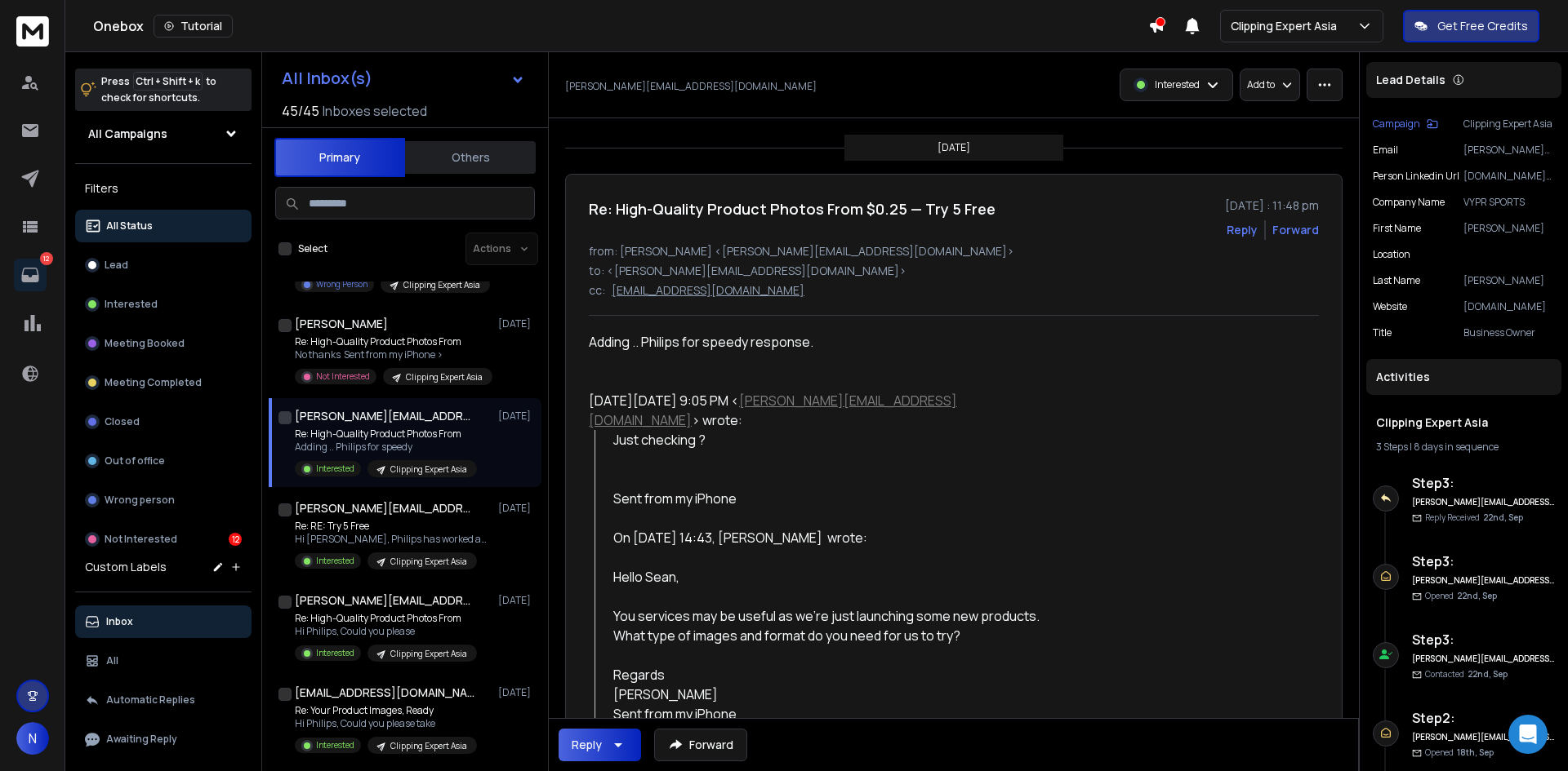
click at [720, 340] on div "Adding .. Philips for speedy response." at bounding box center [826, 342] width 477 height 19
click at [869, 61] on div "[PERSON_NAME][EMAIL_ADDRESS][DOMAIN_NAME] Interested Add to Interested Add to" at bounding box center [953, 85] width 810 height 66
click at [974, 83] on div "Interested Add to" at bounding box center [1151, 85] width 384 height 33
click at [841, 34] on div "Onebox Tutorial" at bounding box center [620, 26] width 1055 height 23
click at [734, 20] on div "Onebox Tutorial" at bounding box center [620, 26] width 1055 height 23
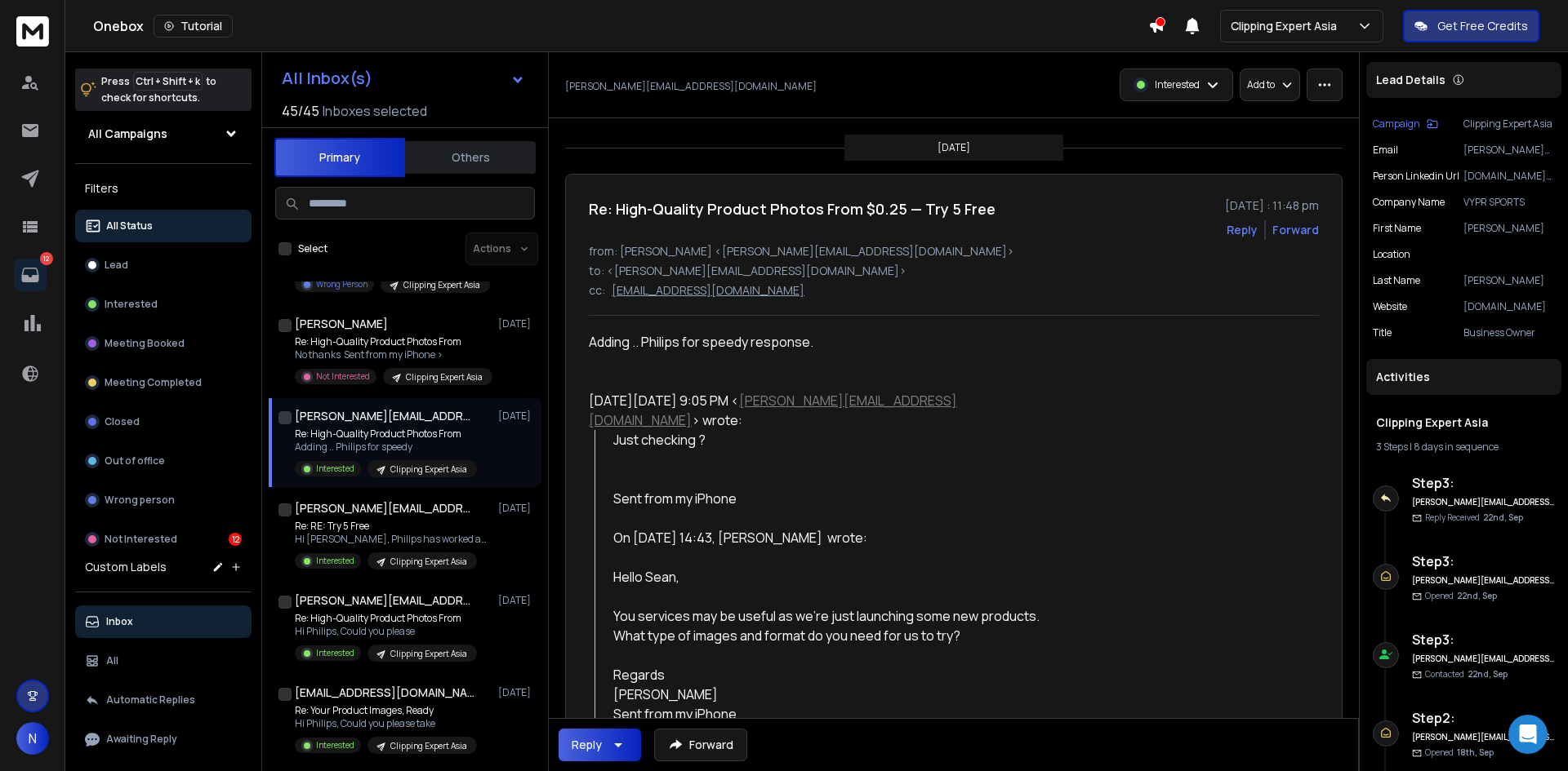
click at [783, 33] on div "Onebox Tutorial" at bounding box center [620, 26] width 1055 height 23
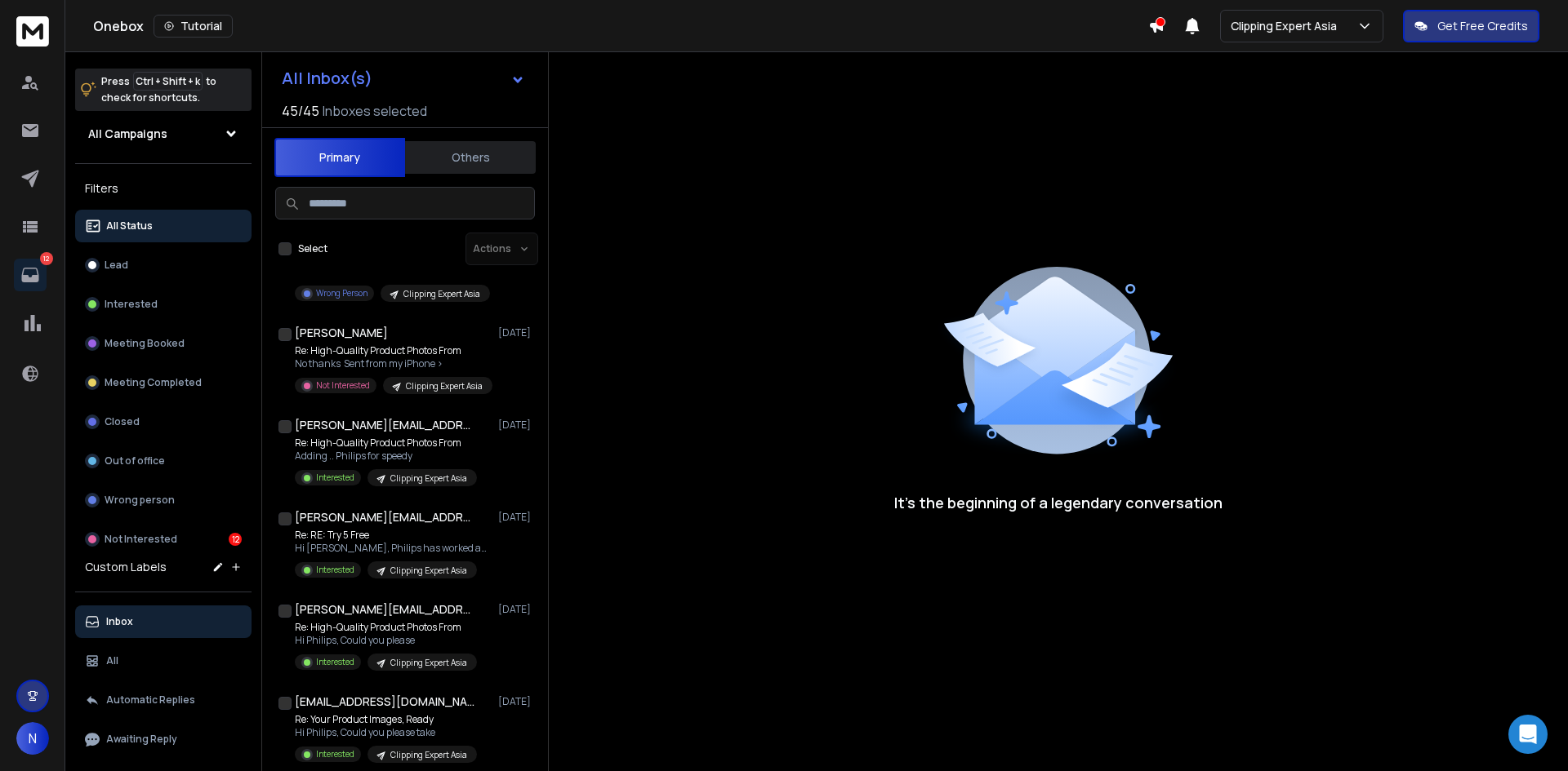
scroll to position [0, 0]
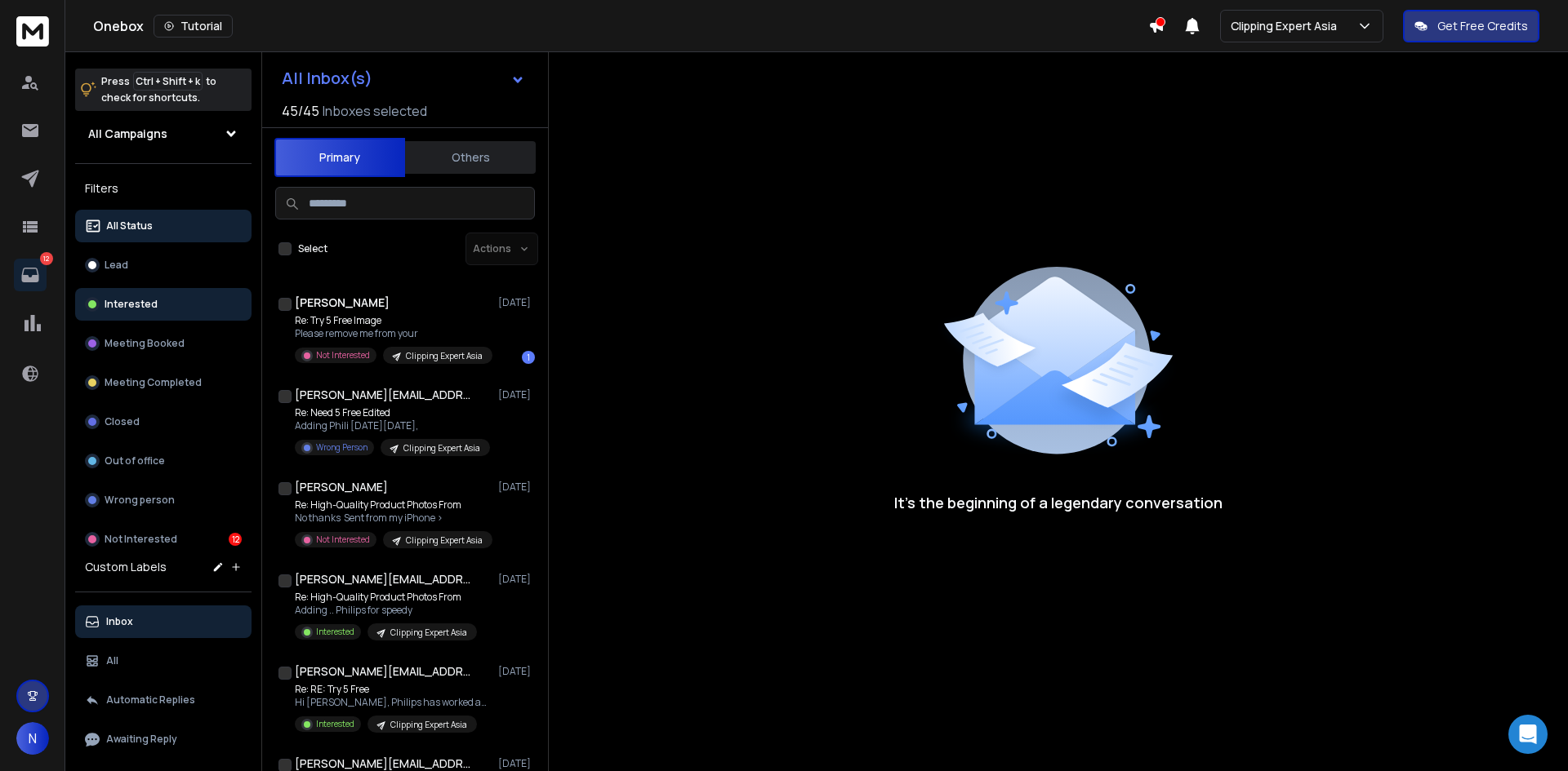
click at [131, 306] on p "Interested" at bounding box center [131, 304] width 53 height 13
